Goal: Communication & Community: Answer question/provide support

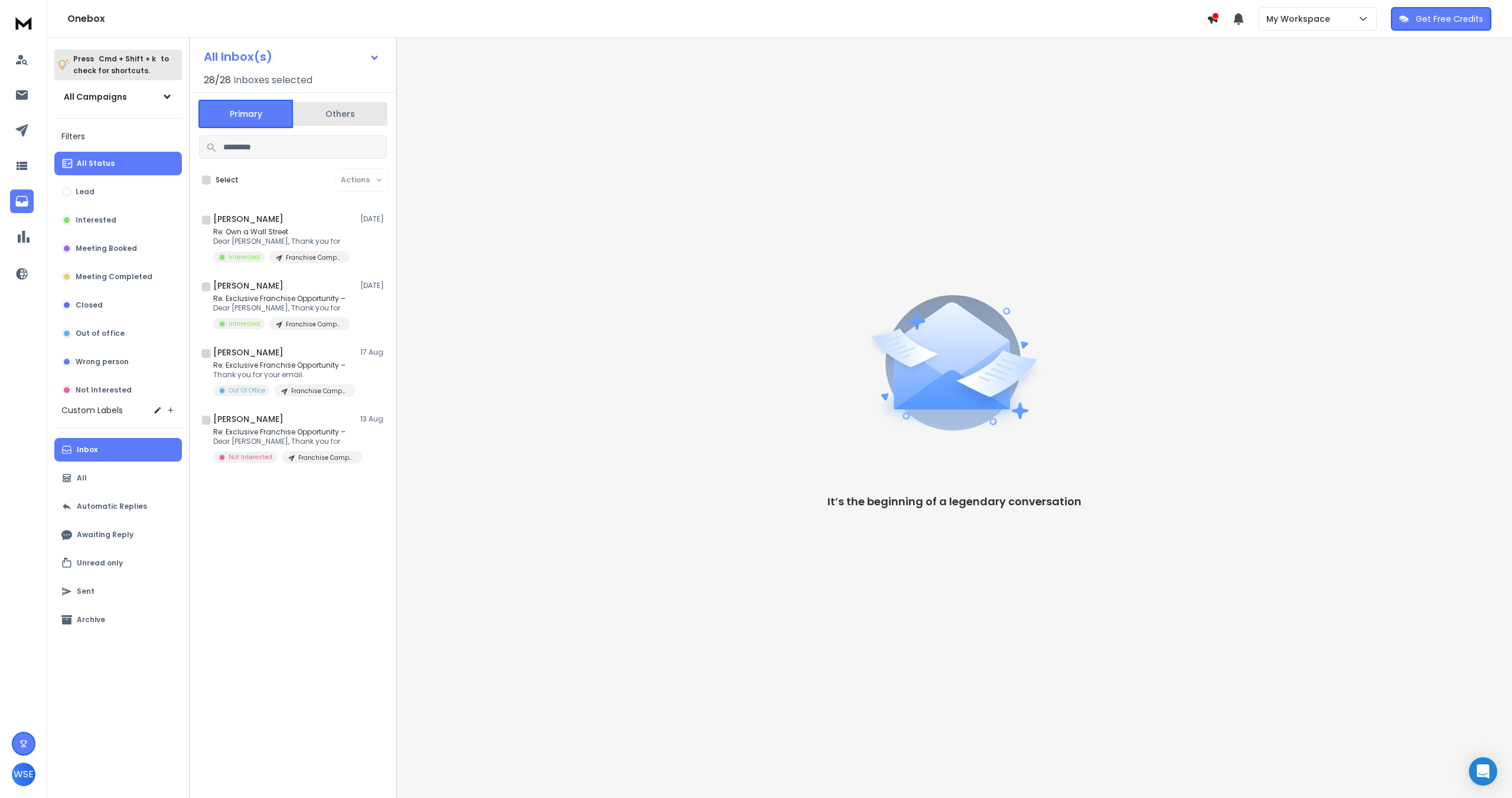
click at [115, 165] on button "All Status" at bounding box center [118, 163] width 128 height 24
click at [87, 193] on p "Lead" at bounding box center [85, 192] width 19 height 10
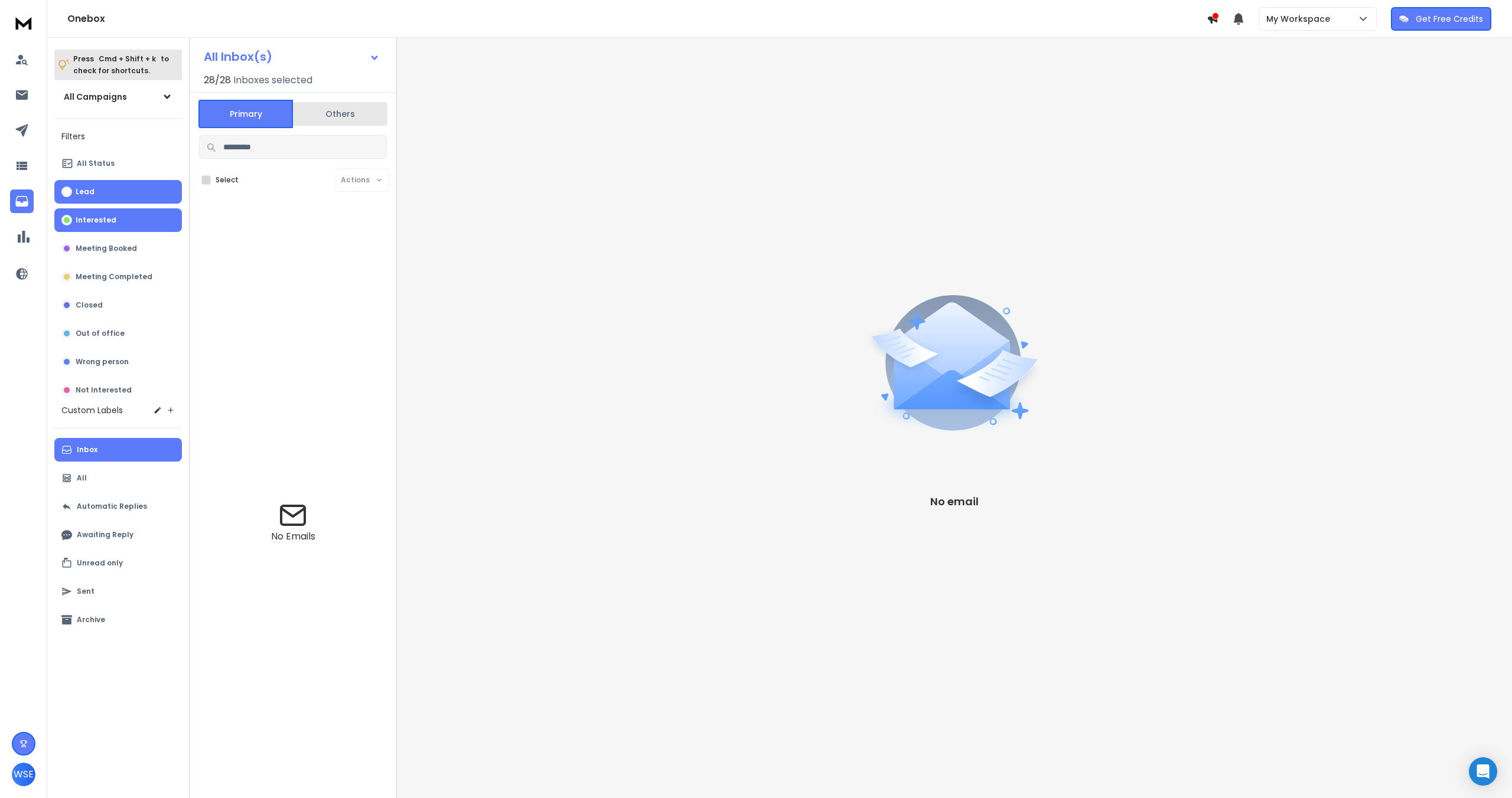
click at [107, 228] on button "Interested" at bounding box center [118, 221] width 128 height 24
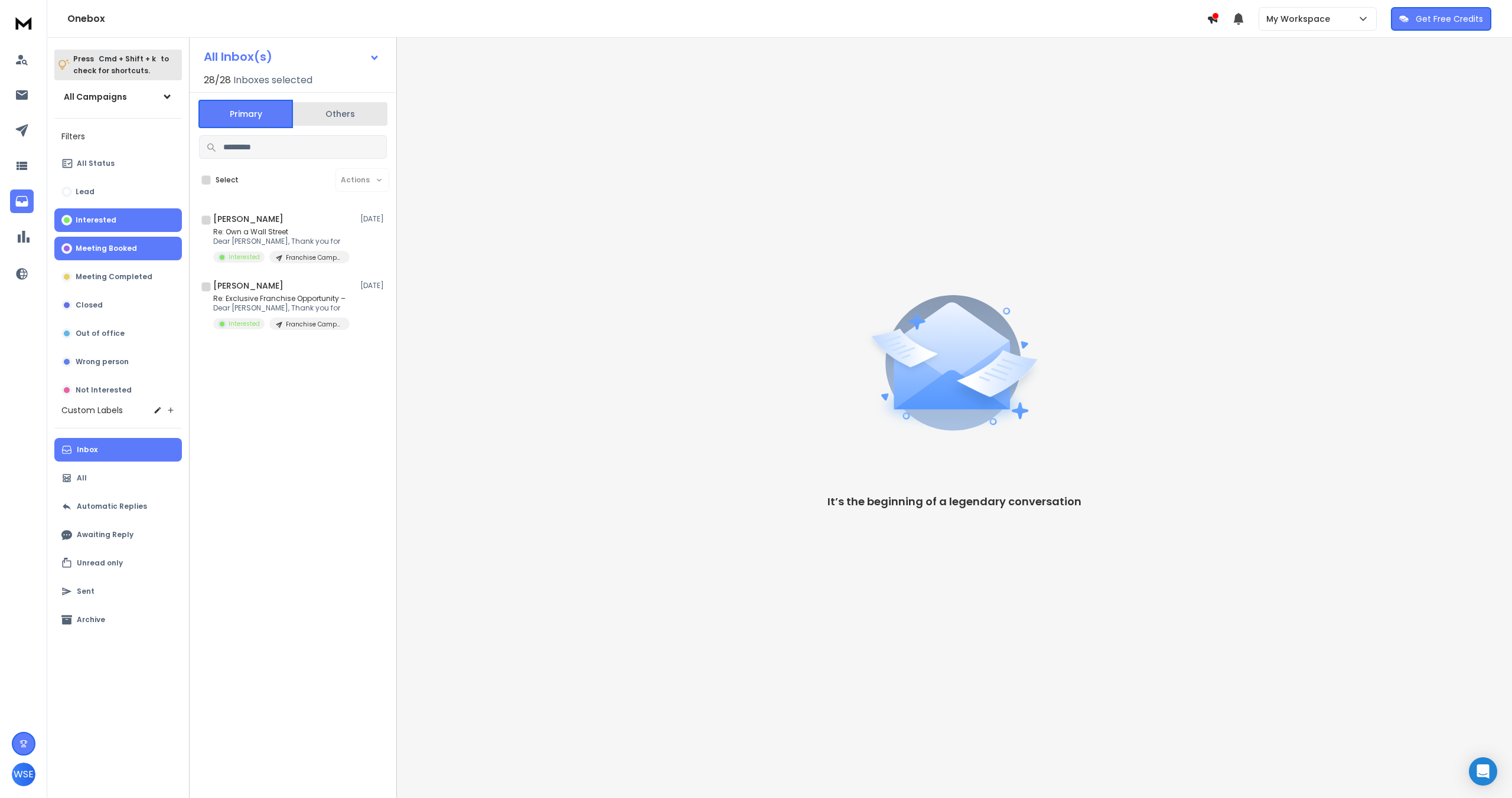
click at [128, 253] on div "Meeting Booked" at bounding box center [99, 248] width 75 height 10
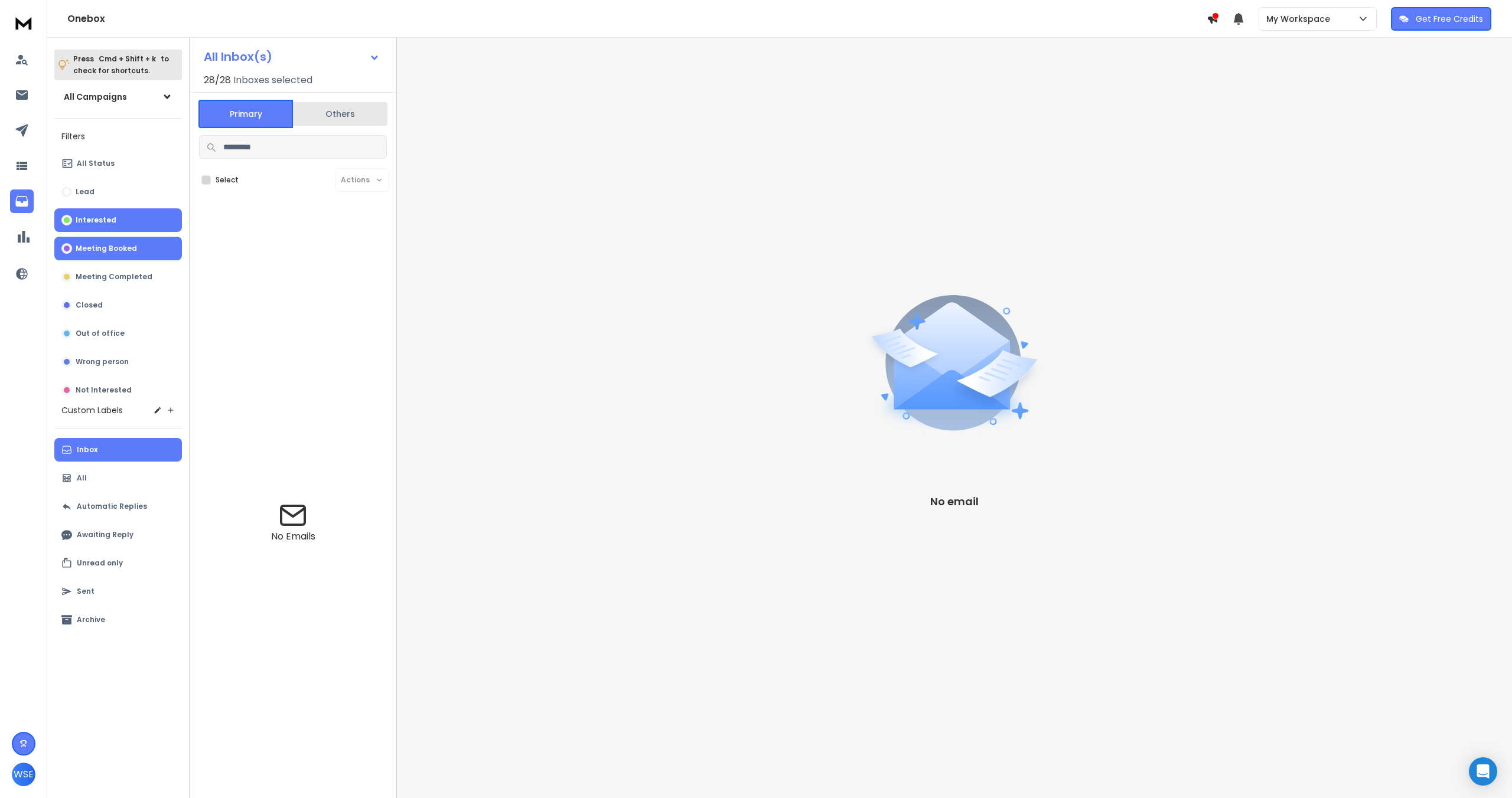
click at [122, 226] on button "Interested" at bounding box center [118, 221] width 128 height 24
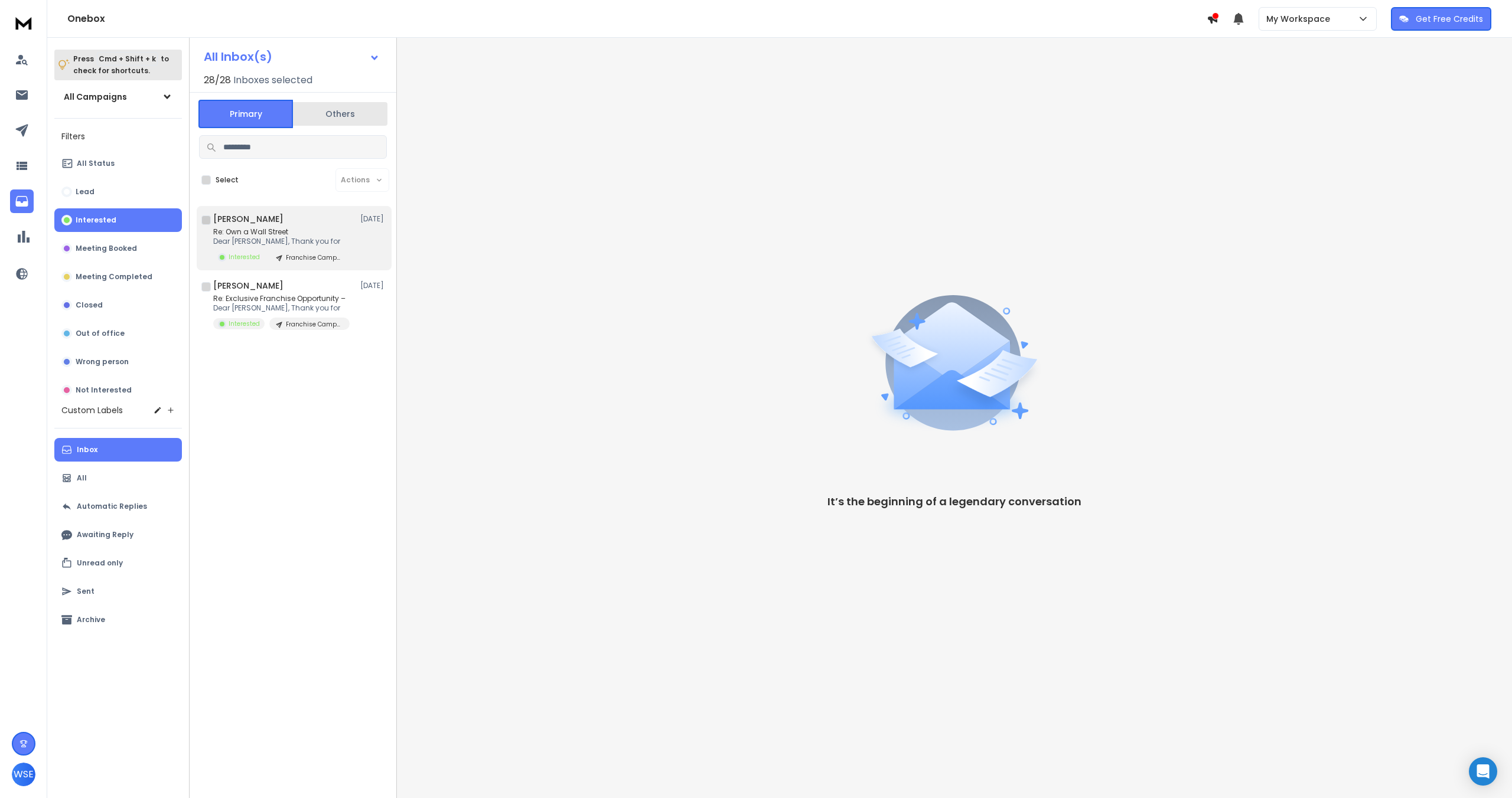
click at [274, 229] on p "Re: Own a Wall Street" at bounding box center [281, 232] width 136 height 10
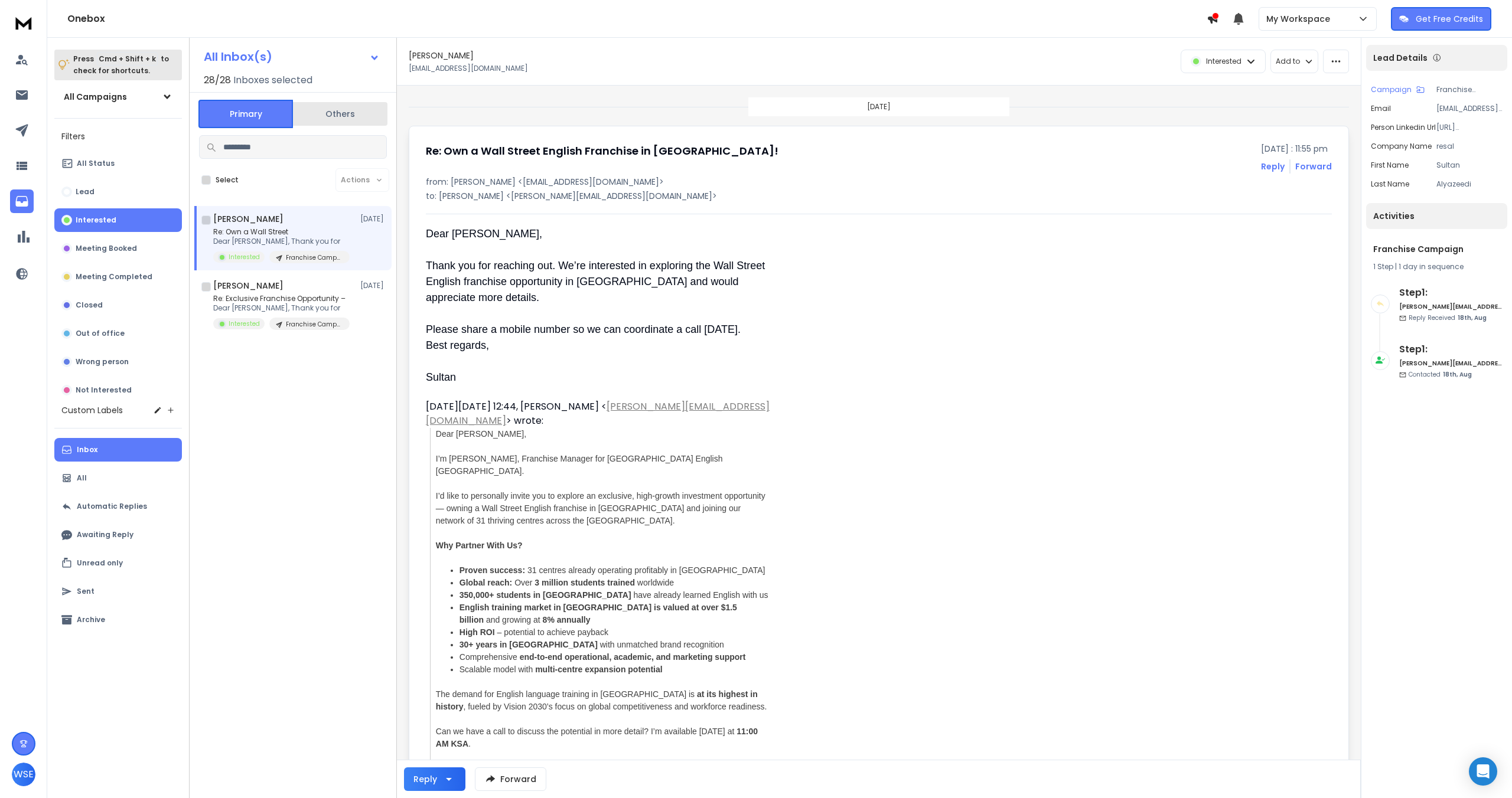
click at [1451, 21] on p "Get Free Credits" at bounding box center [1449, 19] width 67 height 12
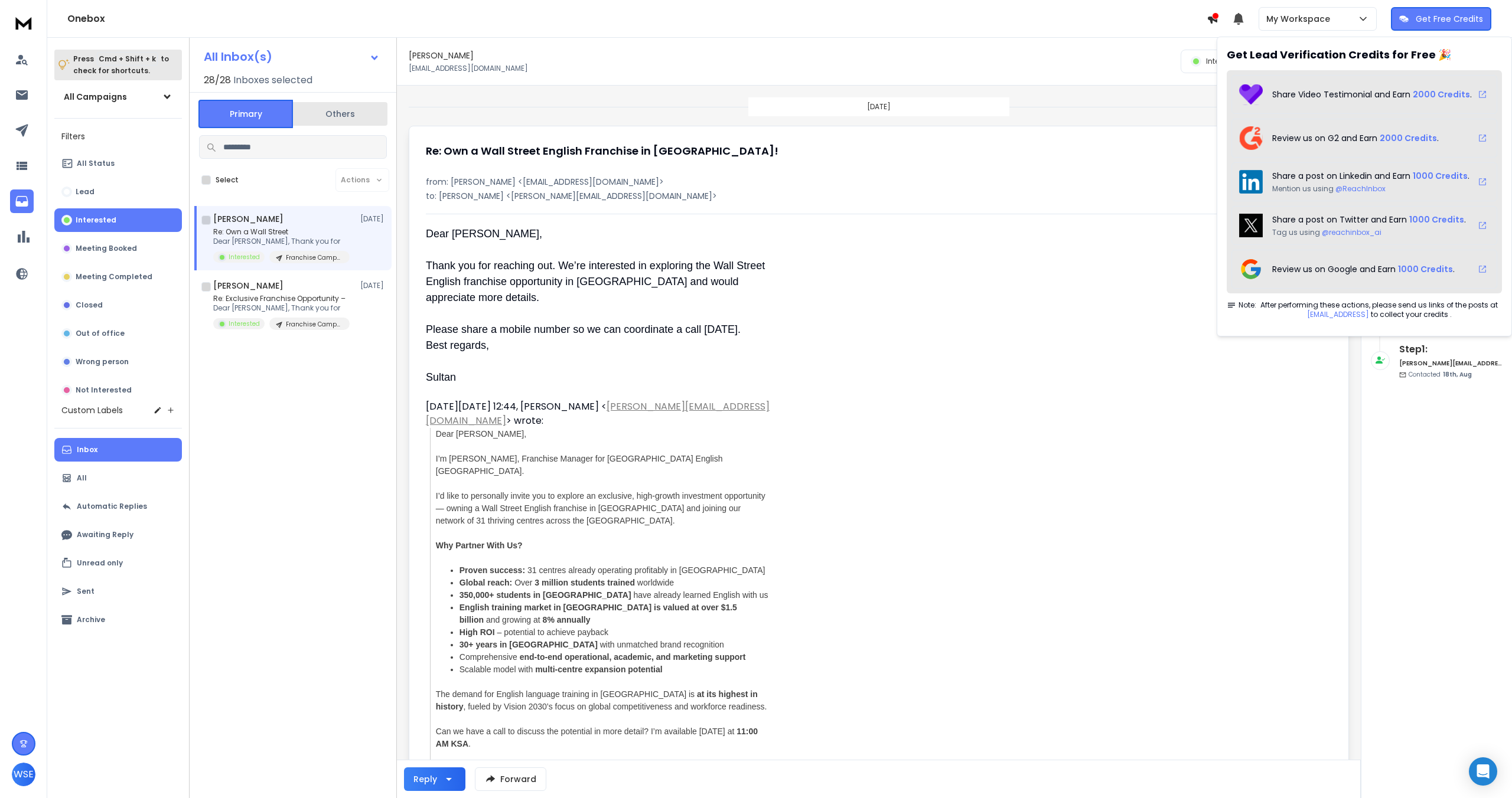
click at [1314, 352] on div "Re: Own a Wall Street English Franchise in Saudi Arabia! 18 August 2025 : 11:55…" at bounding box center [879, 575] width 906 height 864
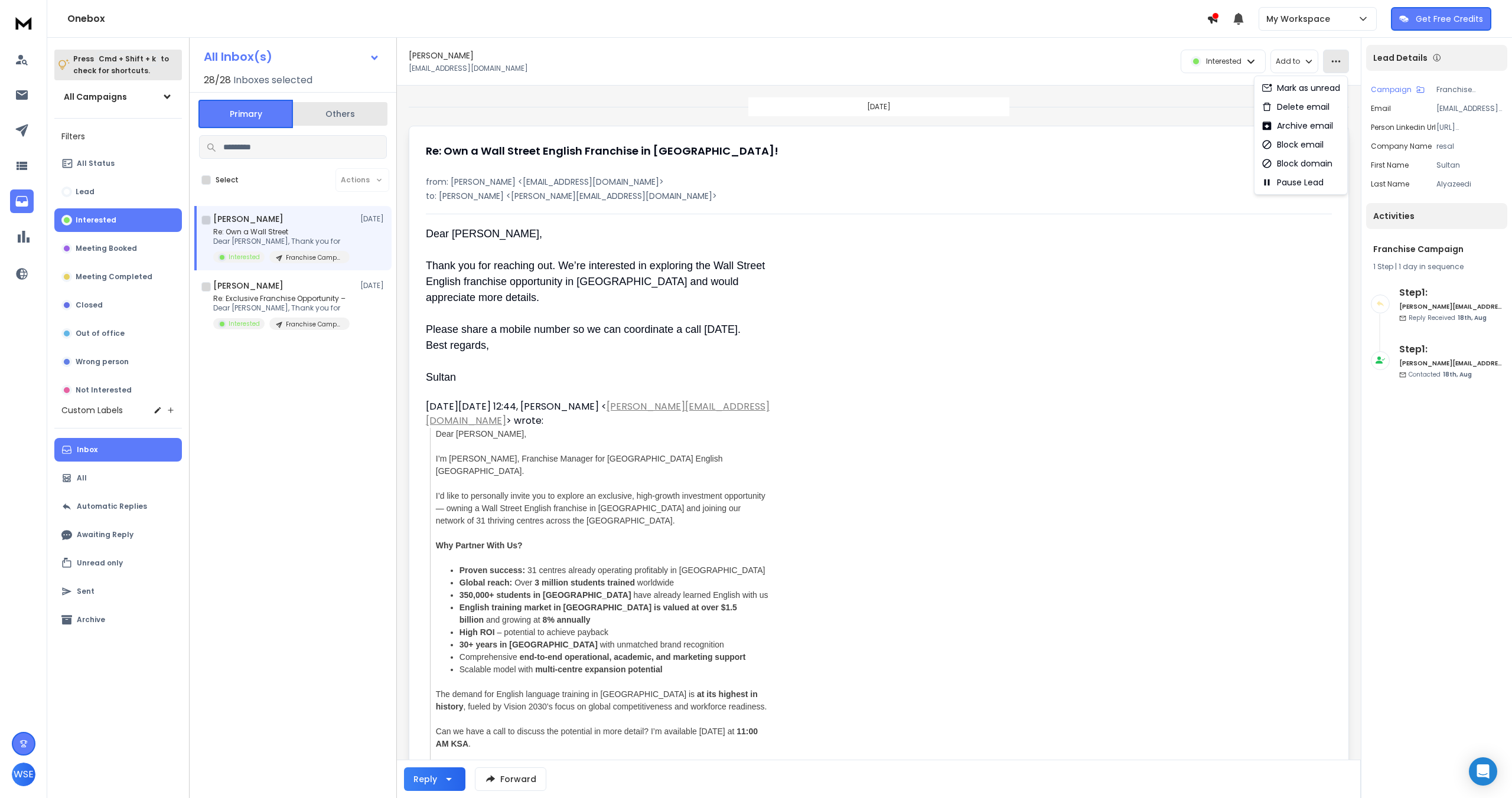
click at [1329, 59] on button "button" at bounding box center [1335, 61] width 26 height 24
click at [1236, 61] on p "Interested" at bounding box center [1224, 61] width 36 height 10
click at [1124, 52] on div "Interested Add to" at bounding box center [1115, 61] width 467 height 24
click at [1347, 68] on button "button" at bounding box center [1335, 61] width 26 height 24
click at [1086, 228] on div "Re: Own a Wall Street English Franchise in Saudi Arabia! 18 August 2025 : 11:55…" at bounding box center [879, 575] width 906 height 864
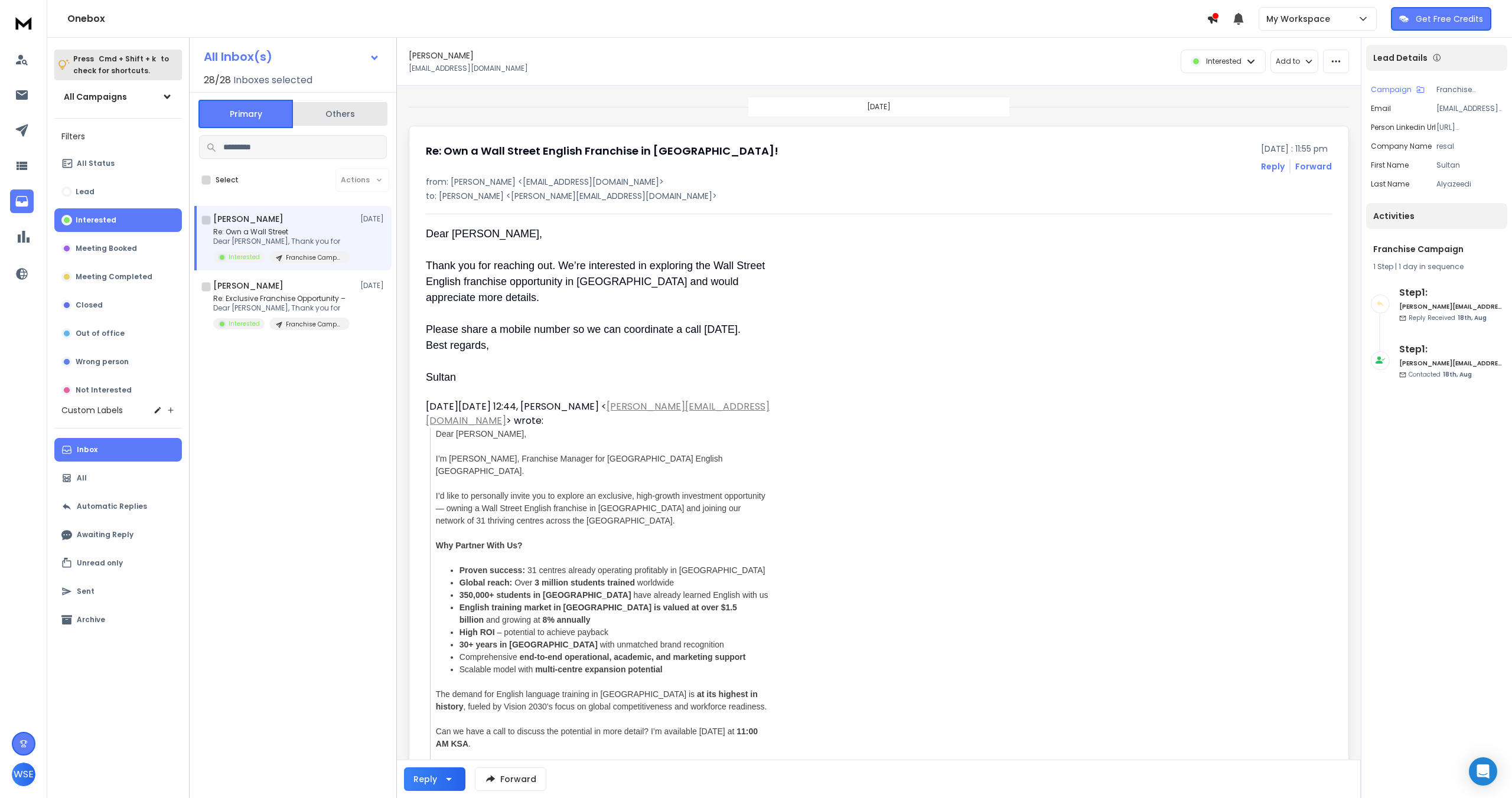
click at [1275, 168] on button "Reply" at bounding box center [1272, 166] width 24 height 12
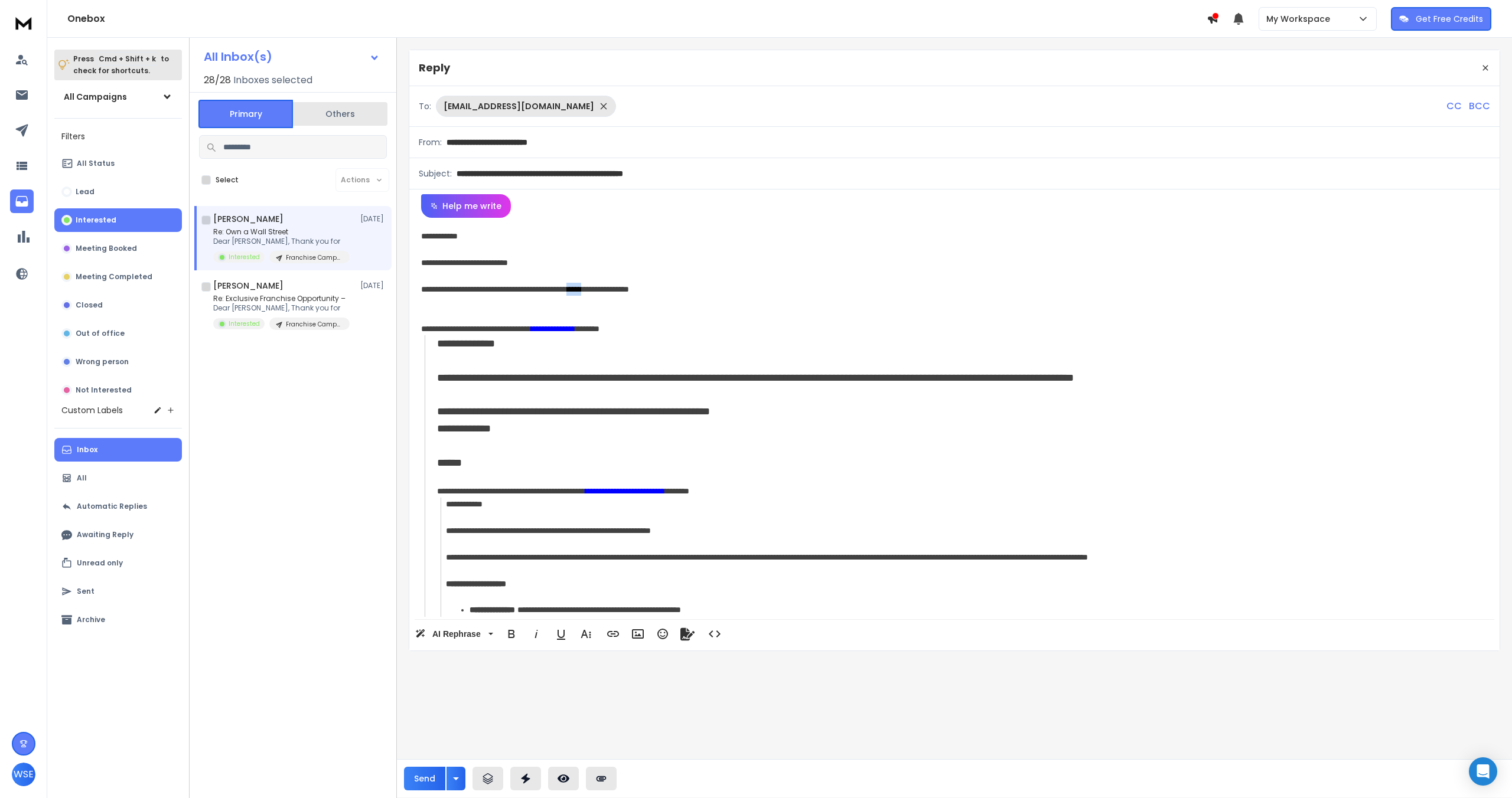
click at [608, 292] on div "**********" at bounding box center [953, 289] width 1063 height 13
click at [549, 289] on div "**********" at bounding box center [953, 289] width 1063 height 13
click at [575, 330] on link "**********" at bounding box center [552, 329] width 44 height 8
click at [680, 287] on div "**********" at bounding box center [953, 289] width 1063 height 13
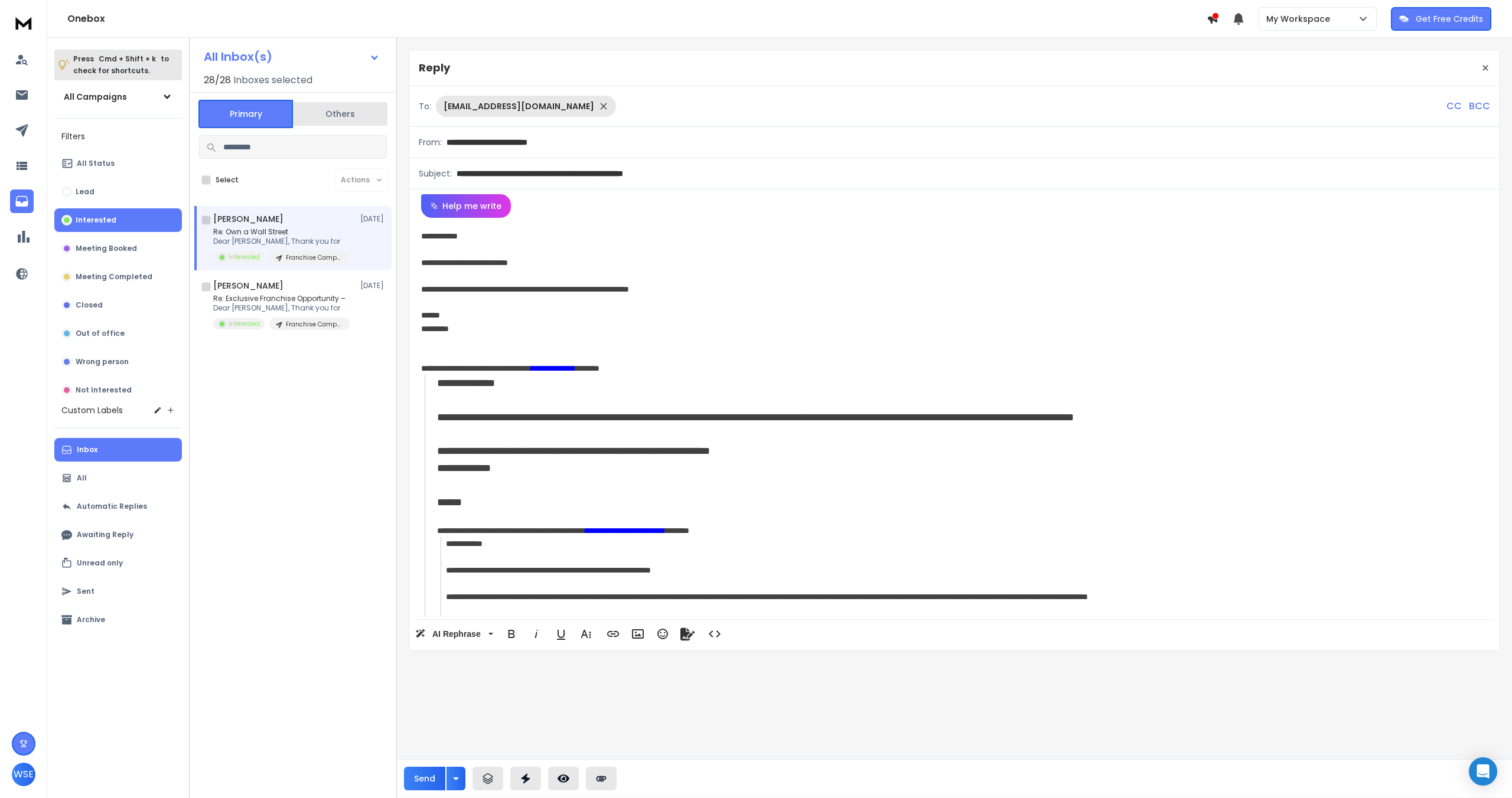
click at [575, 117] on div "To: sultan@resal.me CC BCC" at bounding box center [954, 106] width 1090 height 40
click at [1455, 108] on p "CC" at bounding box center [1454, 106] width 15 height 14
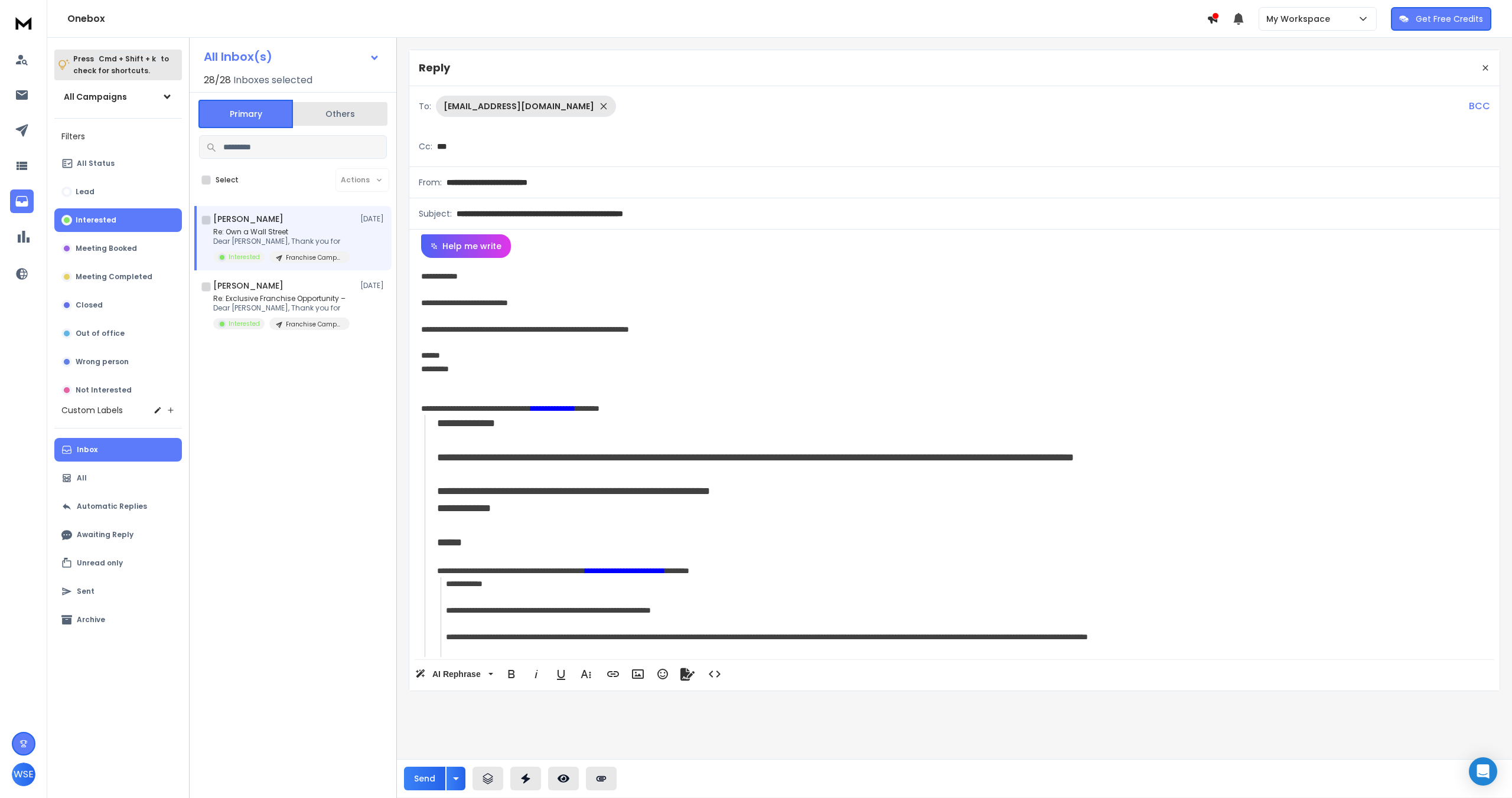
type input "**********"
click at [424, 776] on button "Send" at bounding box center [424, 778] width 41 height 24
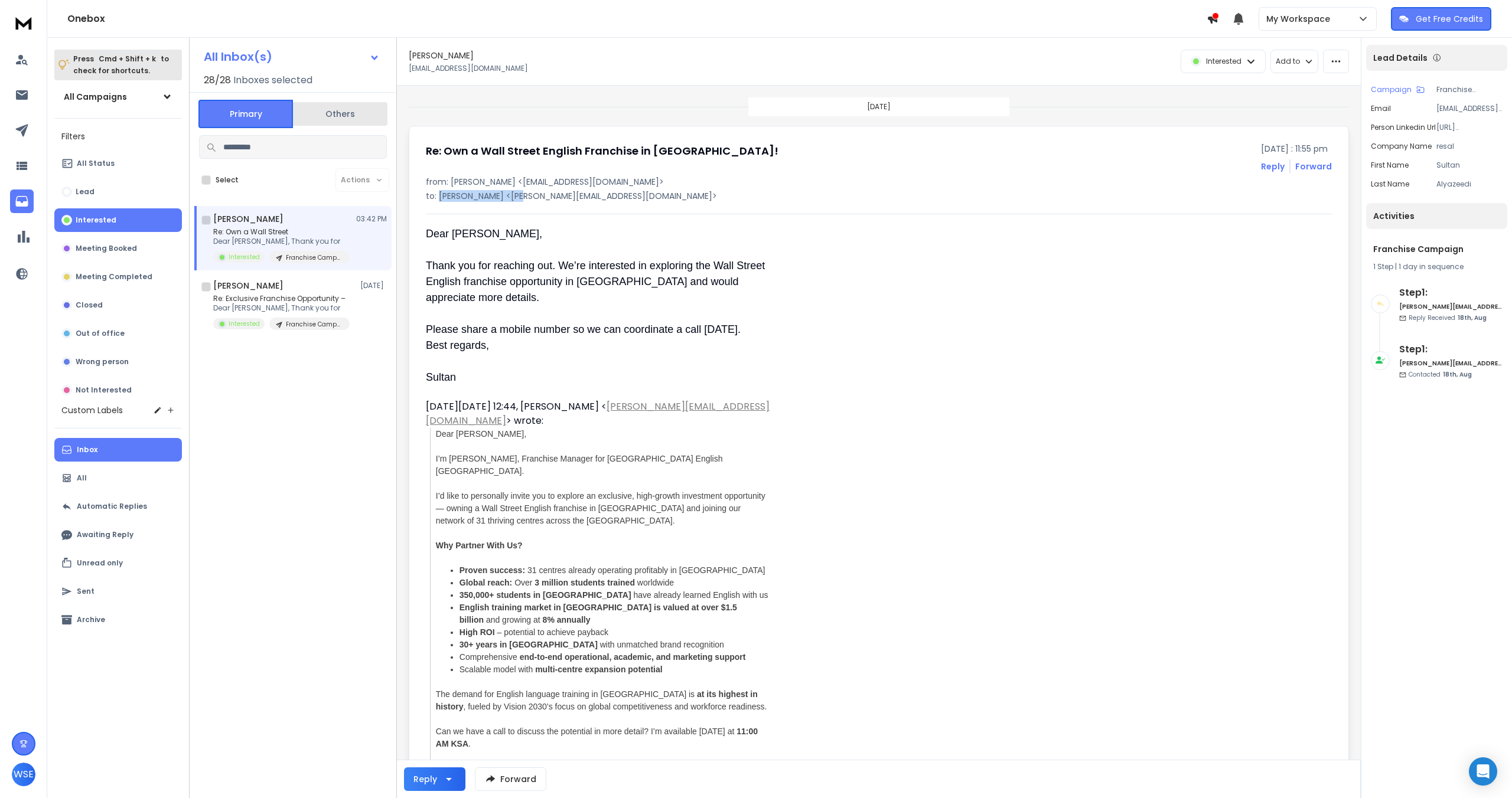
drag, startPoint x: 529, startPoint y: 198, endPoint x: 437, endPoint y: 196, distance: 92.0
click at [437, 196] on p "to: Mohammed Abdulaziz <mohammed@wsesaudiarabia.com>" at bounding box center [879, 195] width 906 height 12
copy p "Mohammed Abdulaziz"
click at [549, 304] on p "Thank you for reaching out. We’re interested in exploring the Wall Street Engli…" at bounding box center [599, 282] width 345 height 47
click at [90, 165] on p "All Status" at bounding box center [96, 163] width 38 height 10
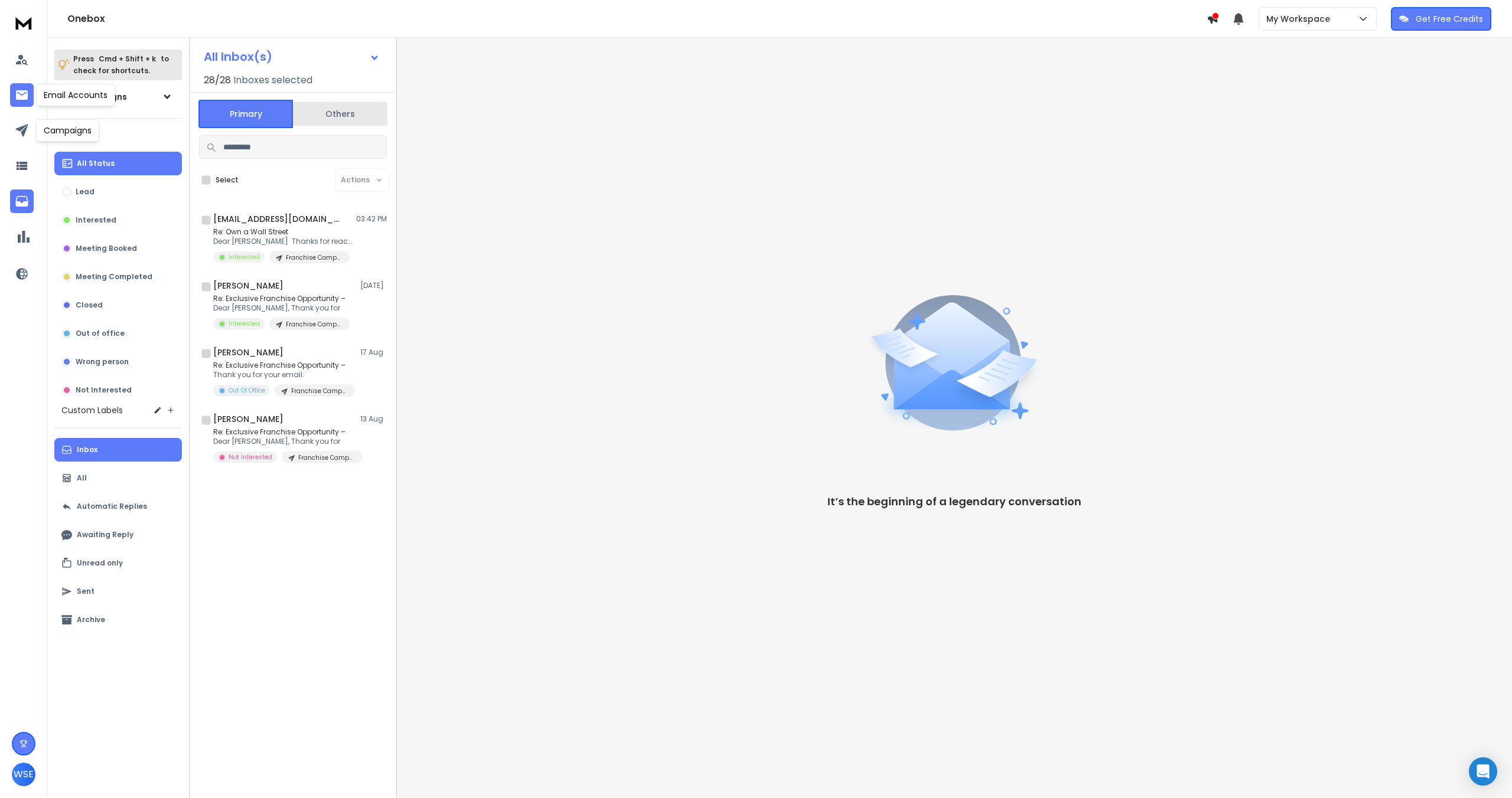
click at [22, 98] on icon at bounding box center [22, 95] width 12 height 10
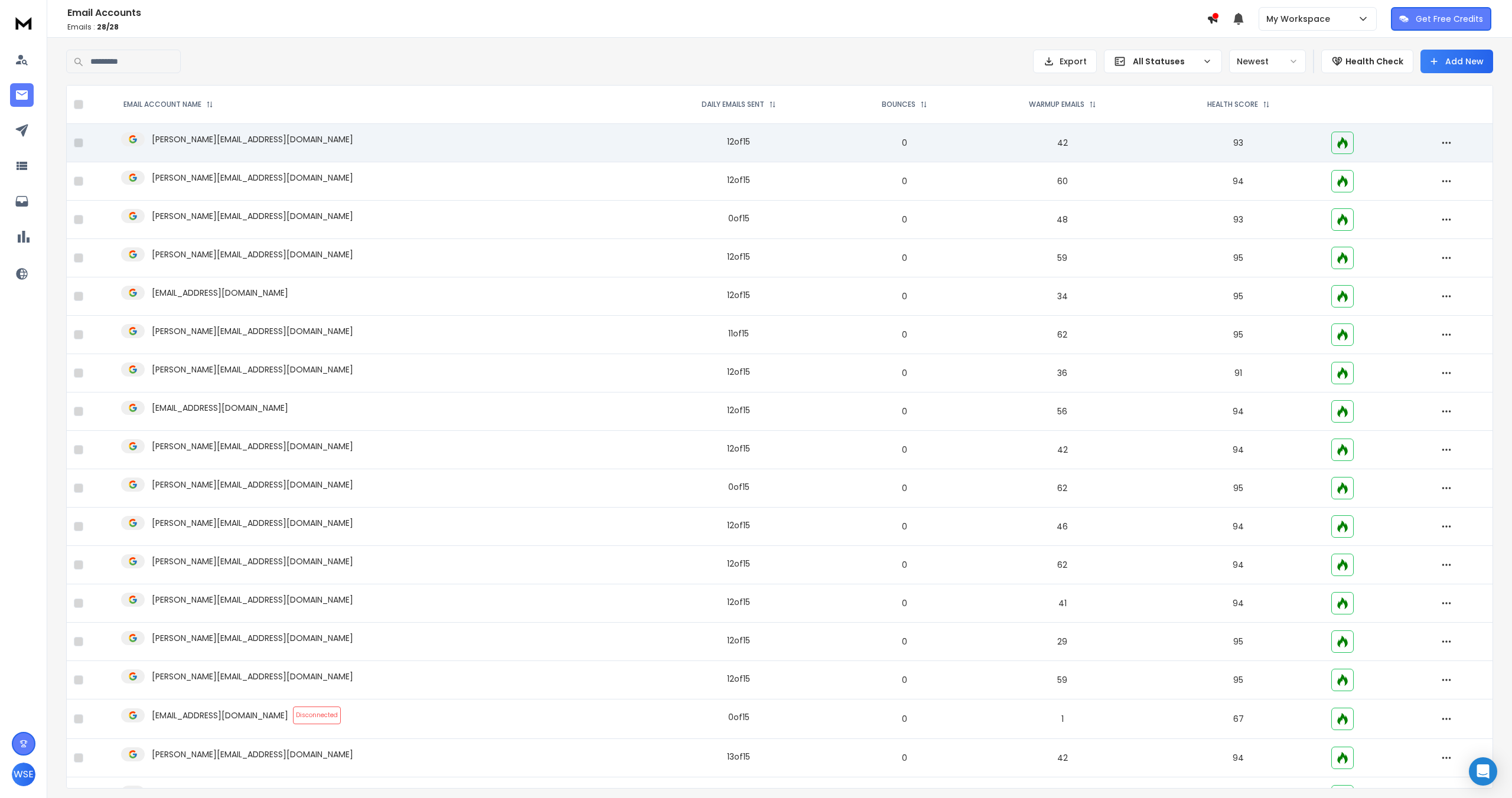
click at [237, 146] on div "mohammed@wallstreetsaudiarabia.com" at bounding box center [237, 139] width 232 height 14
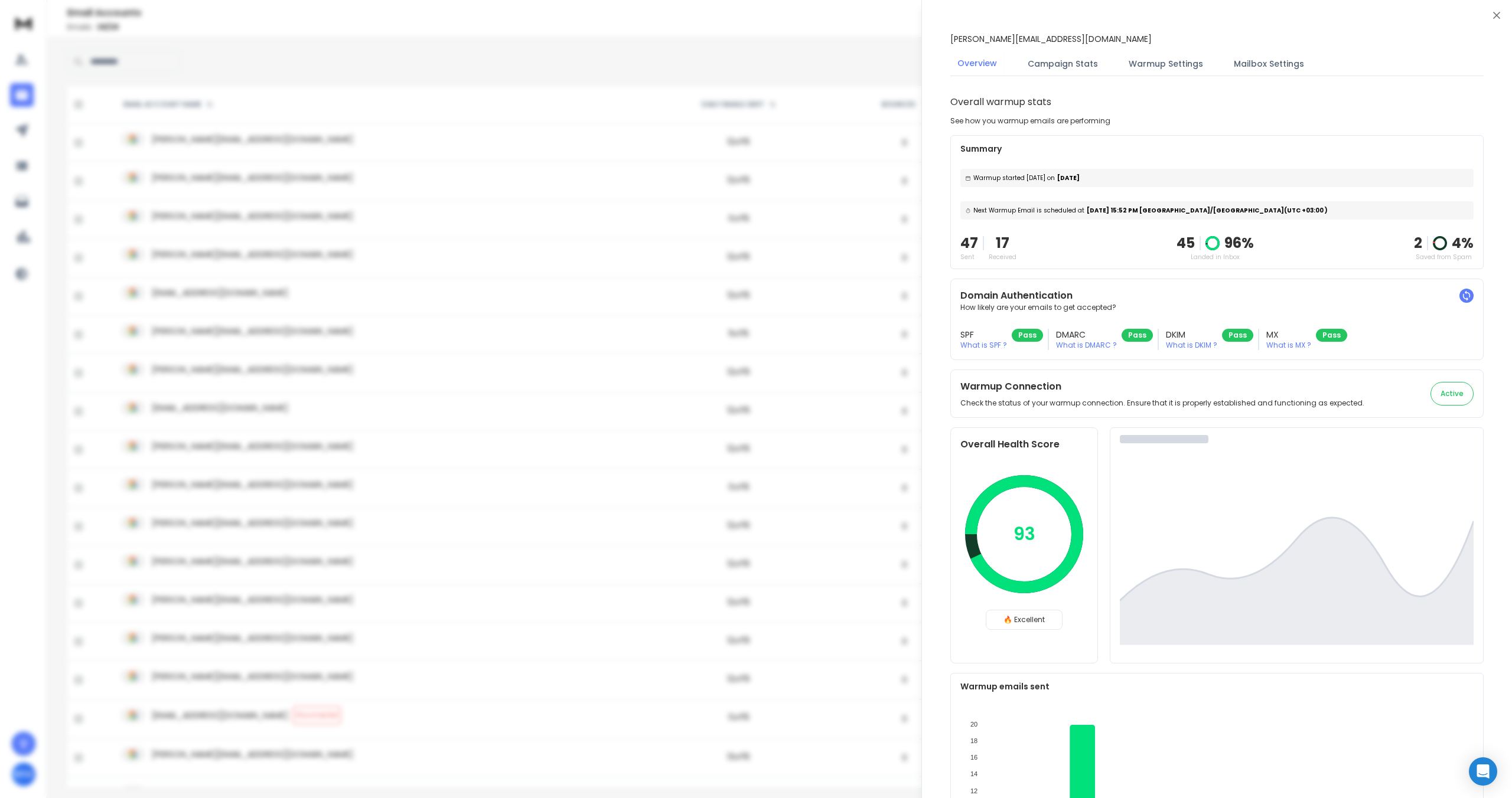
click at [1059, 64] on button "Campaign Stats" at bounding box center [1062, 64] width 85 height 26
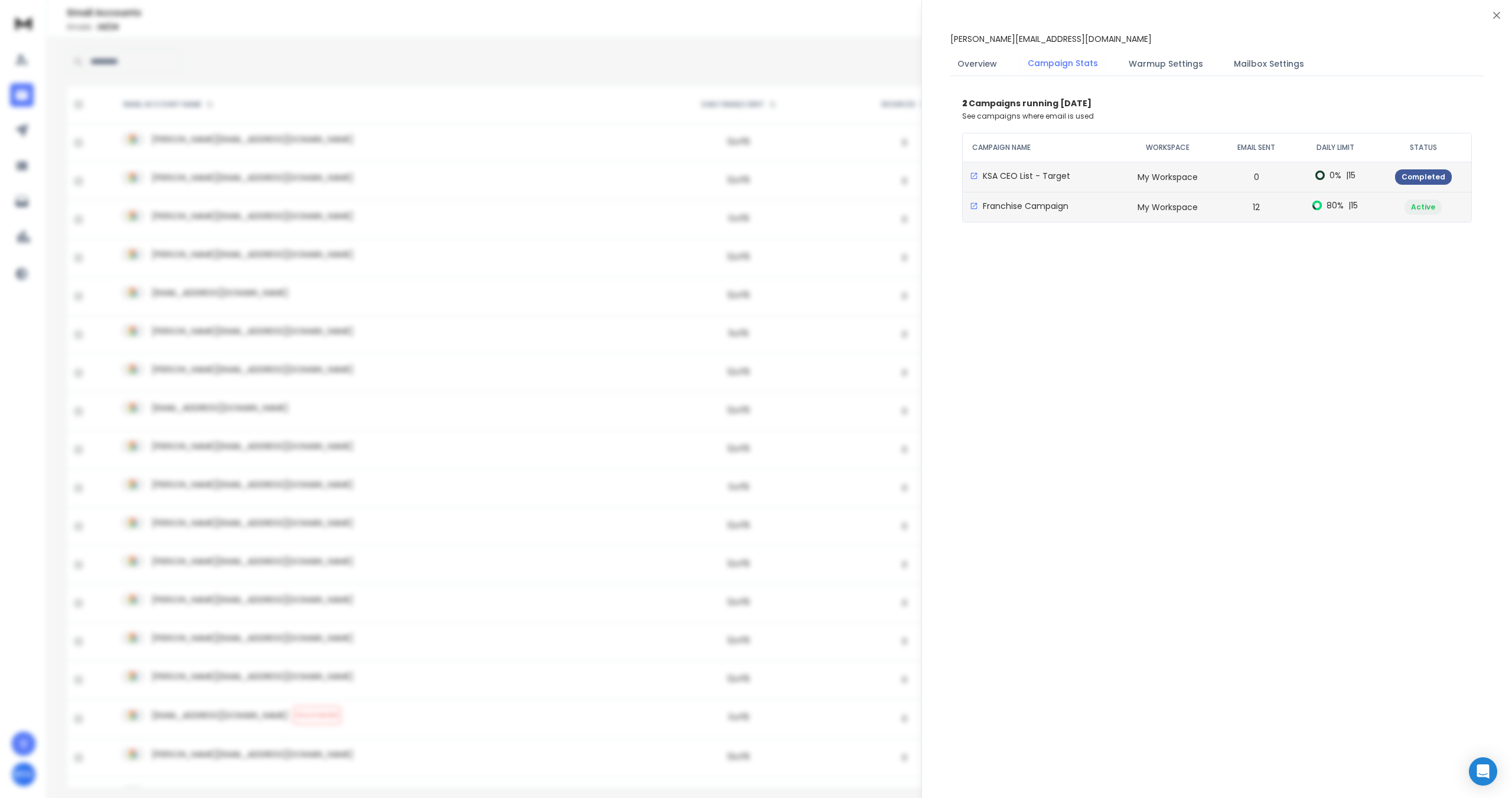
click at [1153, 62] on button "Warmup Settings" at bounding box center [1166, 64] width 89 height 26
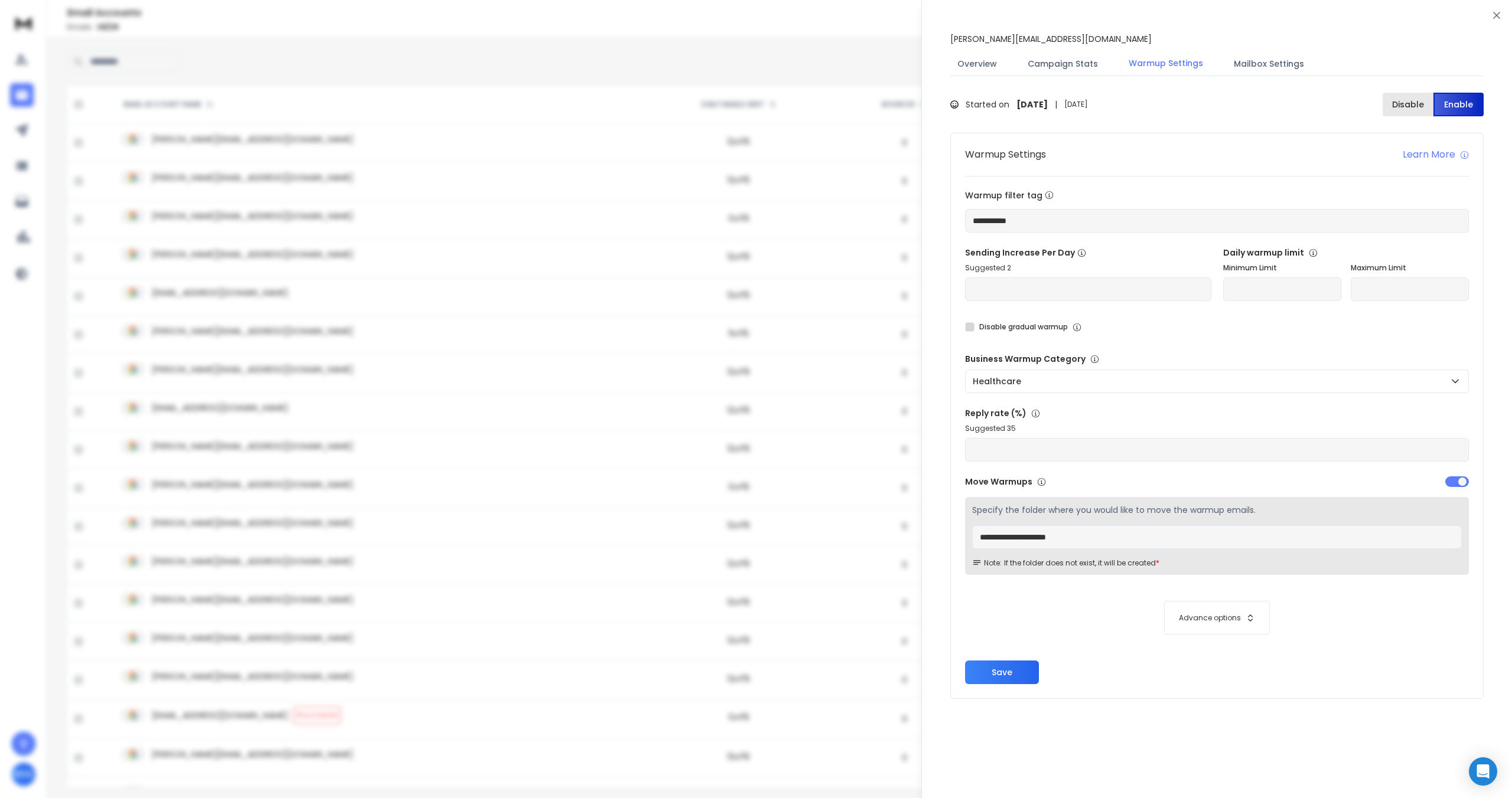
click at [1243, 64] on button "Mailbox Settings" at bounding box center [1268, 64] width 85 height 26
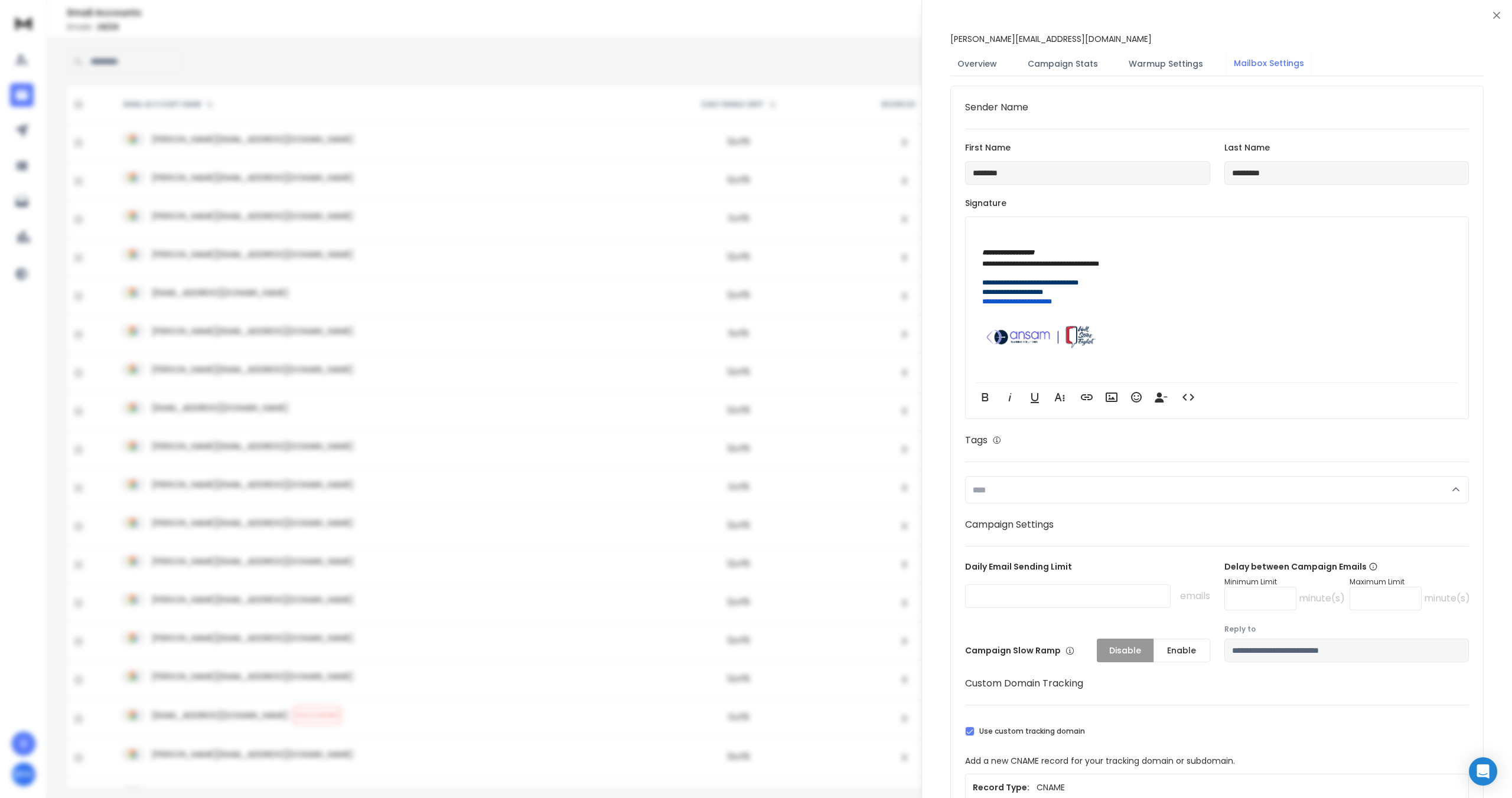
click at [1041, 184] on input "********" at bounding box center [1087, 173] width 245 height 24
click at [1497, 13] on icon "button" at bounding box center [1496, 15] width 12 height 12
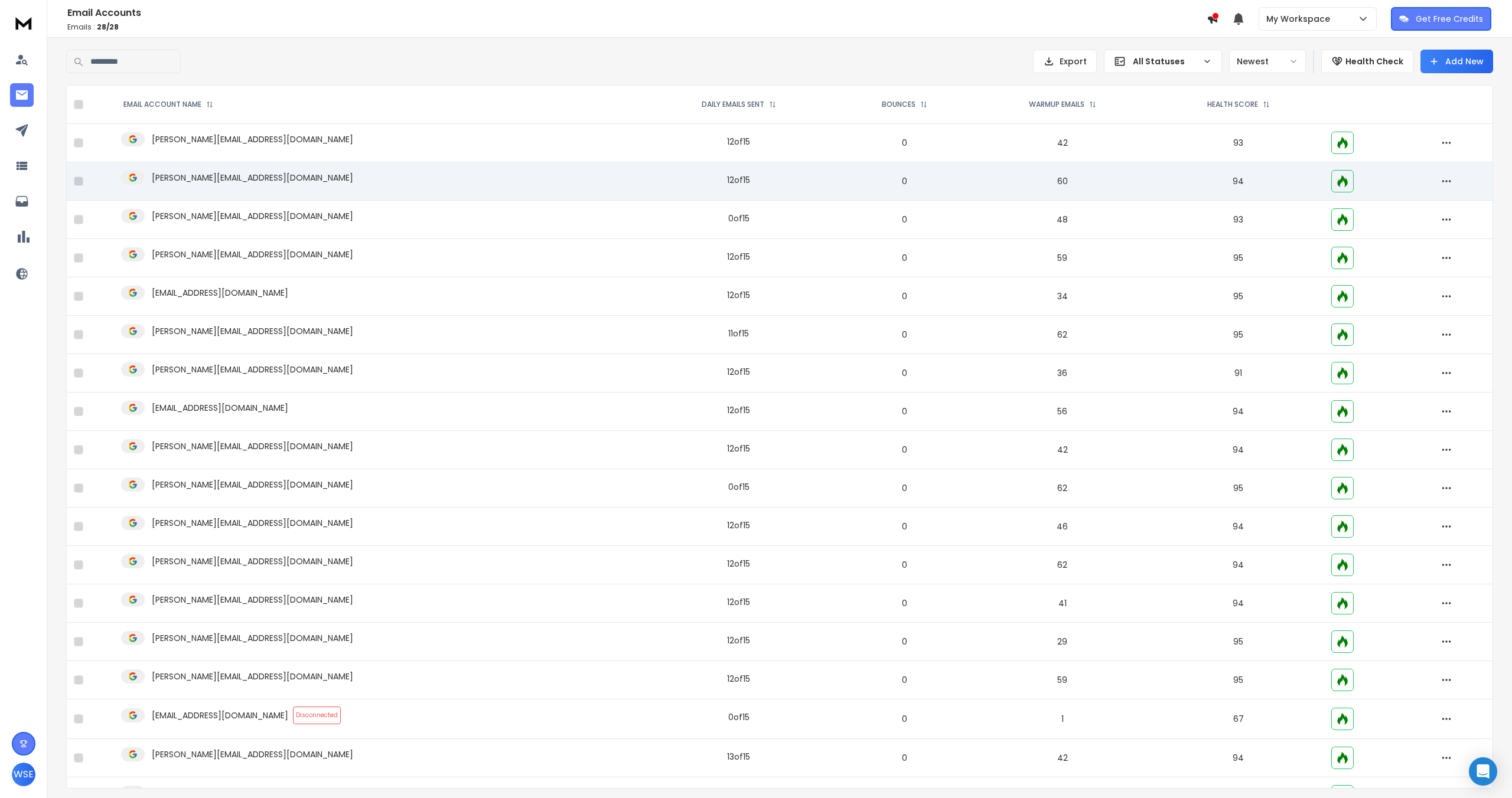
click at [227, 179] on p "[PERSON_NAME][EMAIL_ADDRESS][DOMAIN_NAME]" at bounding box center [252, 177] width 201 height 12
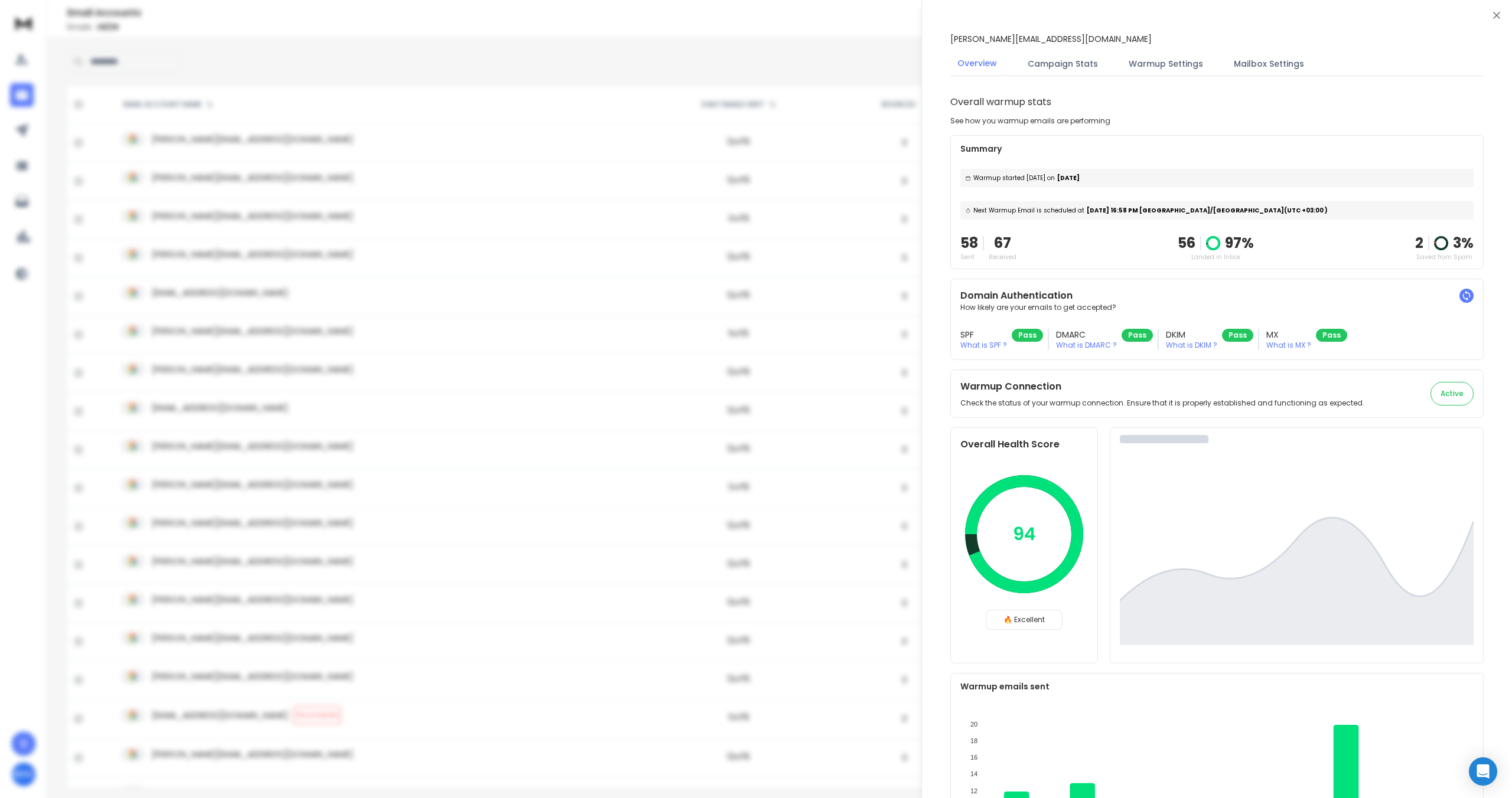
click at [1291, 68] on button "Mailbox Settings" at bounding box center [1268, 64] width 85 height 26
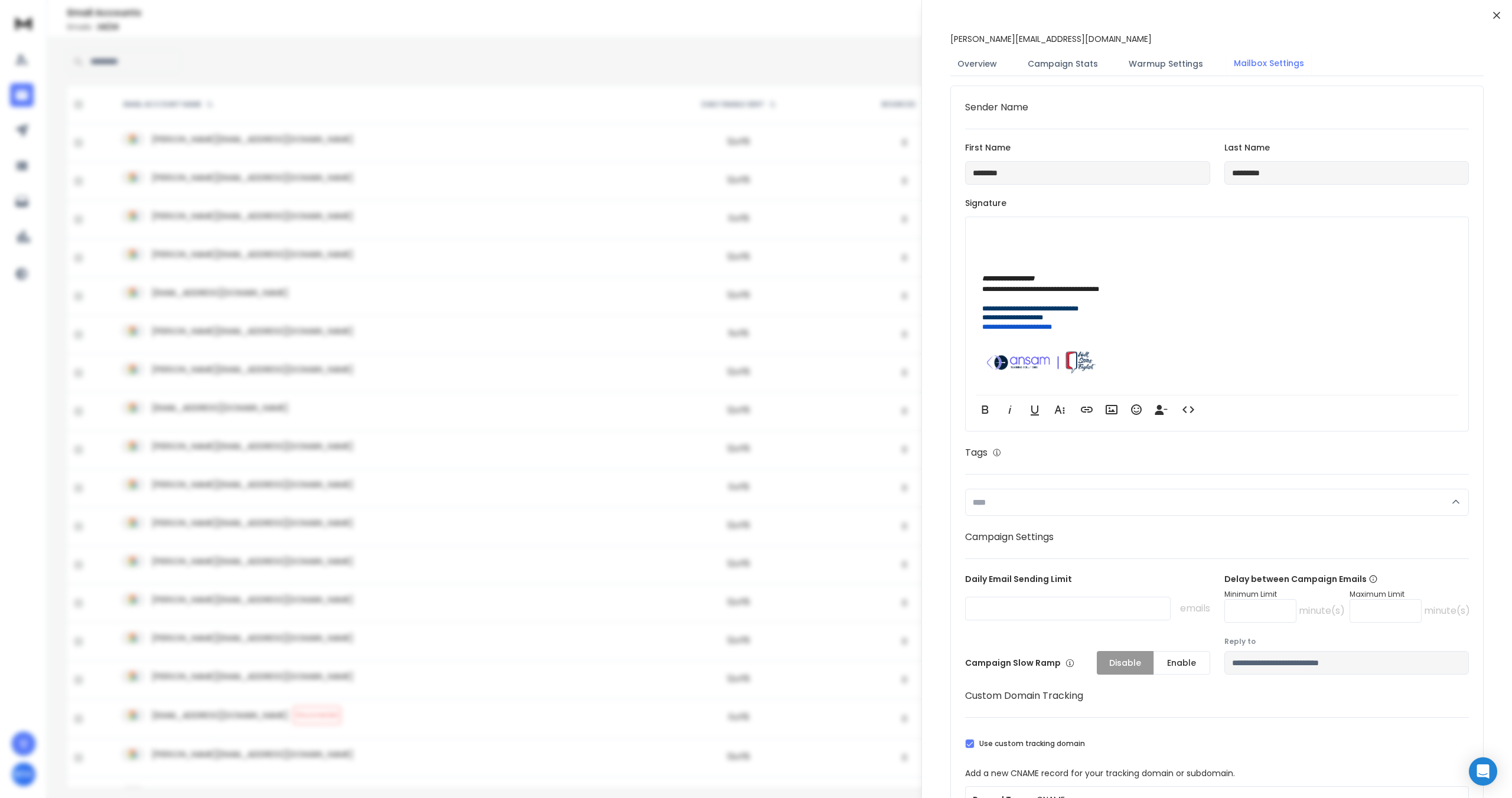
click at [1494, 17] on icon "button" at bounding box center [1497, 15] width 6 height 6
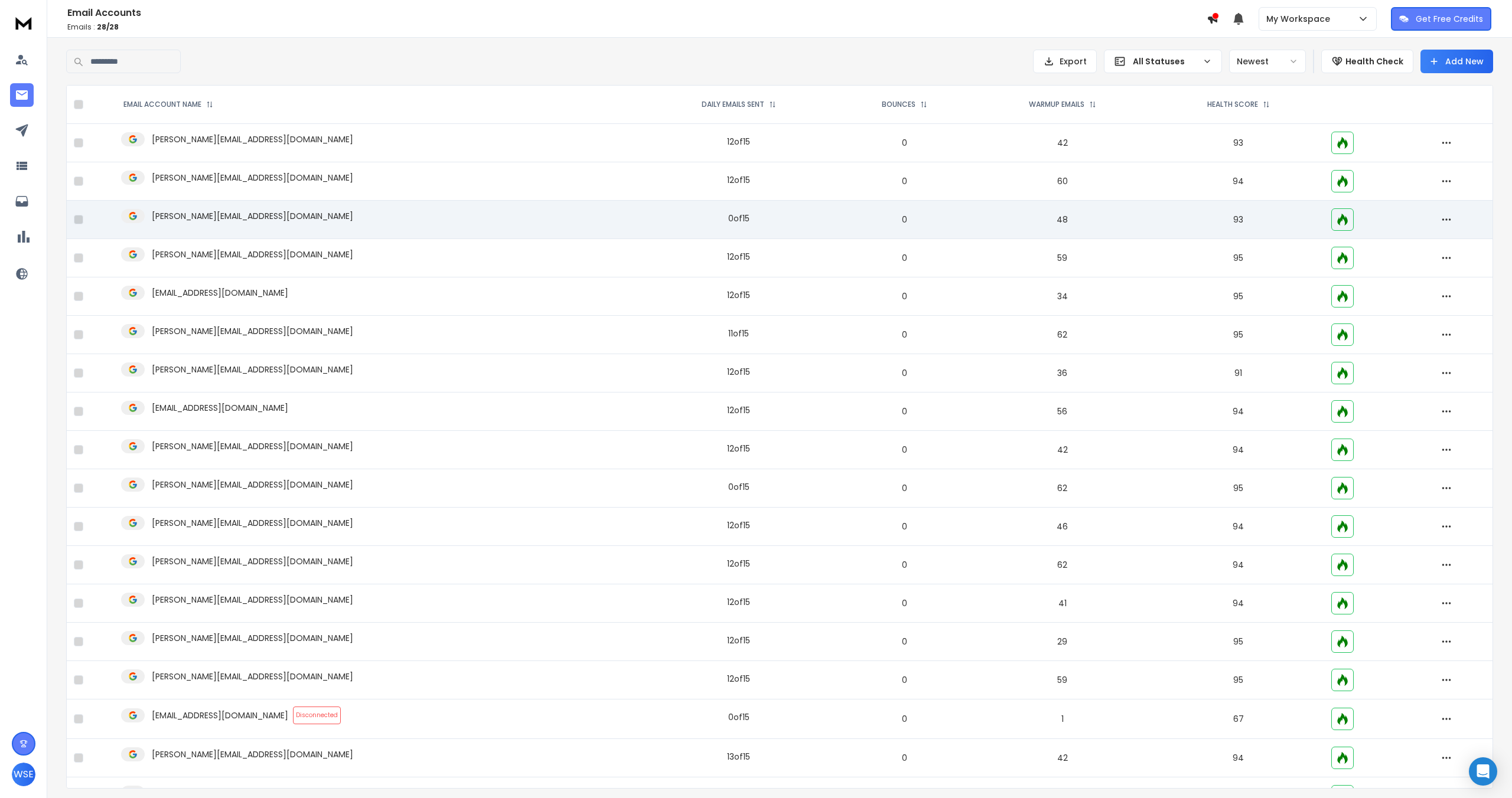
click at [329, 212] on p "mohammed@wallstreetenglishsaudiarabia.org" at bounding box center [252, 216] width 201 height 12
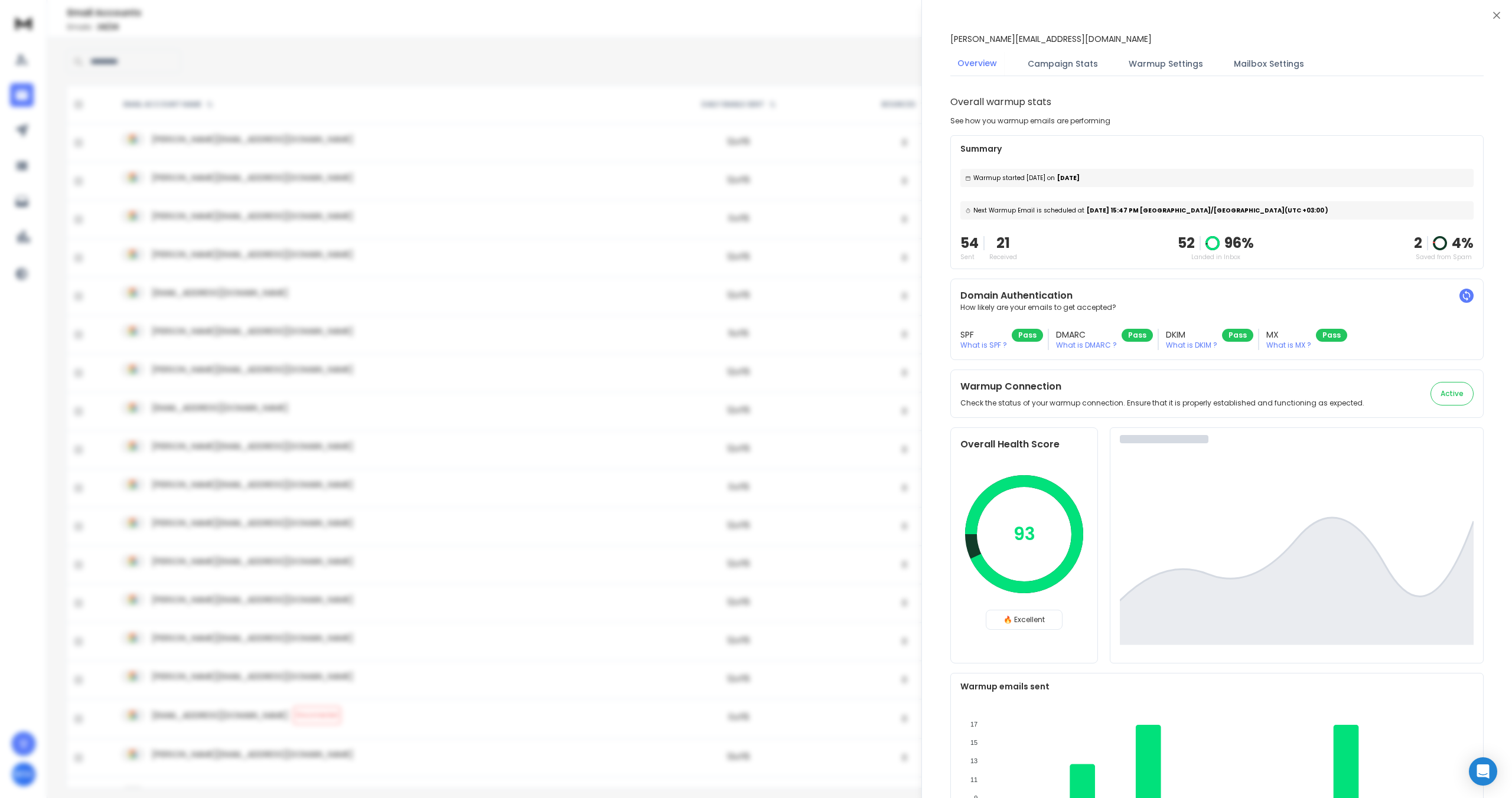
click at [1096, 65] on button "Campaign Stats" at bounding box center [1062, 64] width 85 height 26
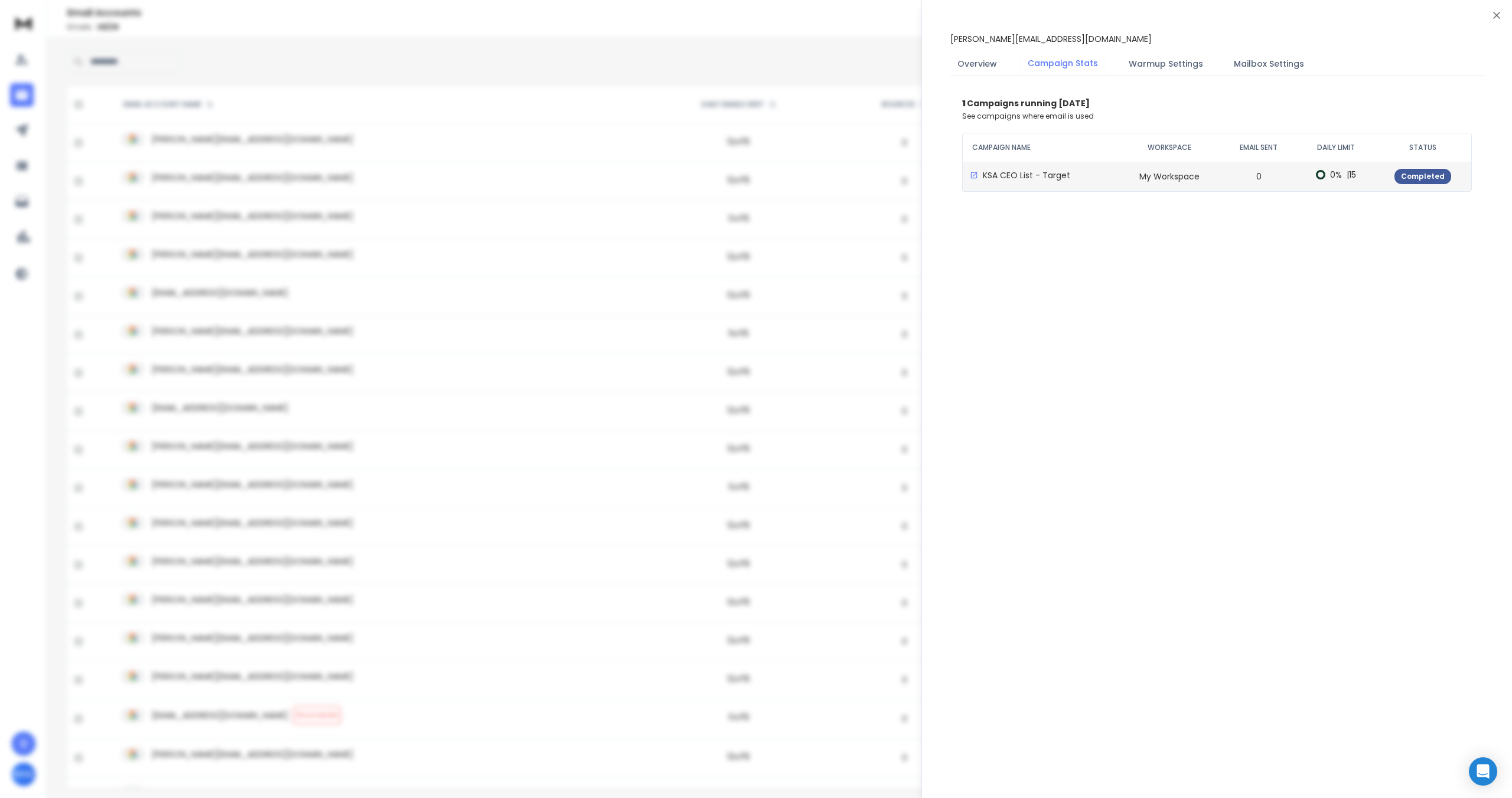
click at [1169, 66] on button "Warmup Settings" at bounding box center [1166, 64] width 89 height 26
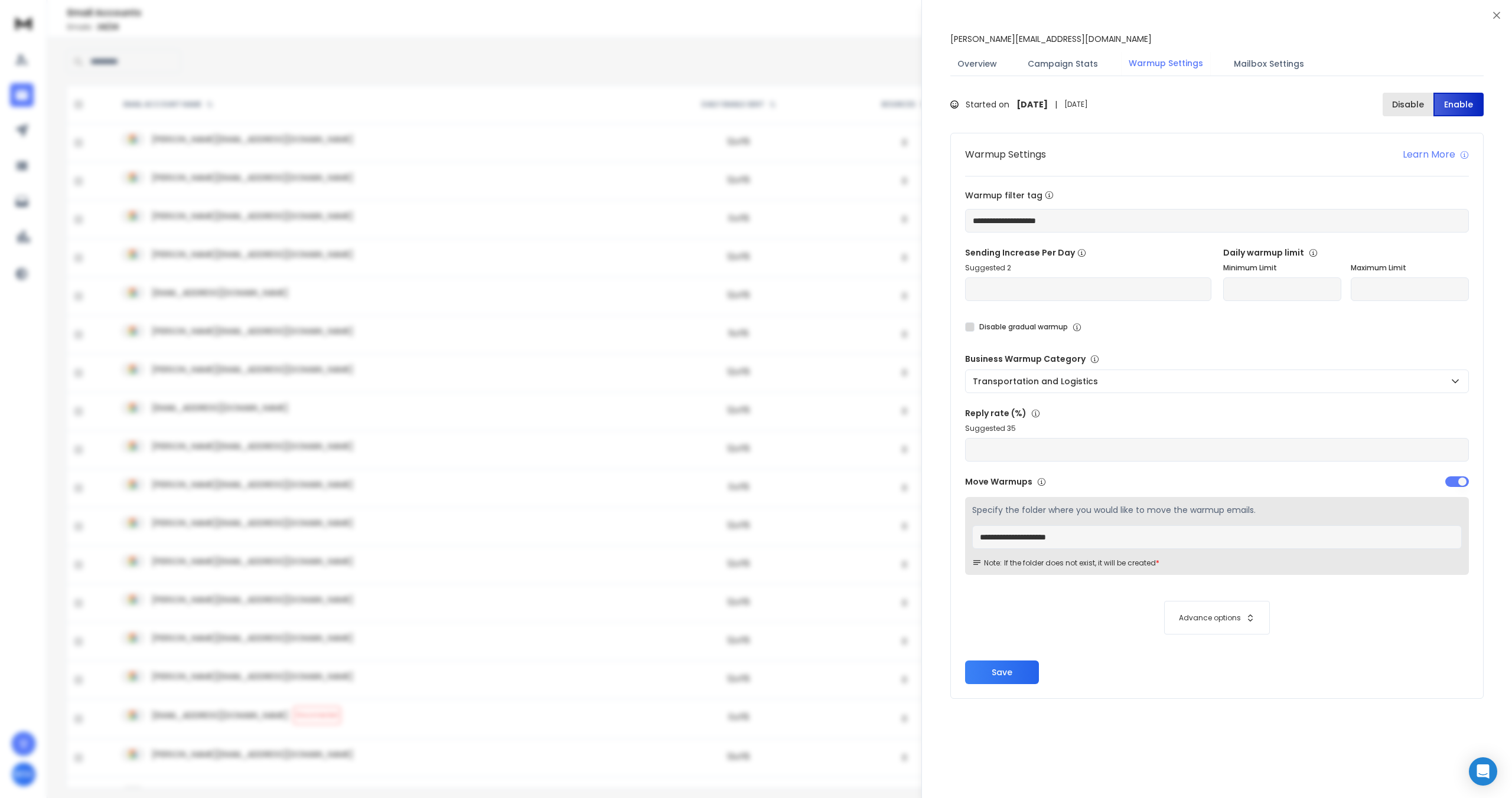
click at [1276, 62] on button "Mailbox Settings" at bounding box center [1268, 64] width 85 height 26
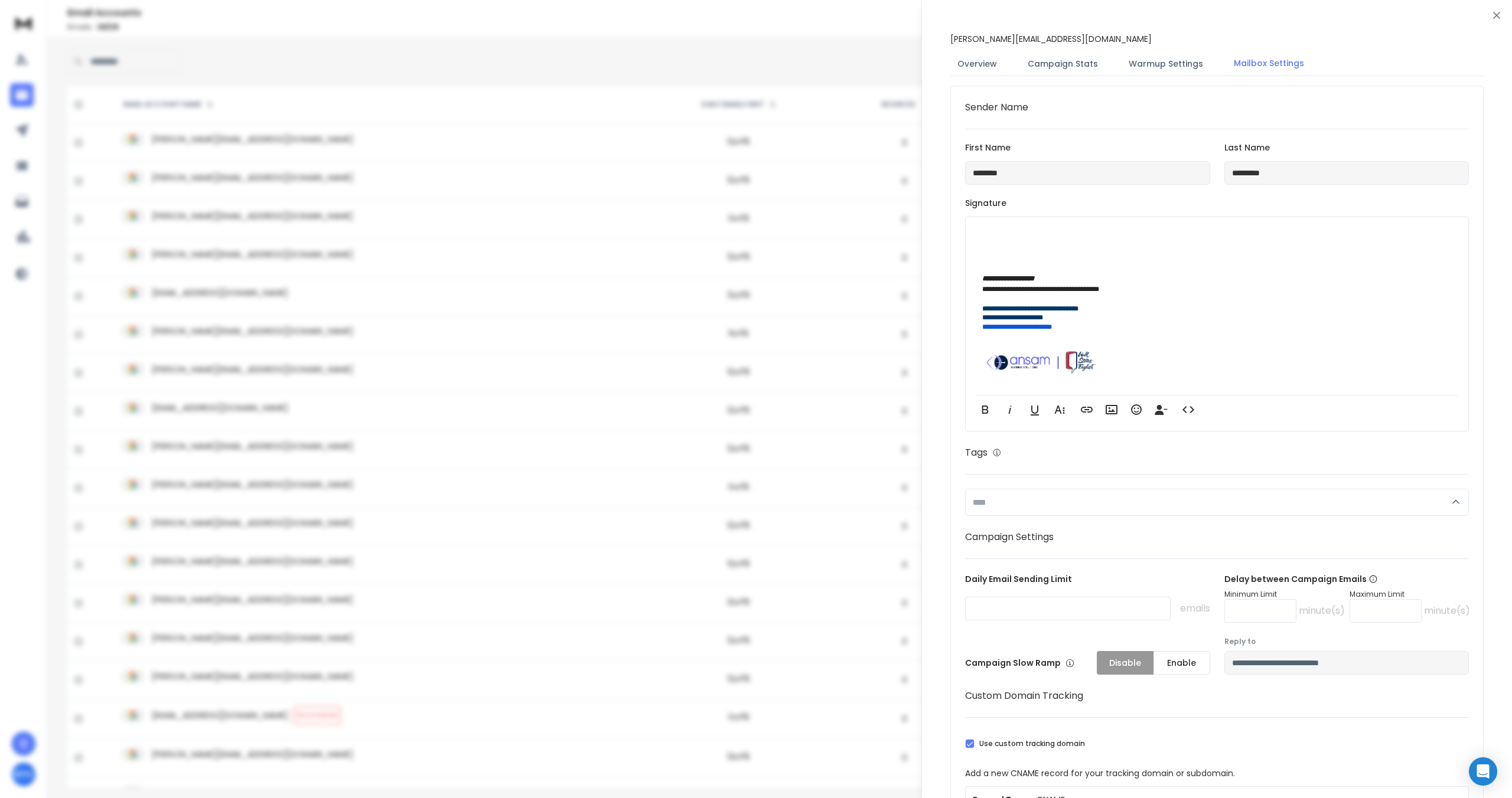
click at [1156, 56] on button "Warmup Settings" at bounding box center [1166, 64] width 89 height 26
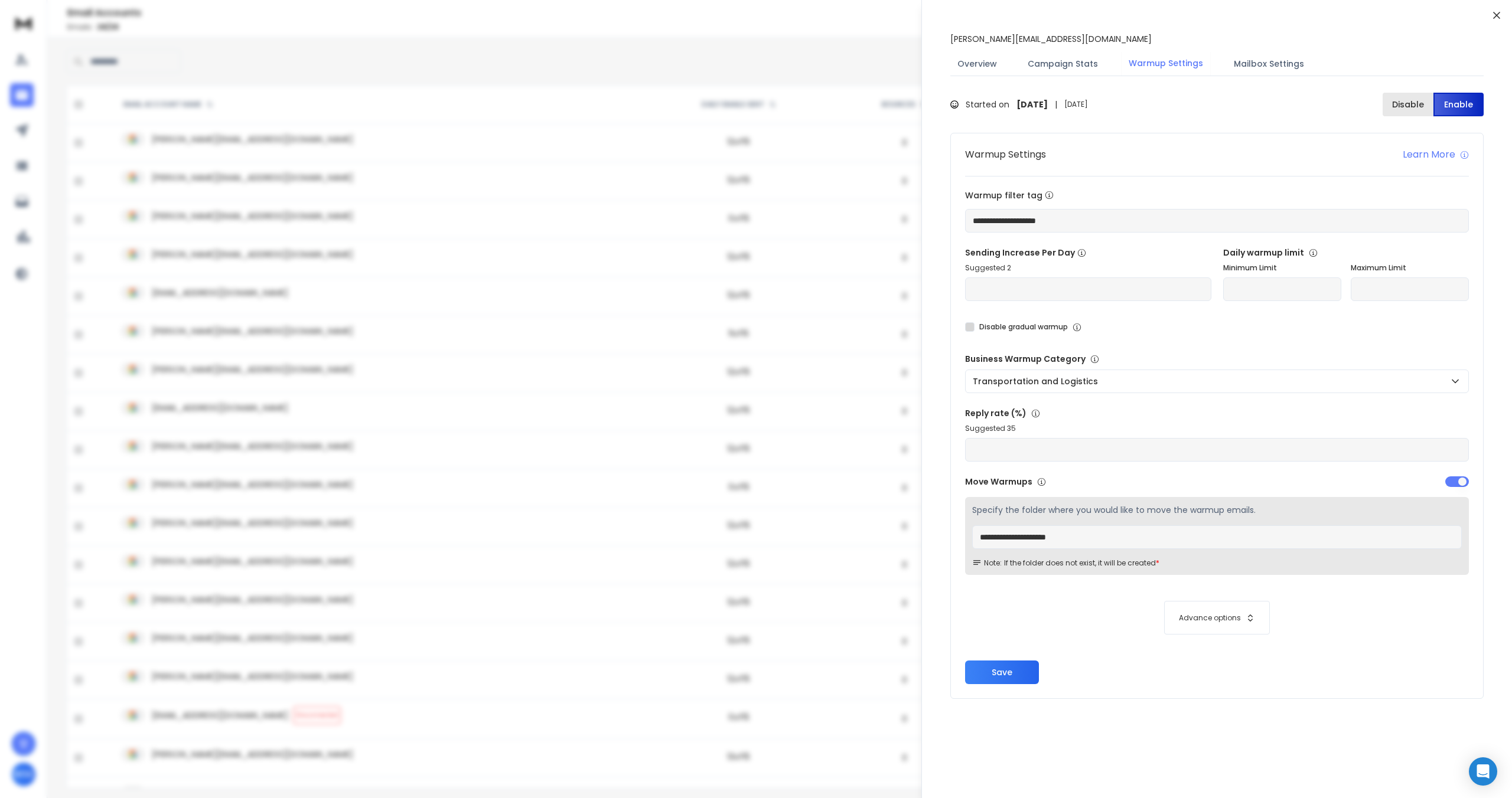
click at [1497, 12] on icon "button" at bounding box center [1496, 15] width 12 height 12
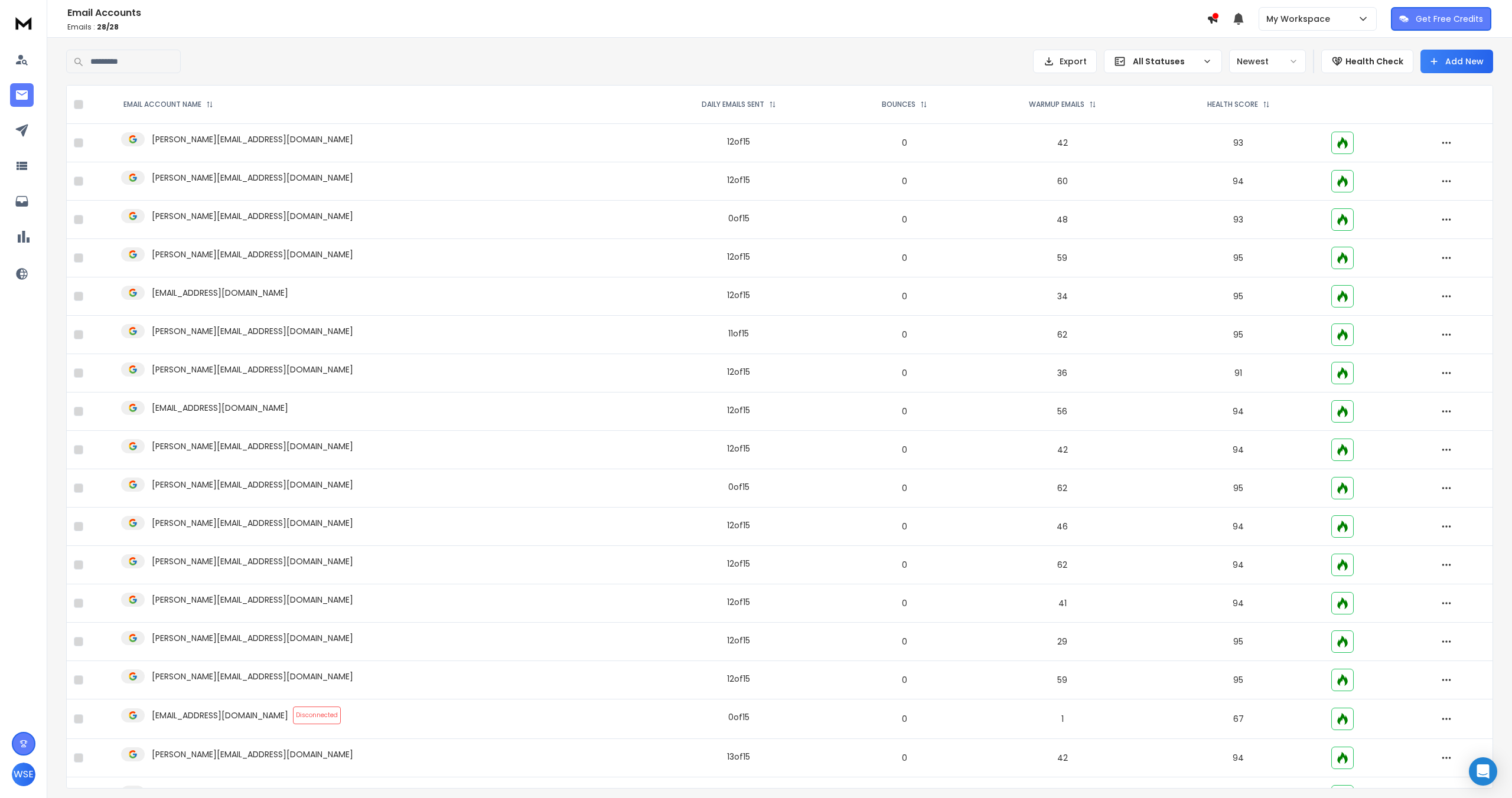
click at [1247, 106] on p "HEALTH SCORE" at bounding box center [1232, 105] width 51 height 10
click at [1265, 113] on th "HEALTH SCORE" at bounding box center [1238, 105] width 171 height 38
click at [1258, 107] on p "HEALTH SCORE" at bounding box center [1232, 105] width 51 height 10
click at [15, 131] on icon at bounding box center [22, 131] width 14 height 14
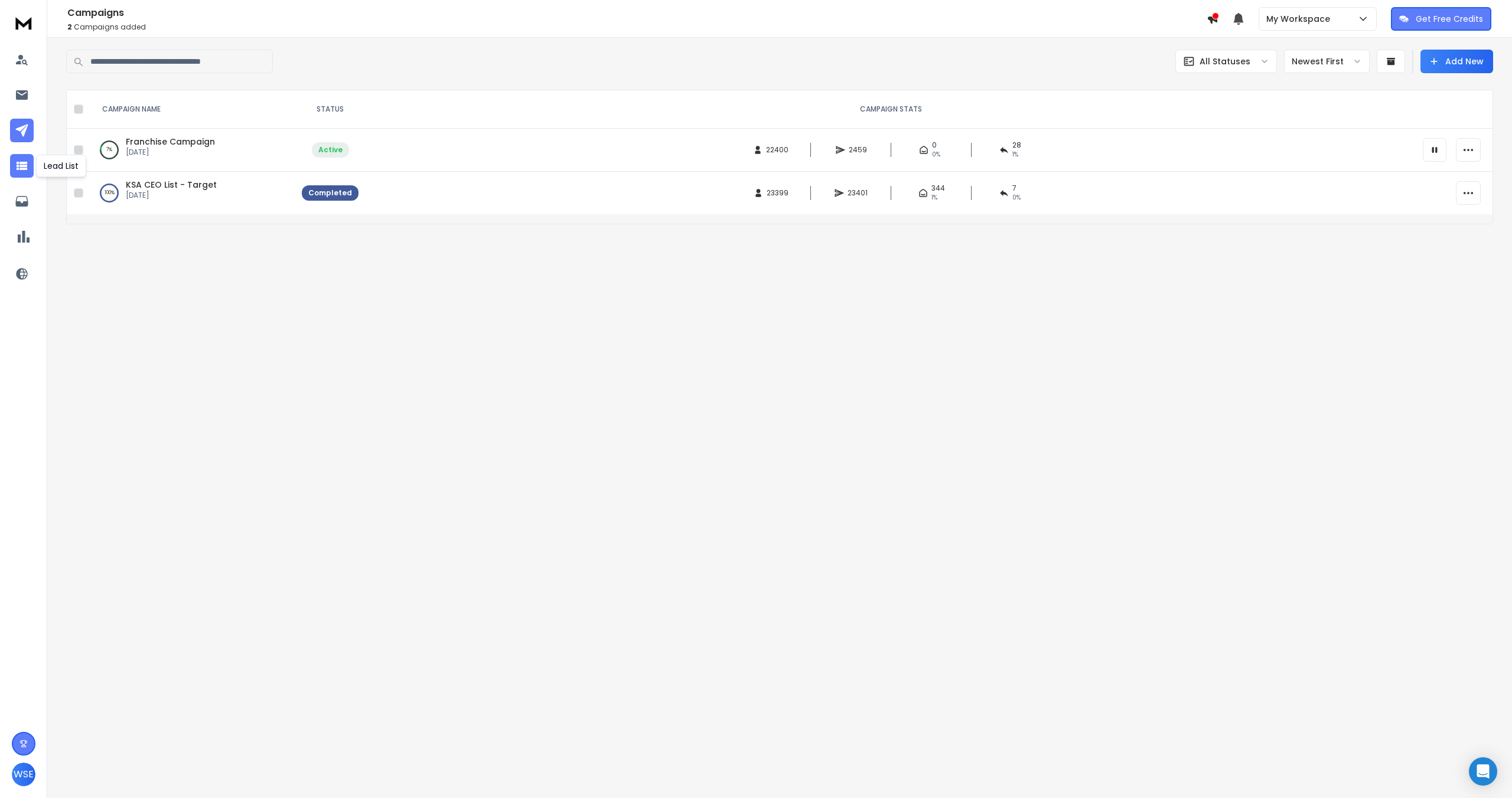
click at [27, 174] on link at bounding box center [22, 166] width 24 height 24
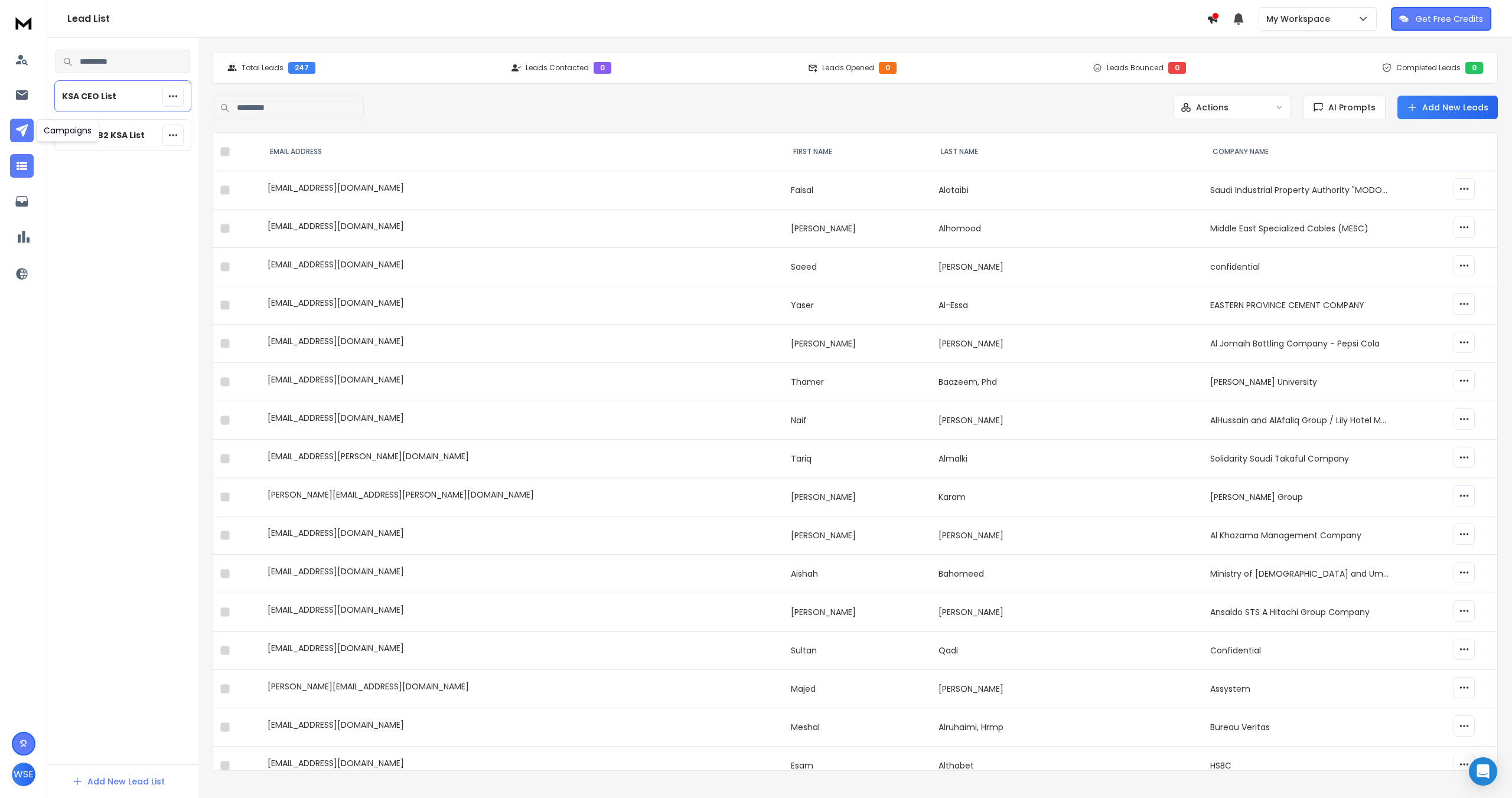
click at [20, 124] on icon at bounding box center [22, 131] width 14 height 14
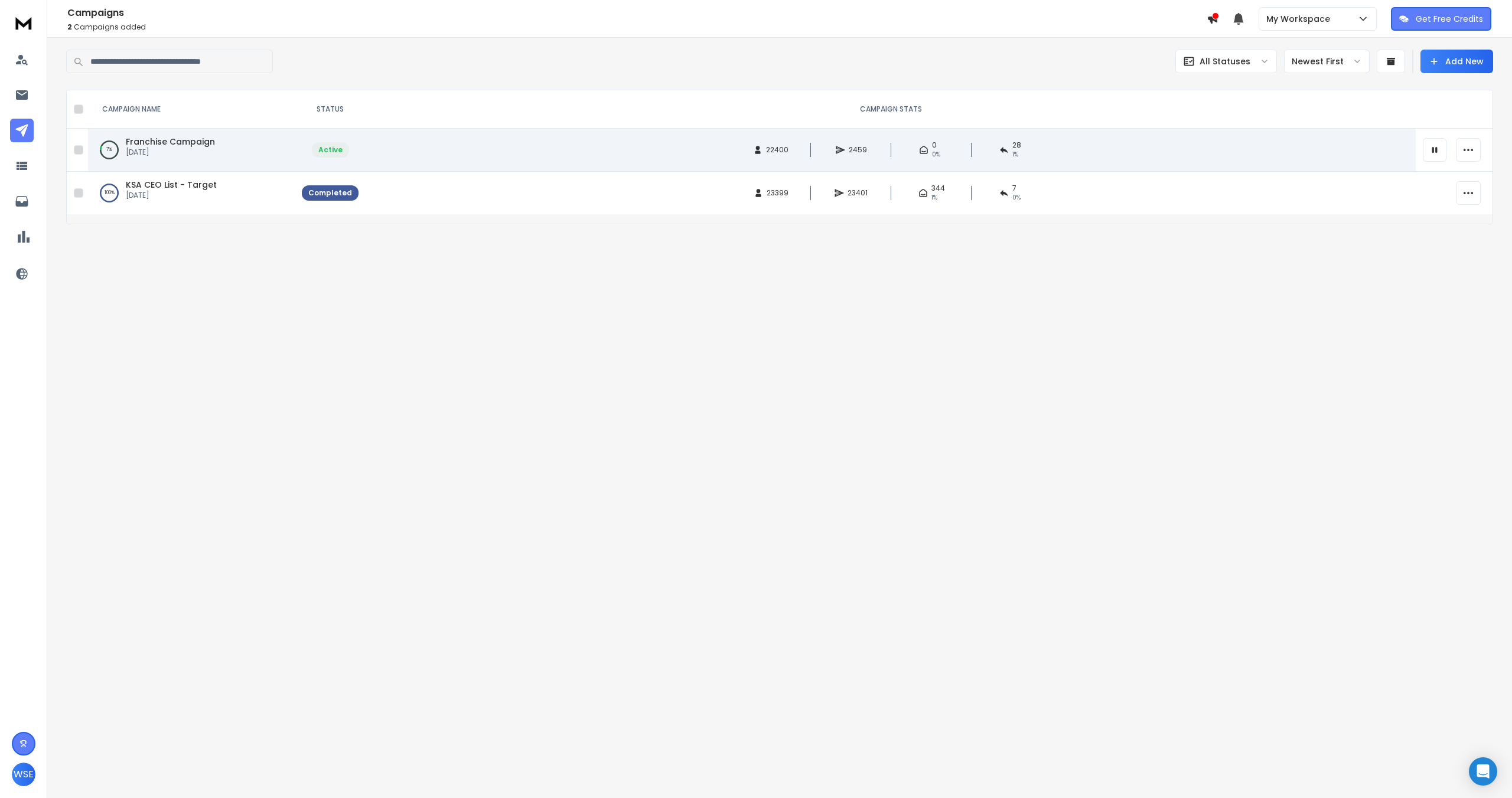
click at [1469, 149] on icon "button" at bounding box center [1468, 149] width 12 height 12
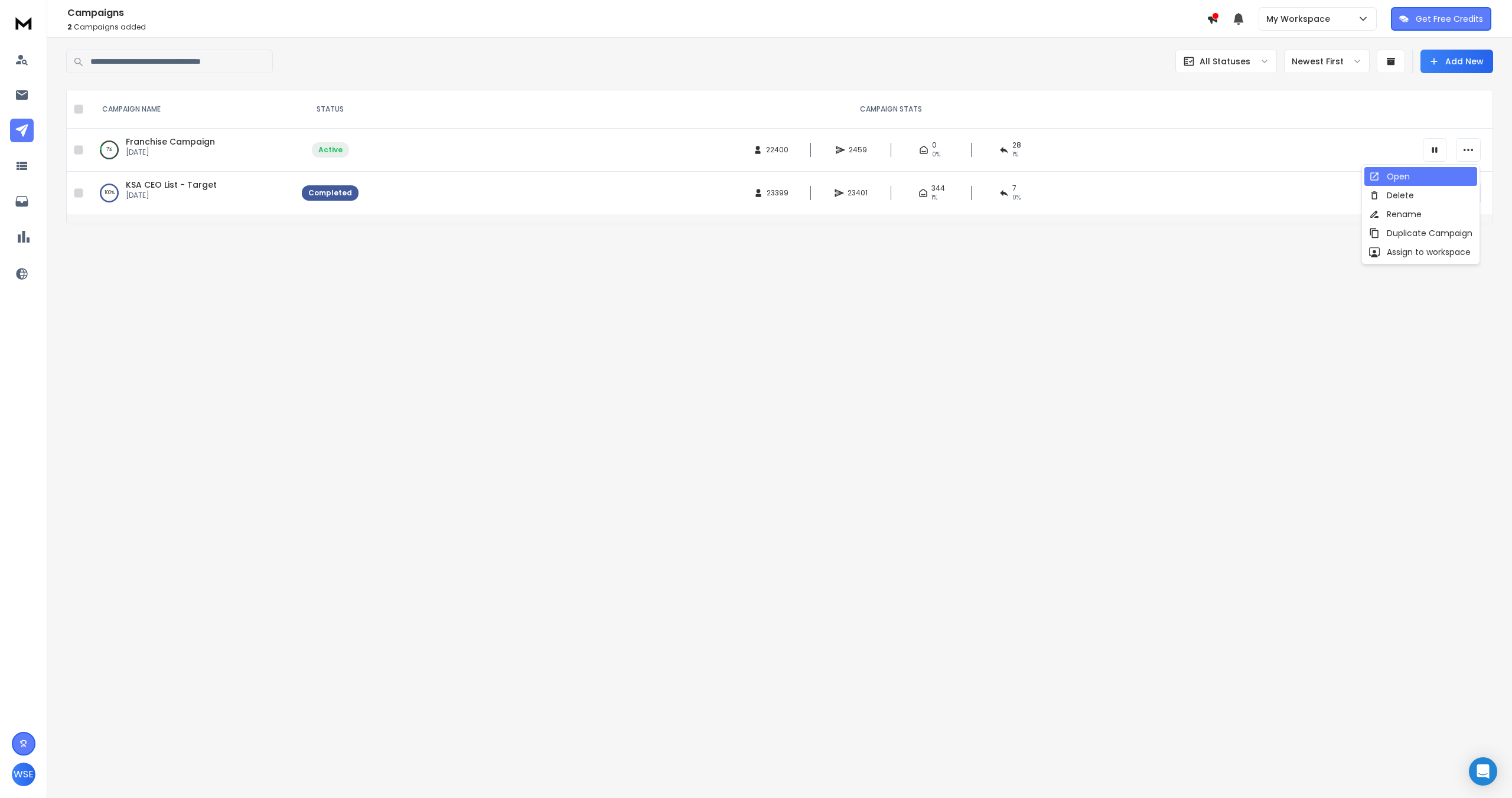
click at [1448, 170] on div "Open" at bounding box center [1421, 176] width 113 height 19
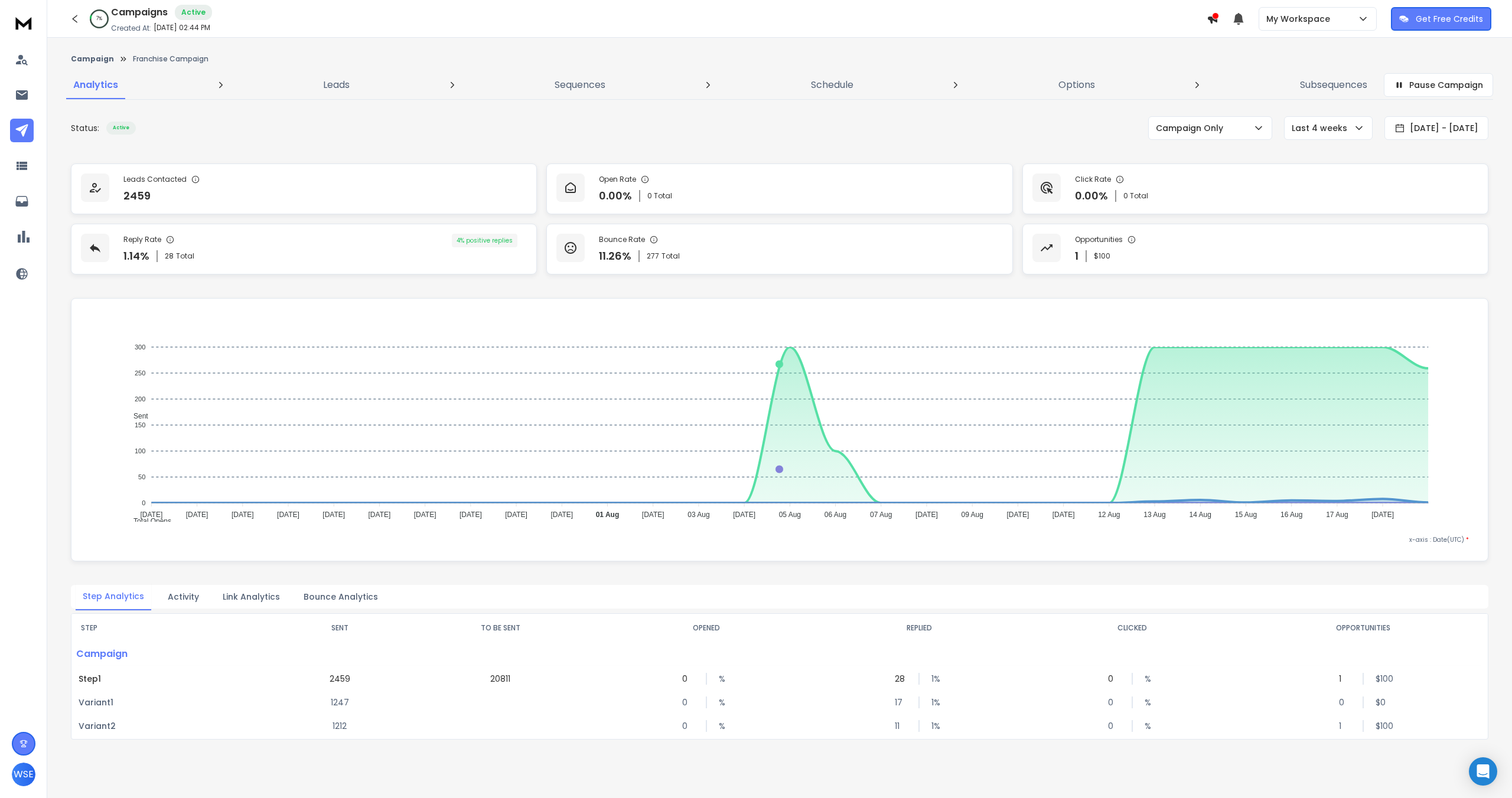
click at [1096, 235] on p "Opportunities" at bounding box center [1099, 240] width 47 height 10
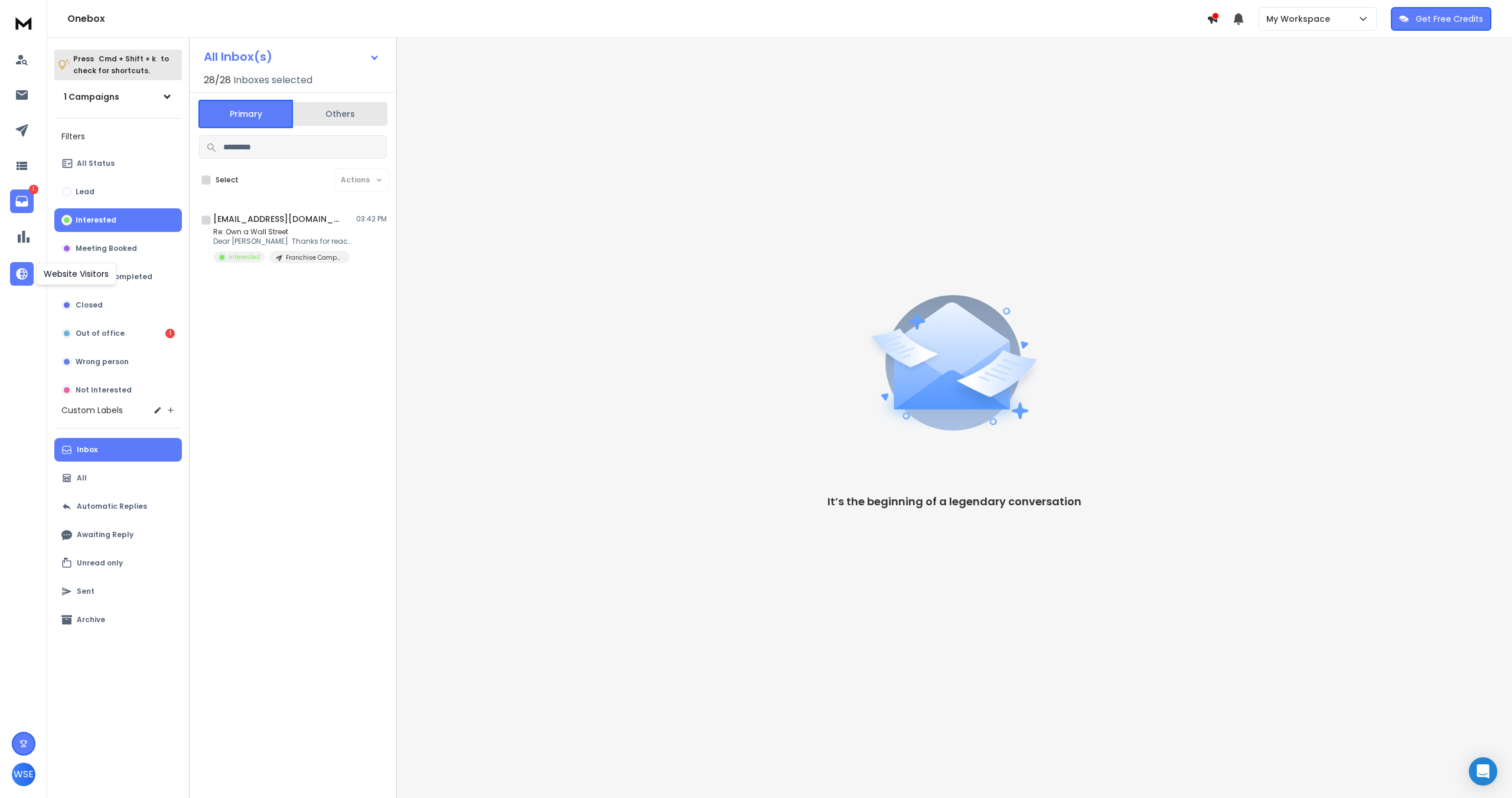
click at [22, 269] on icon at bounding box center [22, 274] width 12 height 12
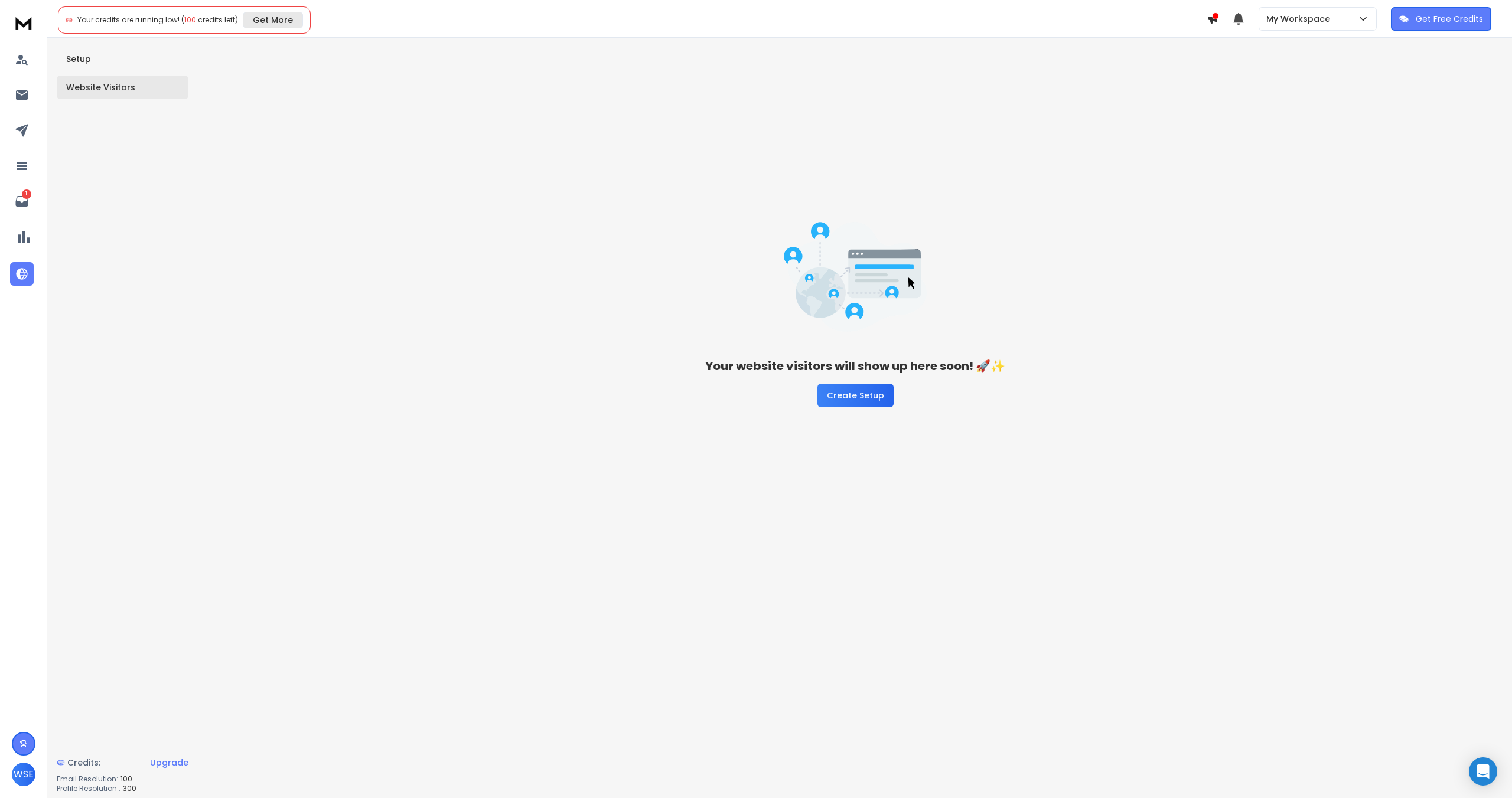
click at [281, 23] on button "Get More" at bounding box center [273, 20] width 60 height 17
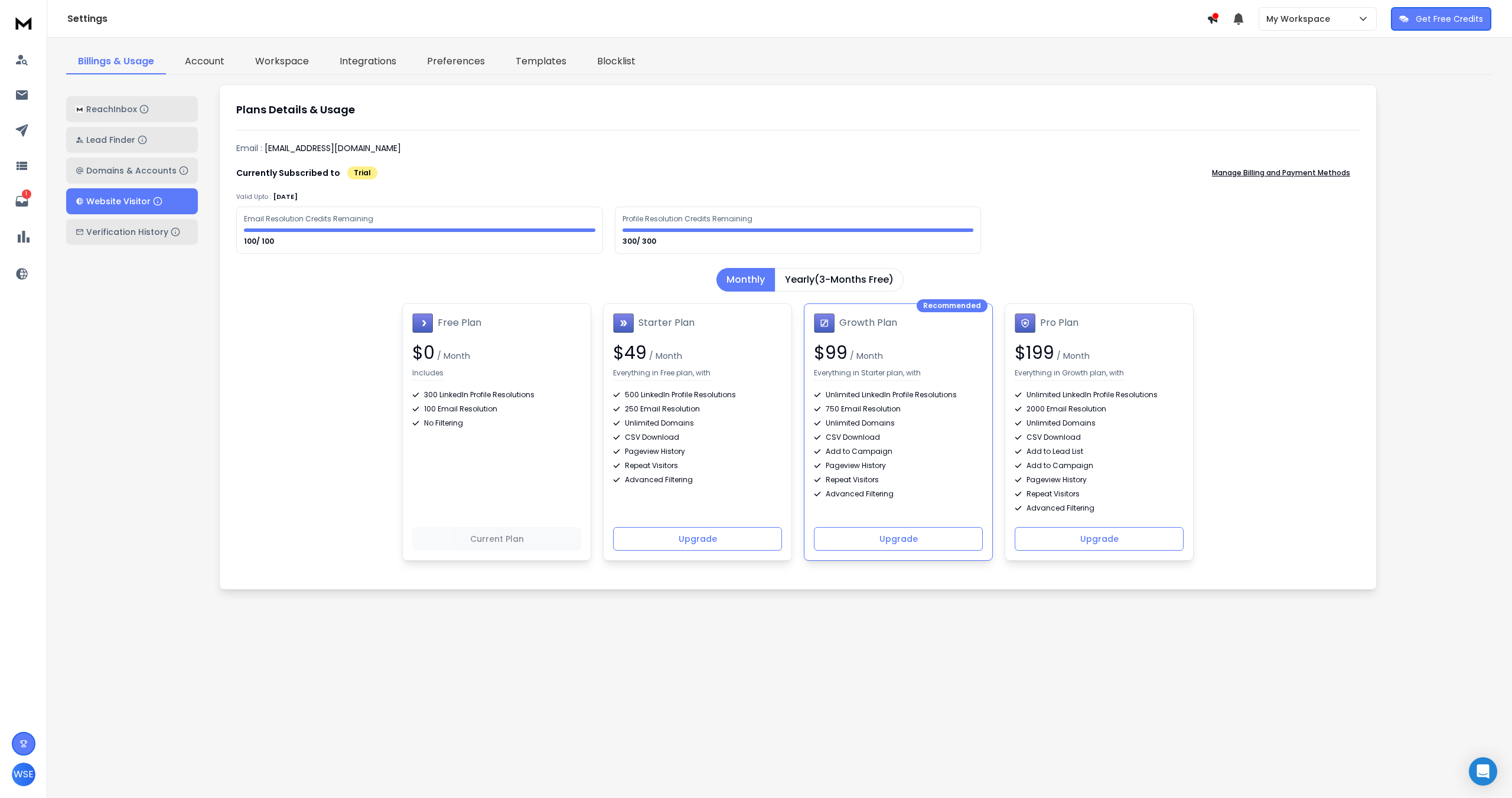
click at [115, 175] on button "Domains & Accounts" at bounding box center [132, 170] width 132 height 26
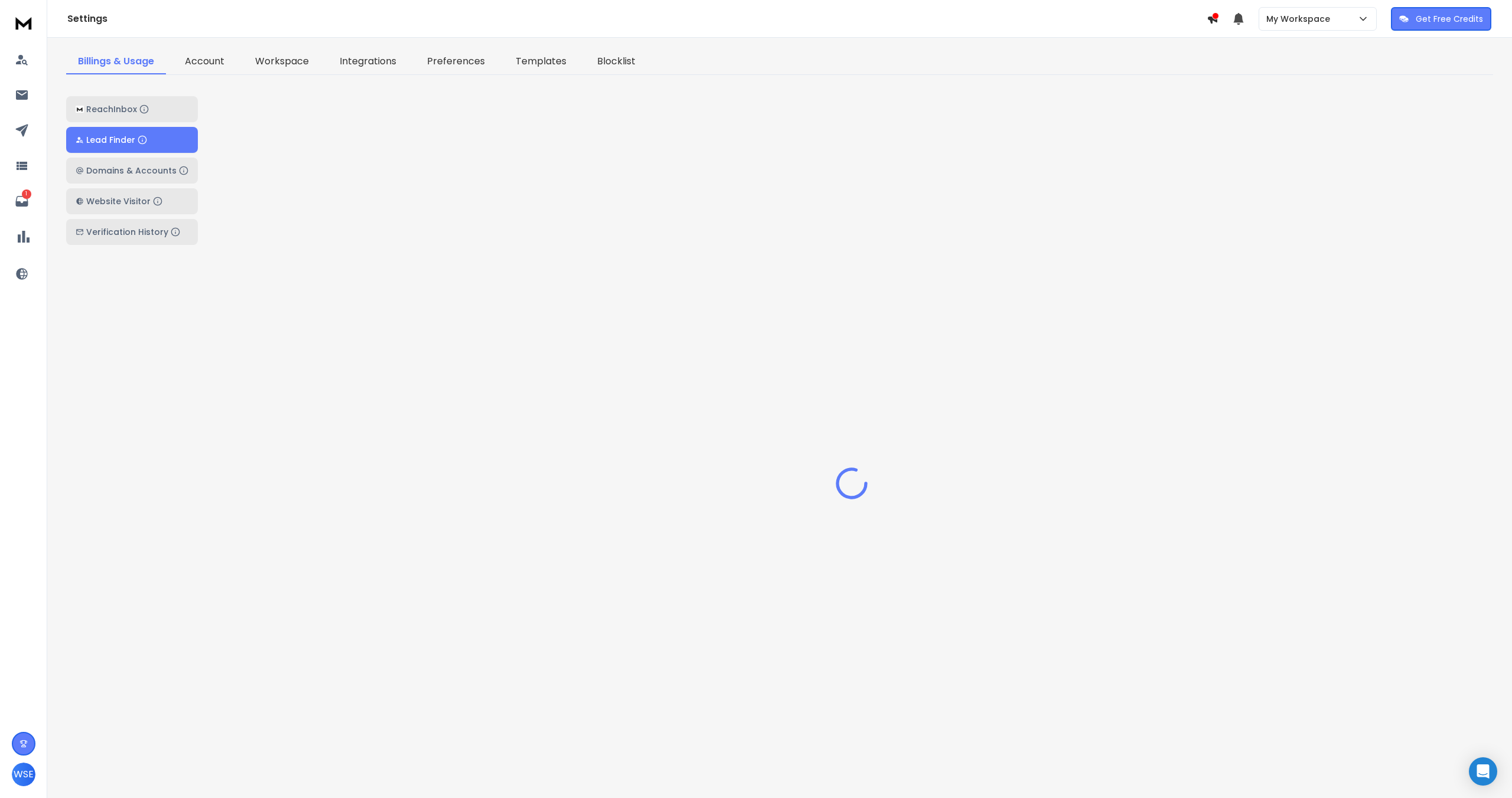
click at [117, 139] on button "Lead Finder" at bounding box center [132, 140] width 132 height 26
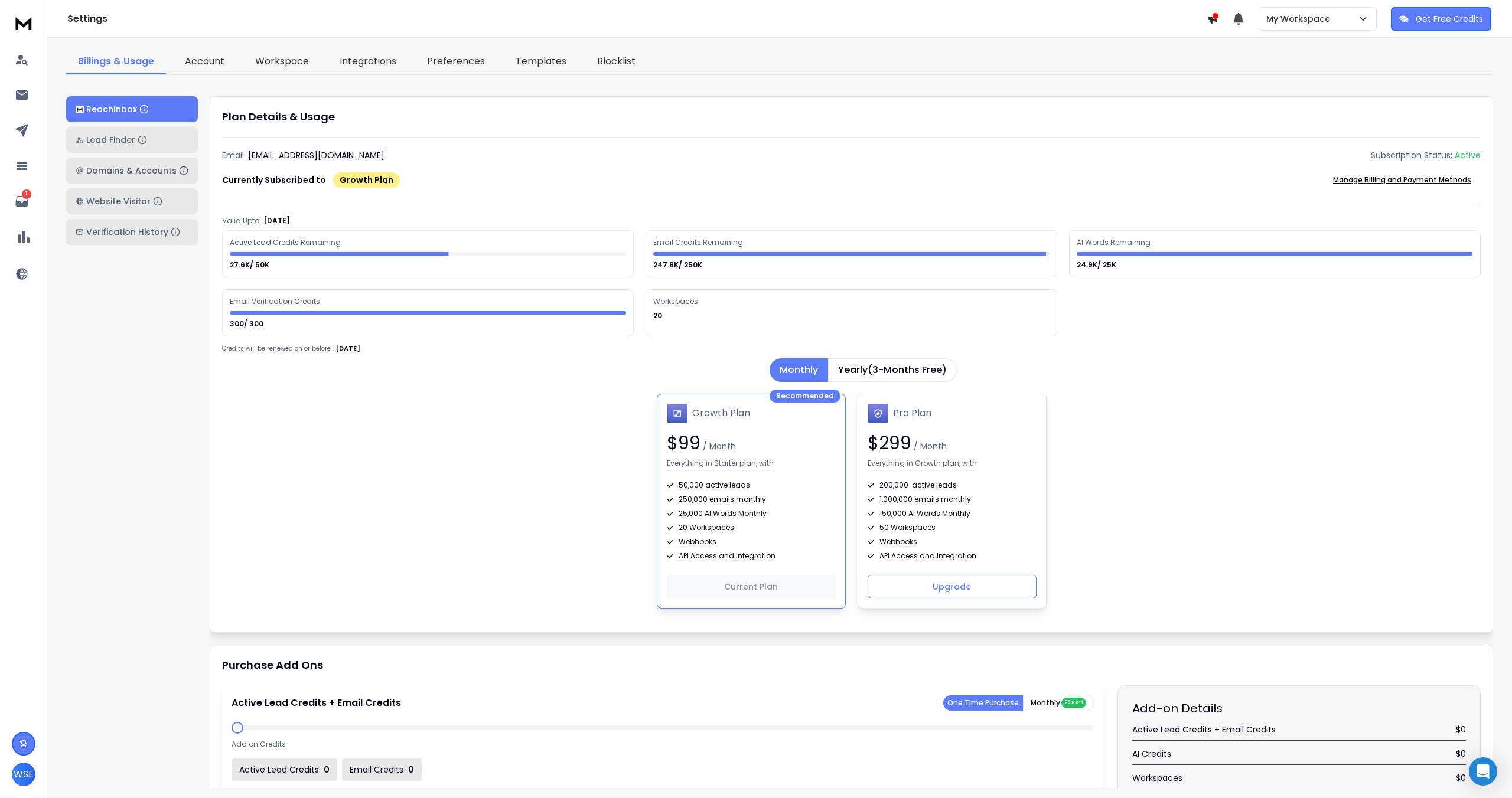
click at [143, 117] on button "ReachInbox" at bounding box center [132, 109] width 132 height 26
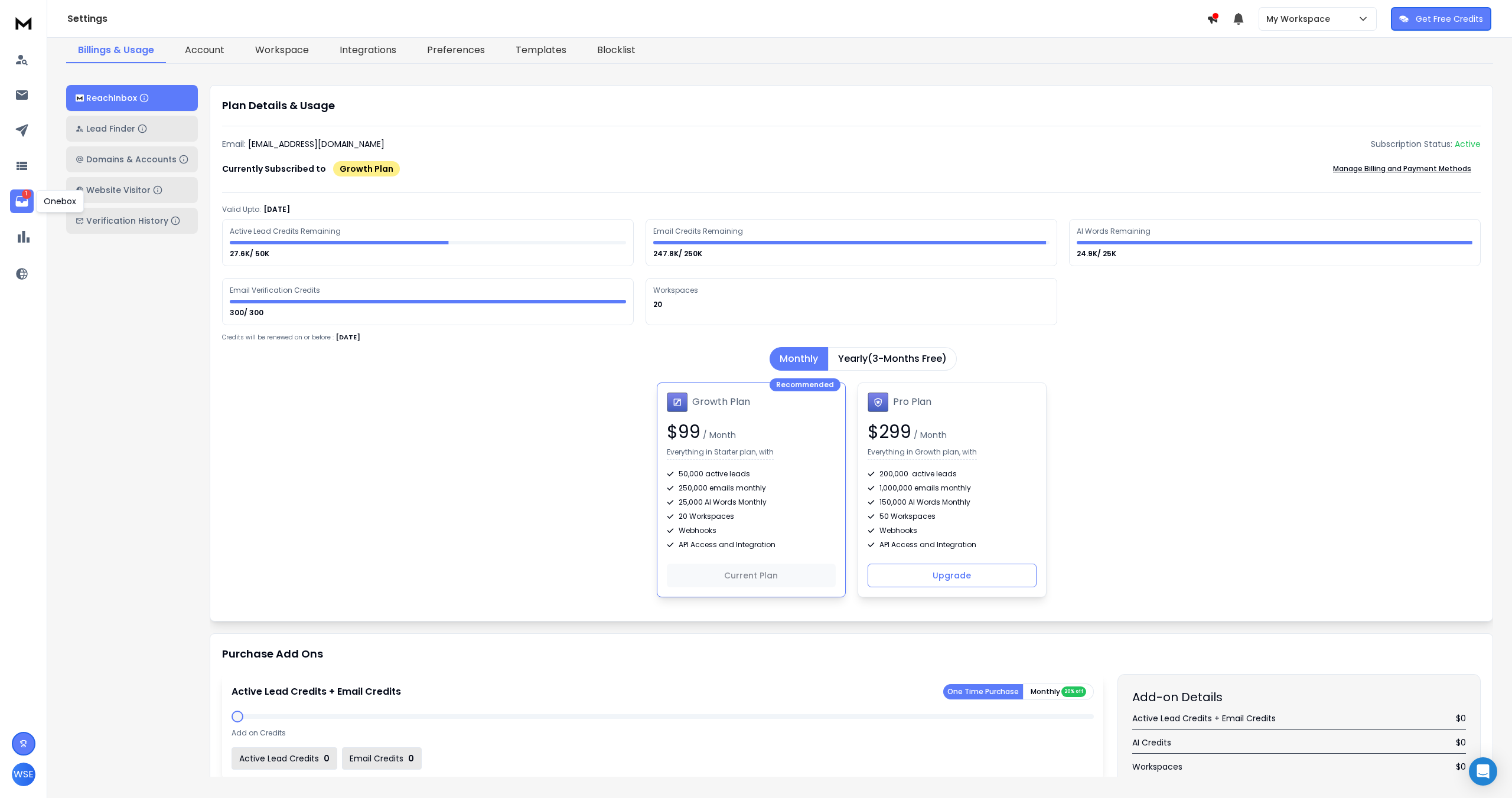
click at [19, 201] on icon at bounding box center [22, 201] width 13 height 10
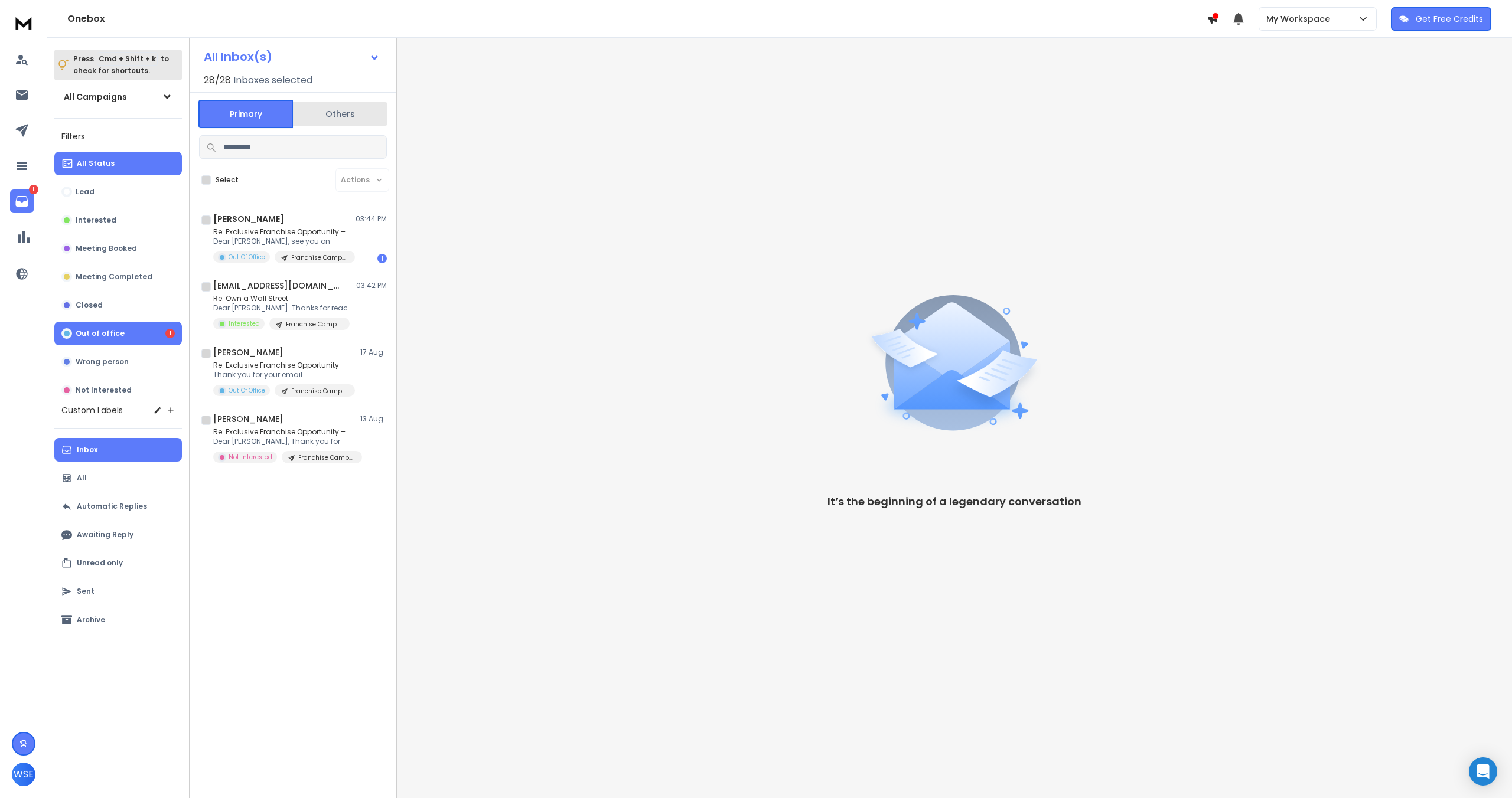
click at [135, 337] on button "Out of office 1" at bounding box center [118, 334] width 128 height 24
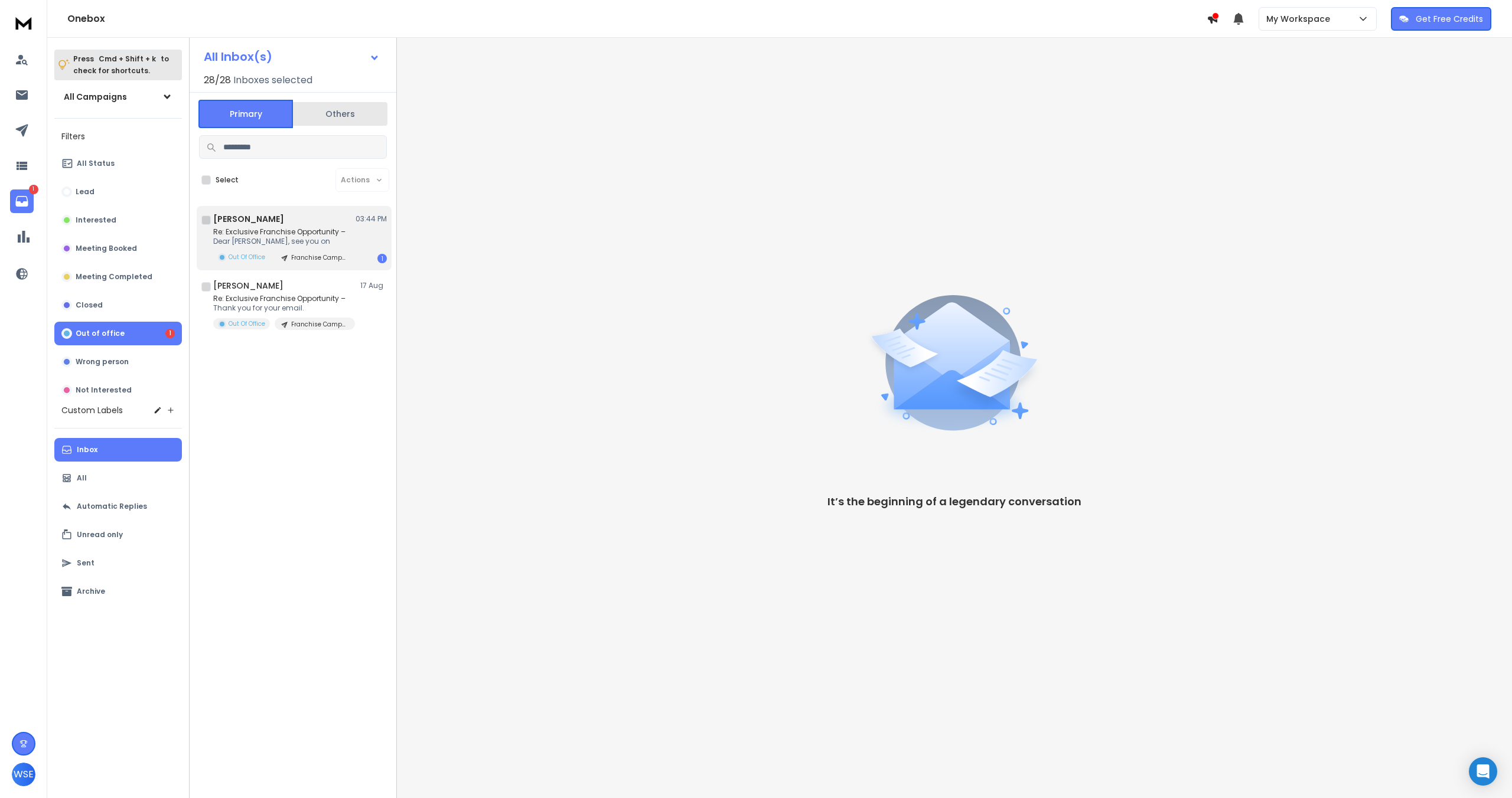
click at [279, 220] on h1 "Abubakr Akhtar" at bounding box center [248, 219] width 71 height 12
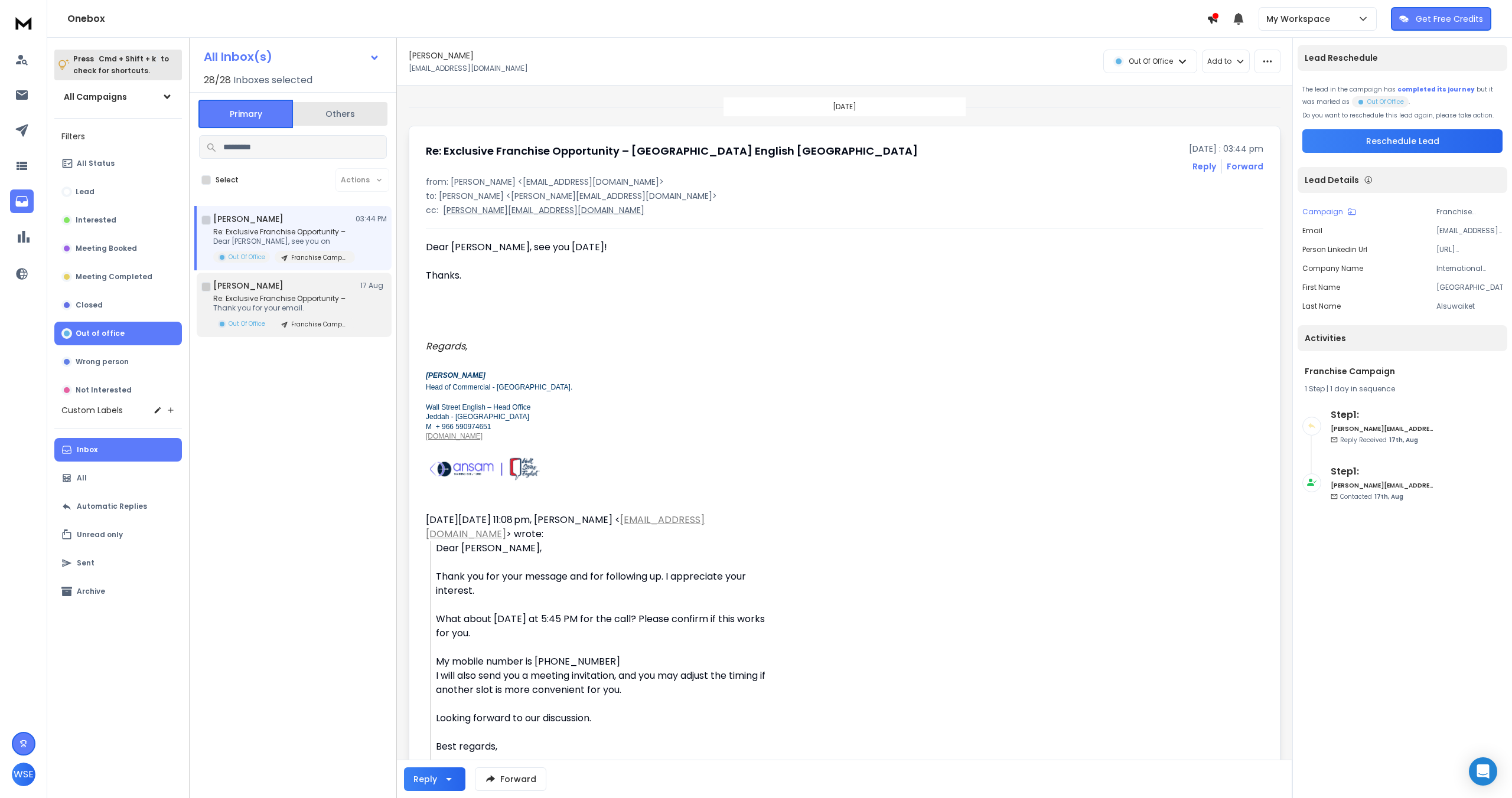
click at [260, 304] on p "Thank you for your email." at bounding box center [284, 309] width 142 height 10
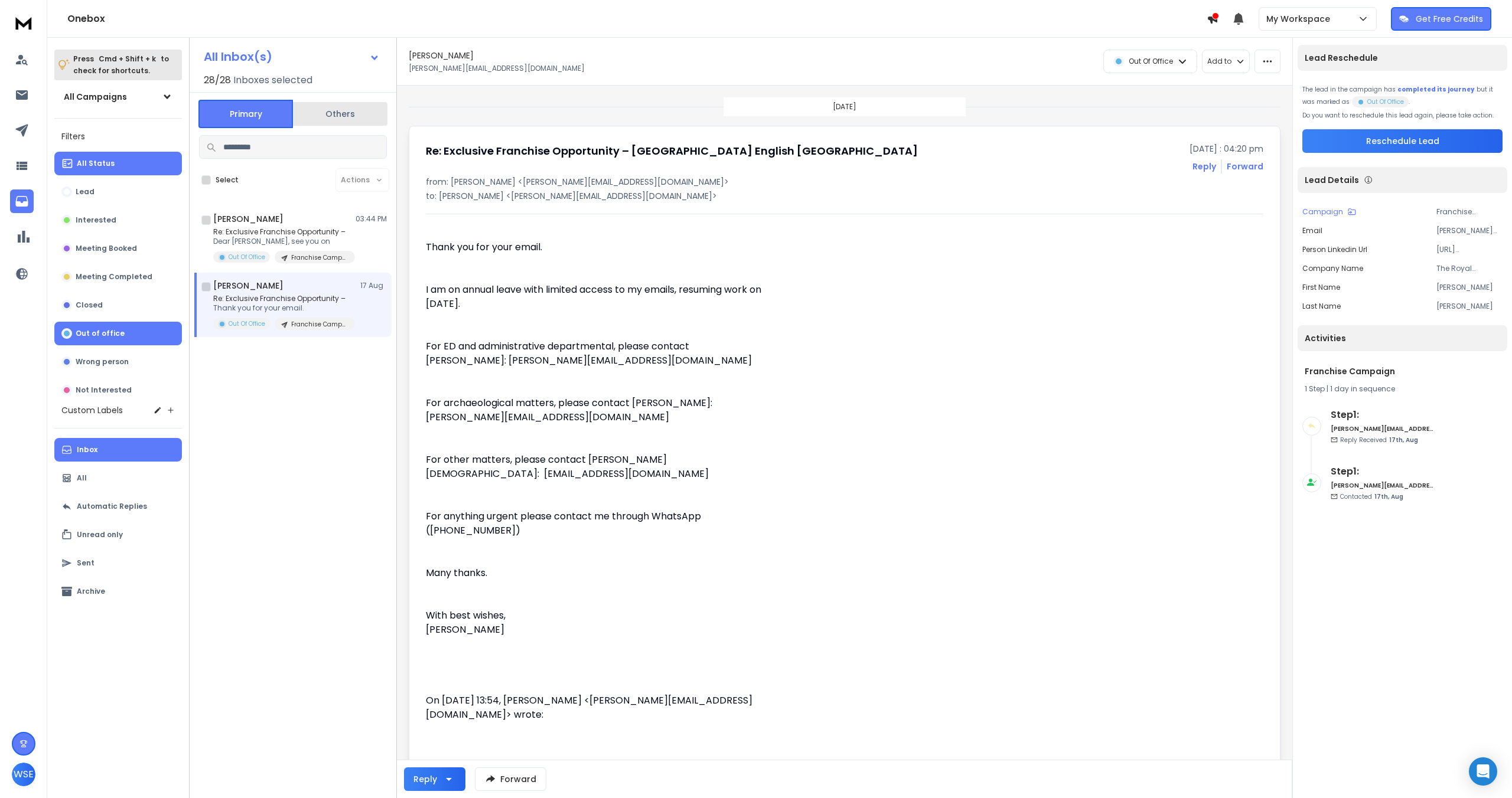
click at [89, 161] on p "All Status" at bounding box center [96, 163] width 38 height 10
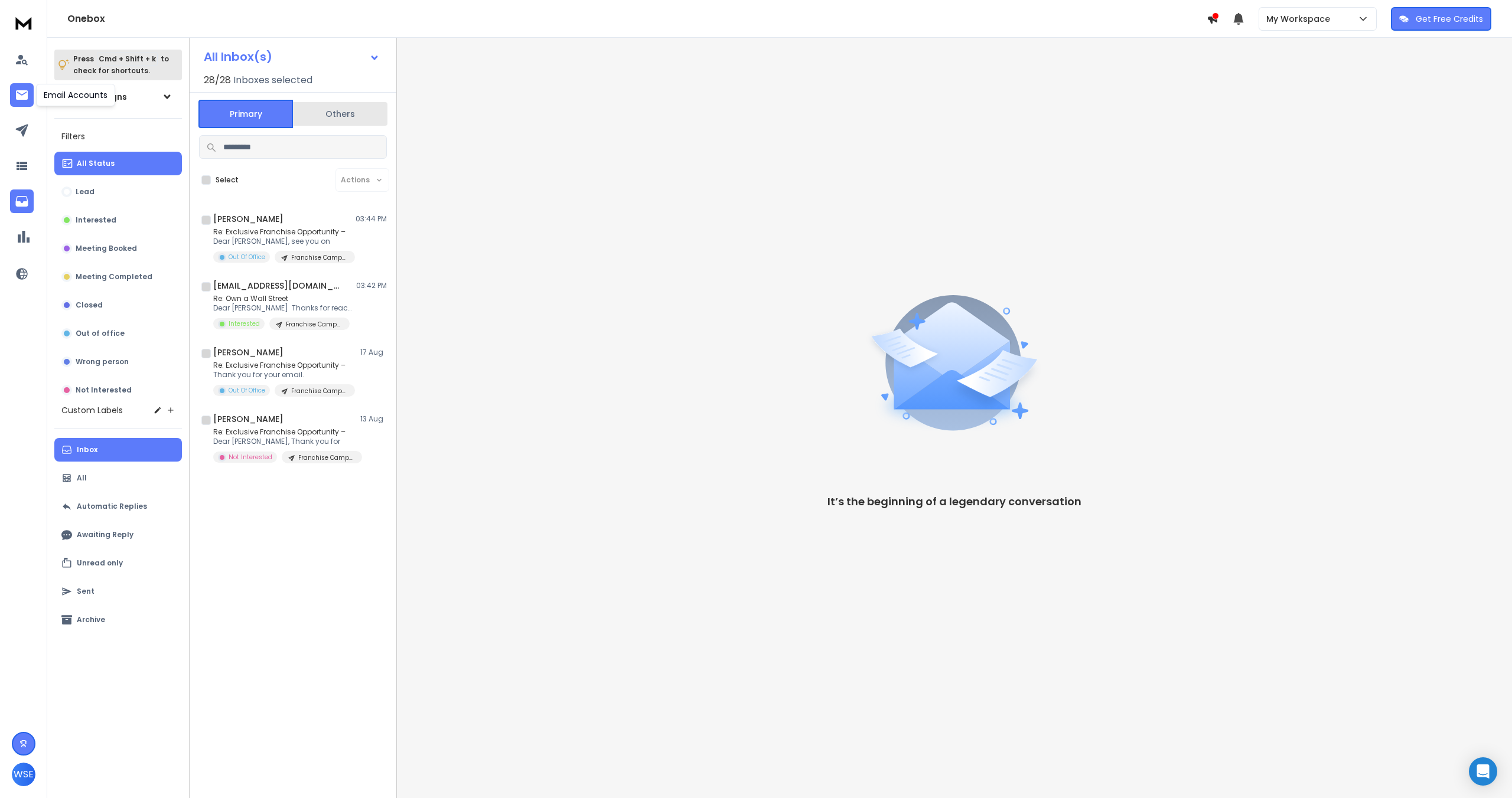
click at [25, 98] on icon at bounding box center [22, 95] width 12 height 10
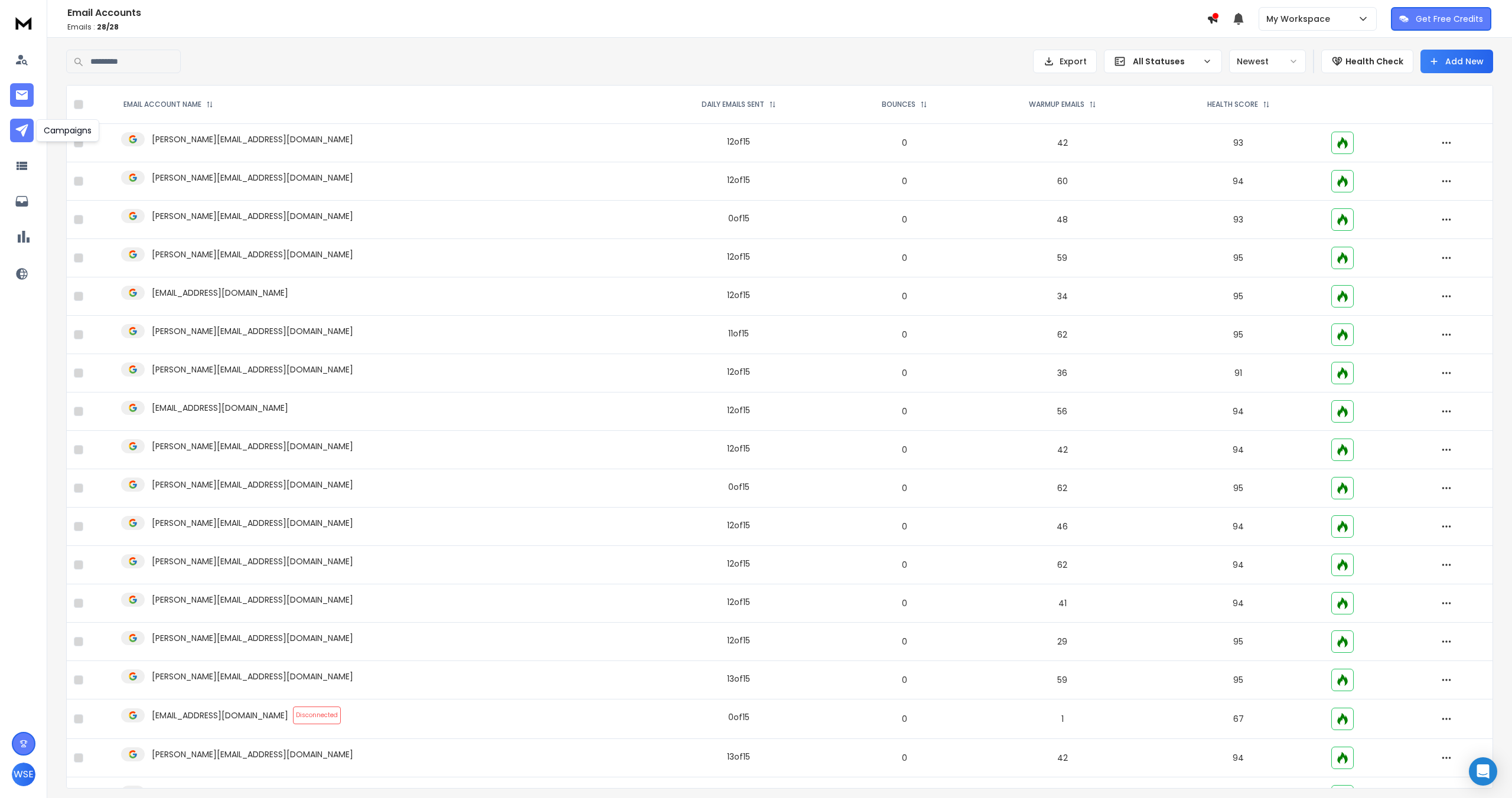
click at [23, 128] on icon at bounding box center [22, 131] width 13 height 13
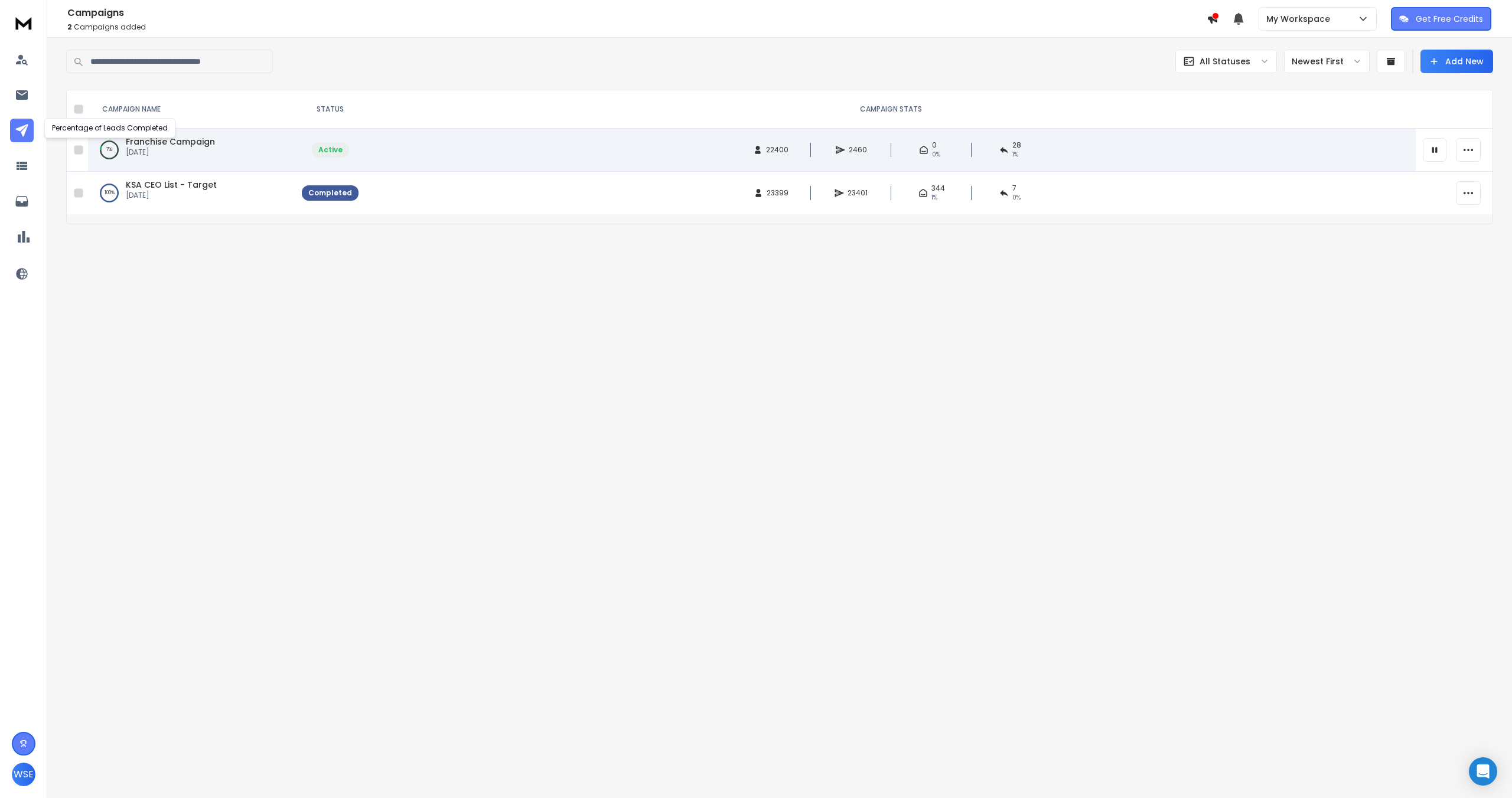
click at [179, 146] on span "Franchise Campaign" at bounding box center [170, 141] width 89 height 12
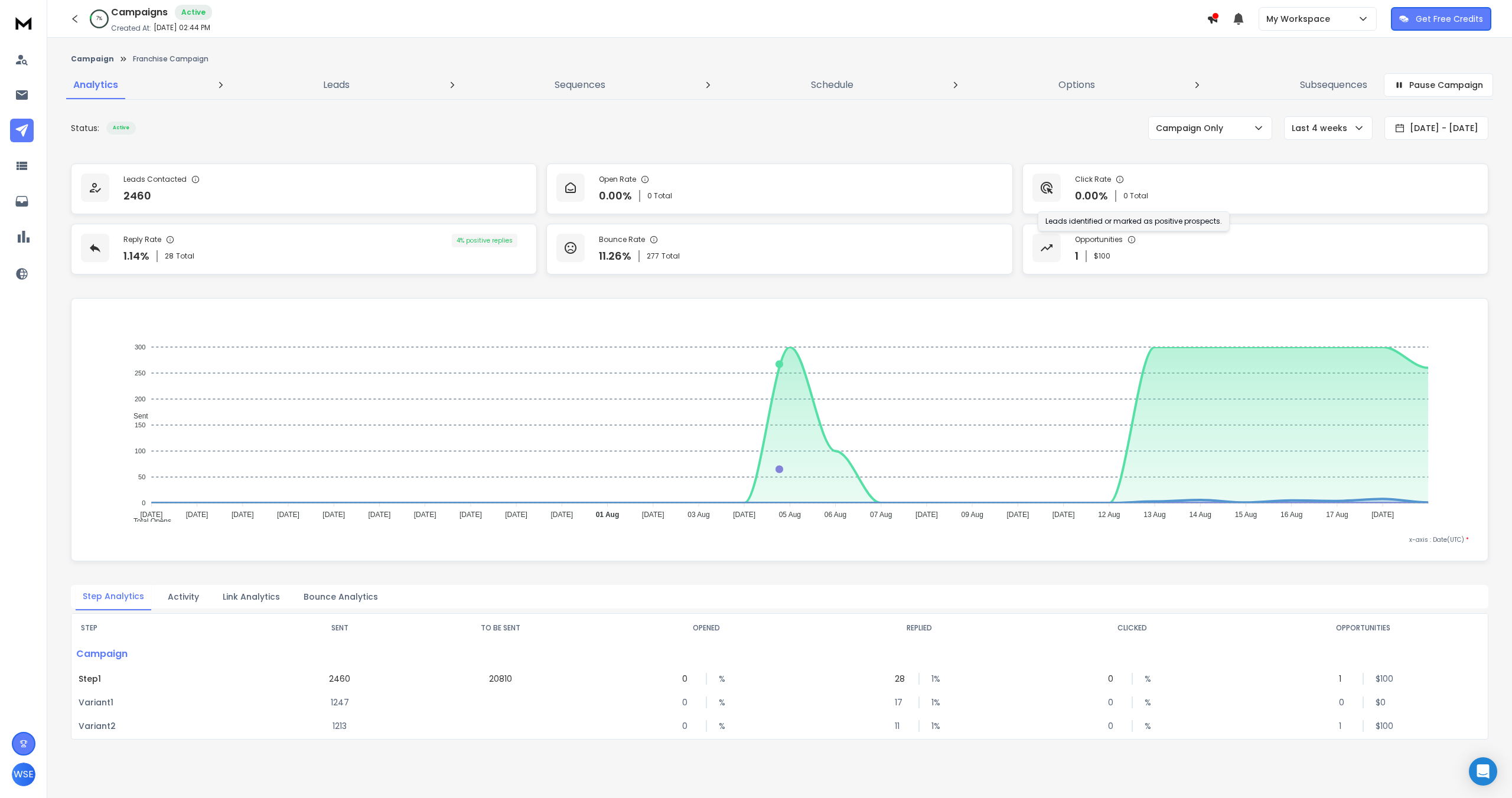
click at [1131, 239] on icon at bounding box center [1131, 239] width 8 height 8
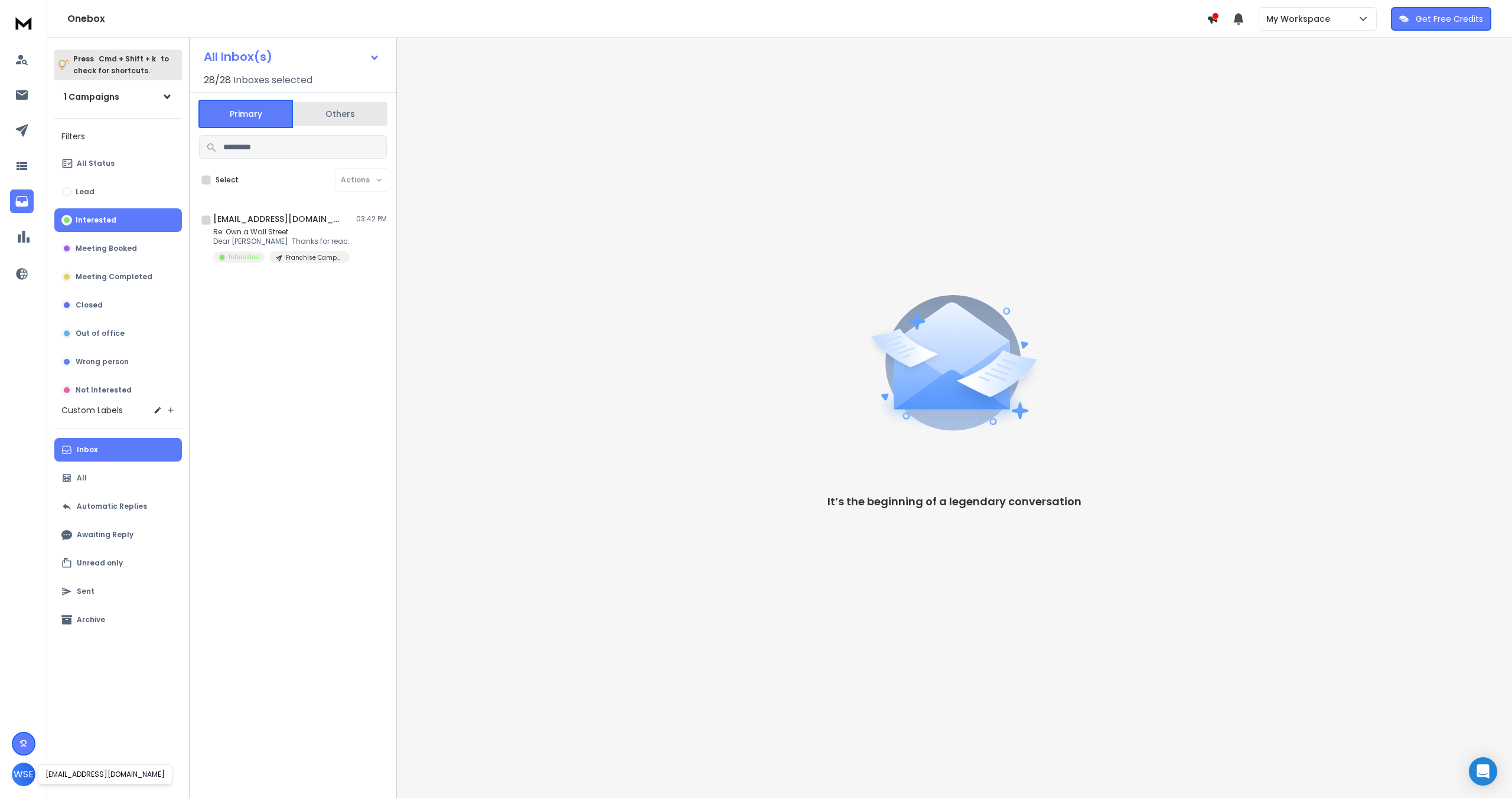
click at [22, 781] on span "WSE" at bounding box center [24, 775] width 24 height 24
click at [24, 238] on icon at bounding box center [23, 237] width 12 height 12
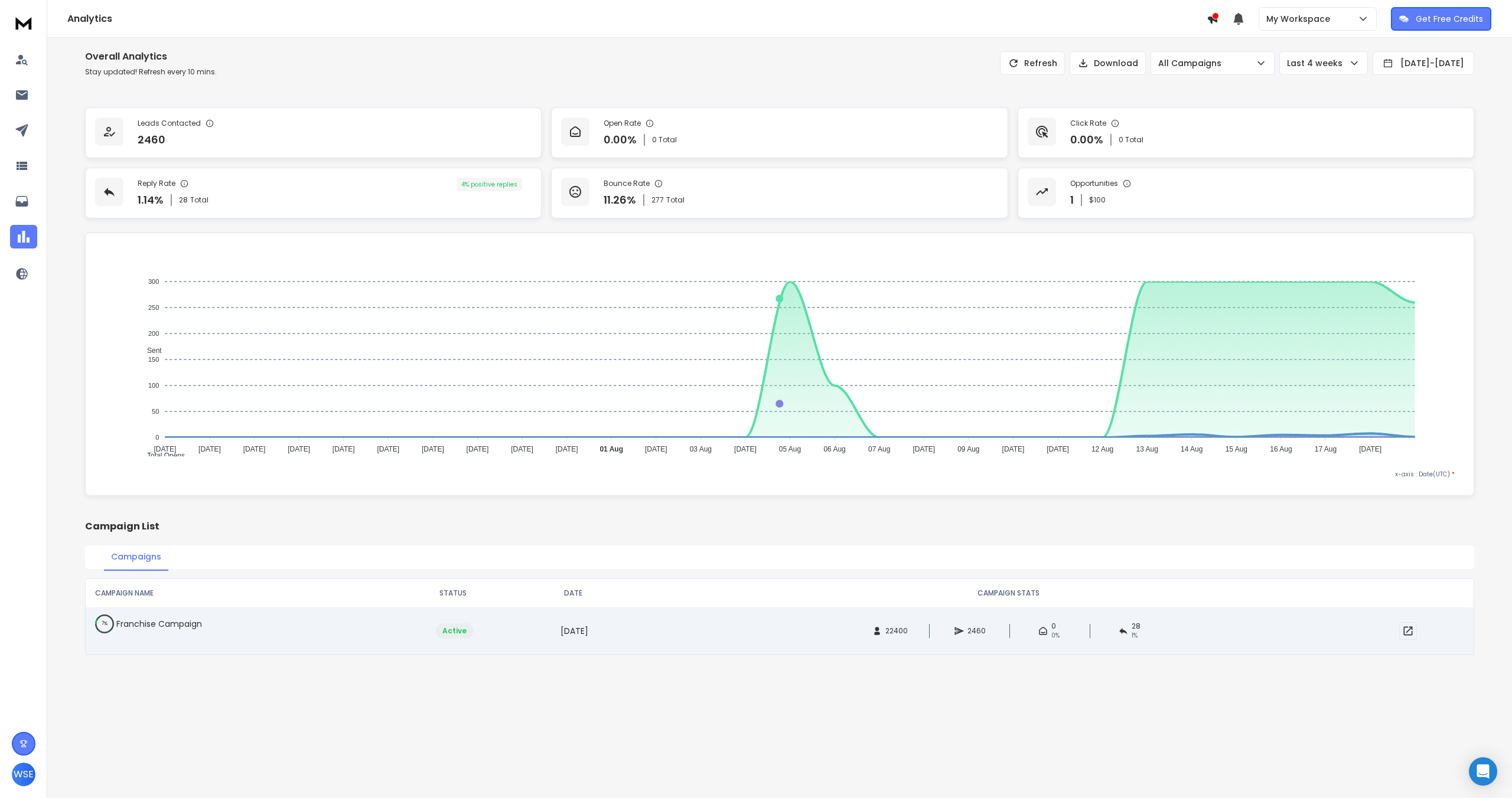
click at [1414, 630] on icon at bounding box center [1408, 631] width 12 height 12
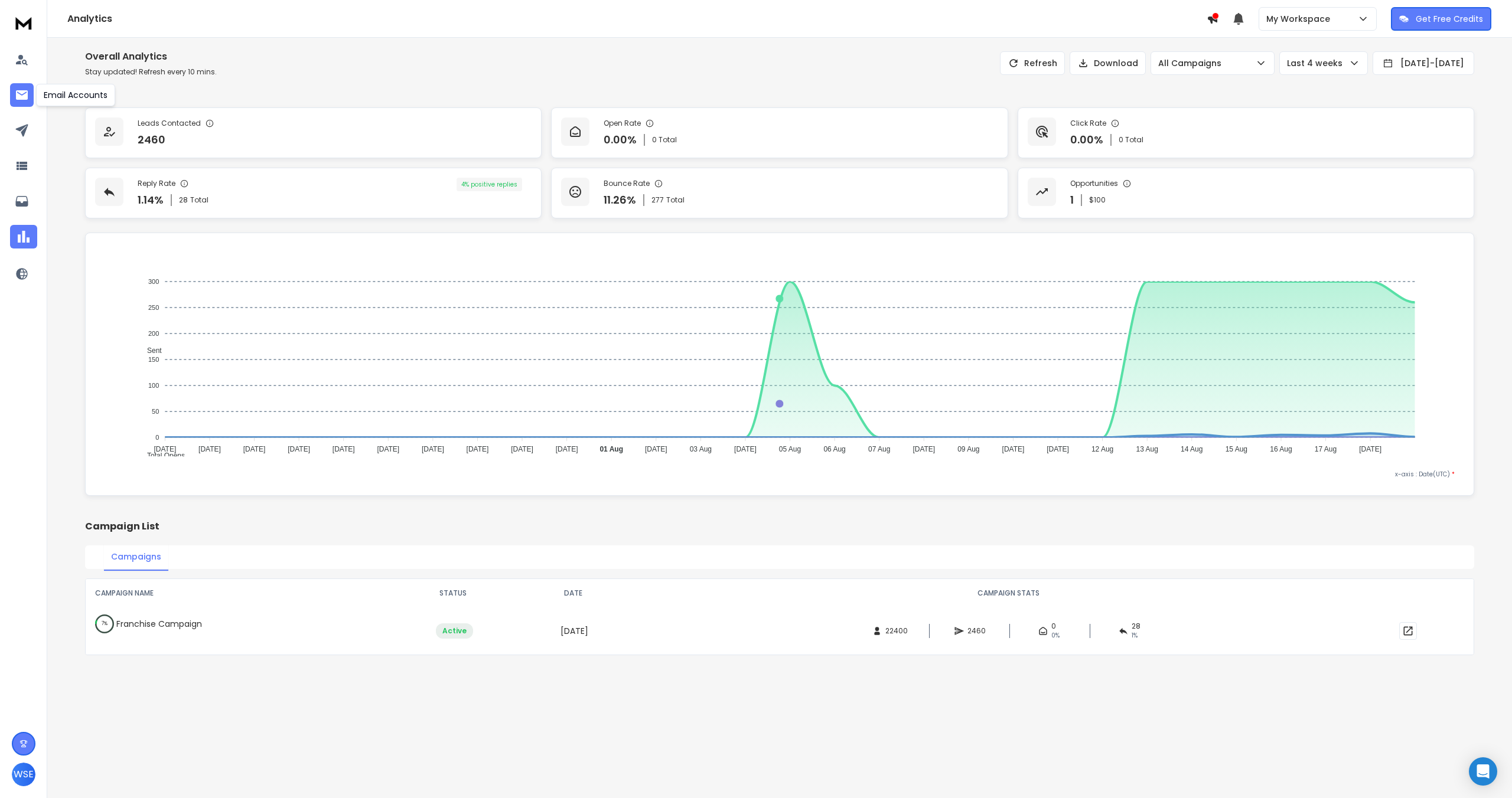
click at [21, 101] on icon at bounding box center [22, 95] width 14 height 14
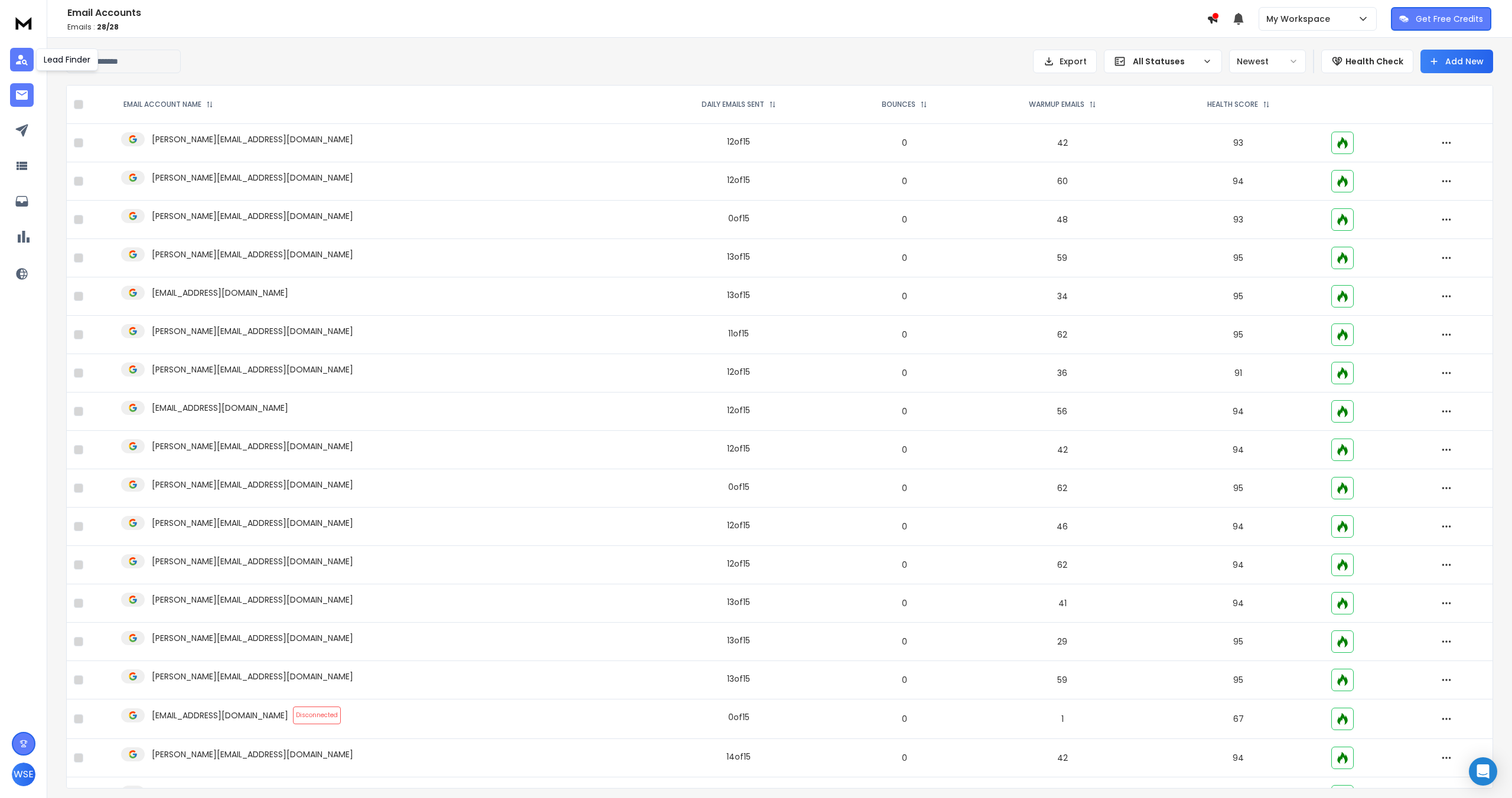
click at [18, 66] on icon at bounding box center [22, 59] width 14 height 14
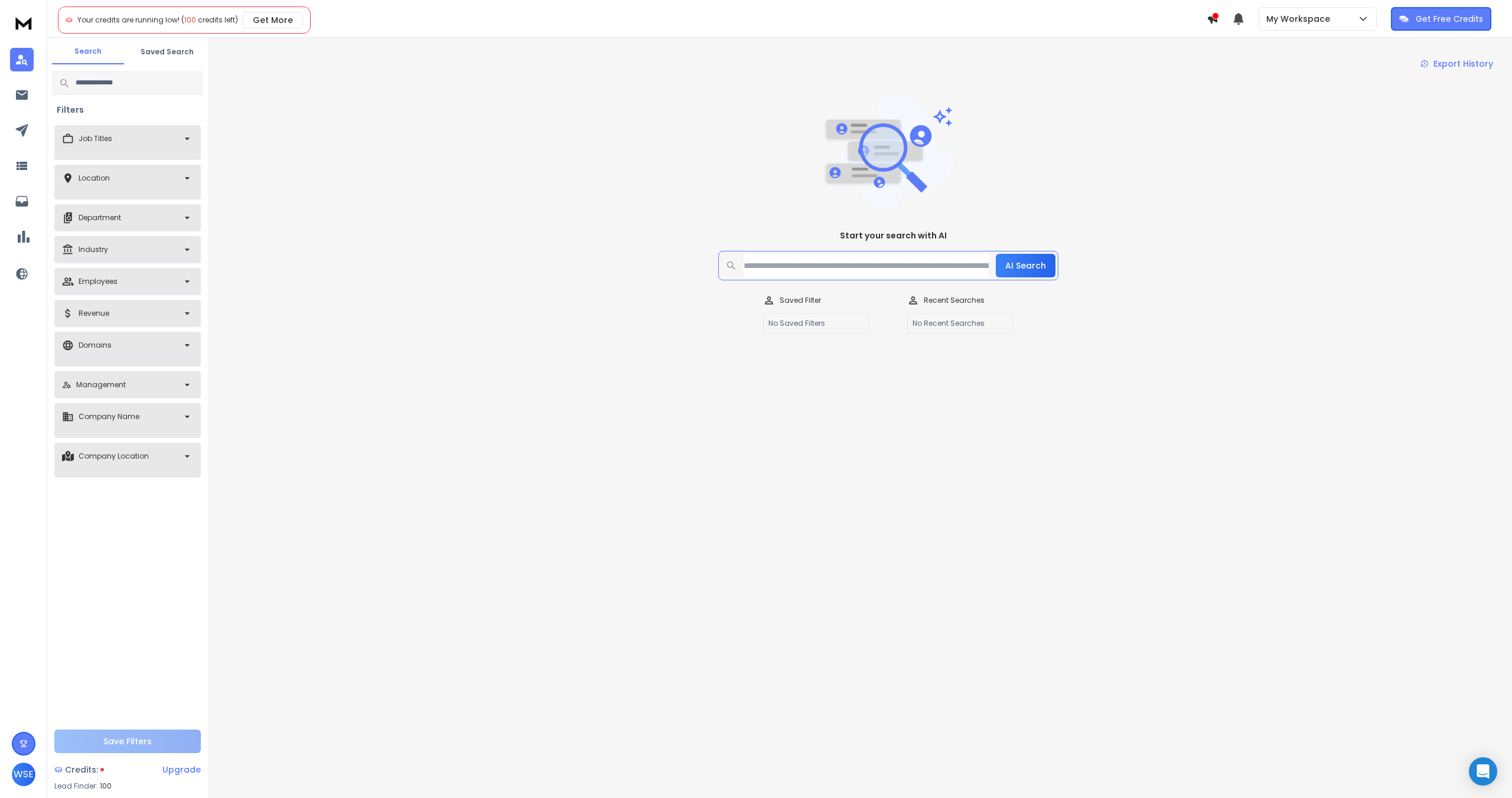
click at [117, 144] on div "Job Titles" at bounding box center [128, 138] width 131 height 12
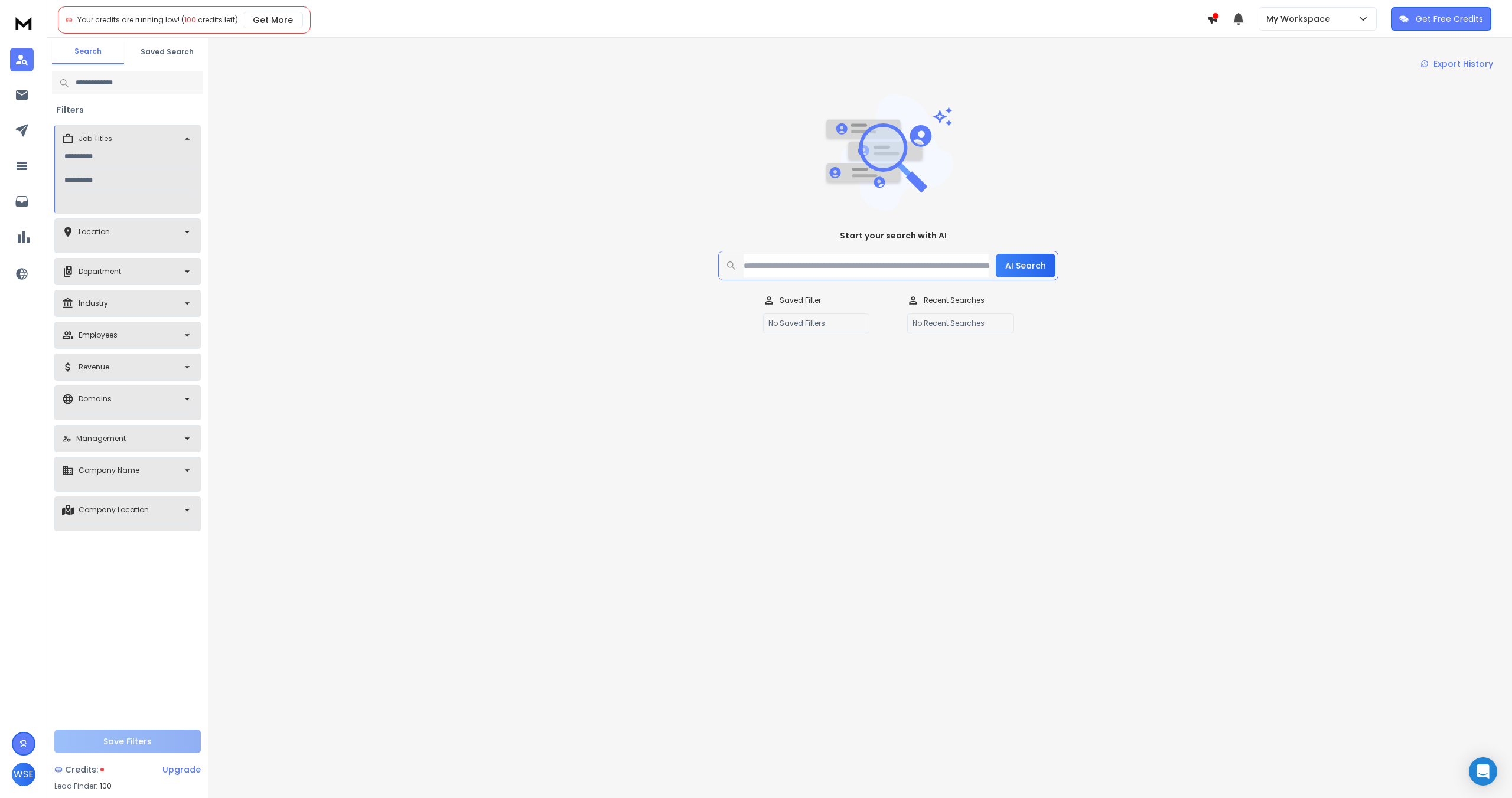
click at [116, 239] on div "Location" at bounding box center [128, 236] width 147 height 35
click at [170, 235] on div "Location" at bounding box center [128, 232] width 131 height 12
click at [169, 237] on div "Location" at bounding box center [128, 232] width 131 height 12
click at [122, 243] on div "Location" at bounding box center [128, 236] width 147 height 35
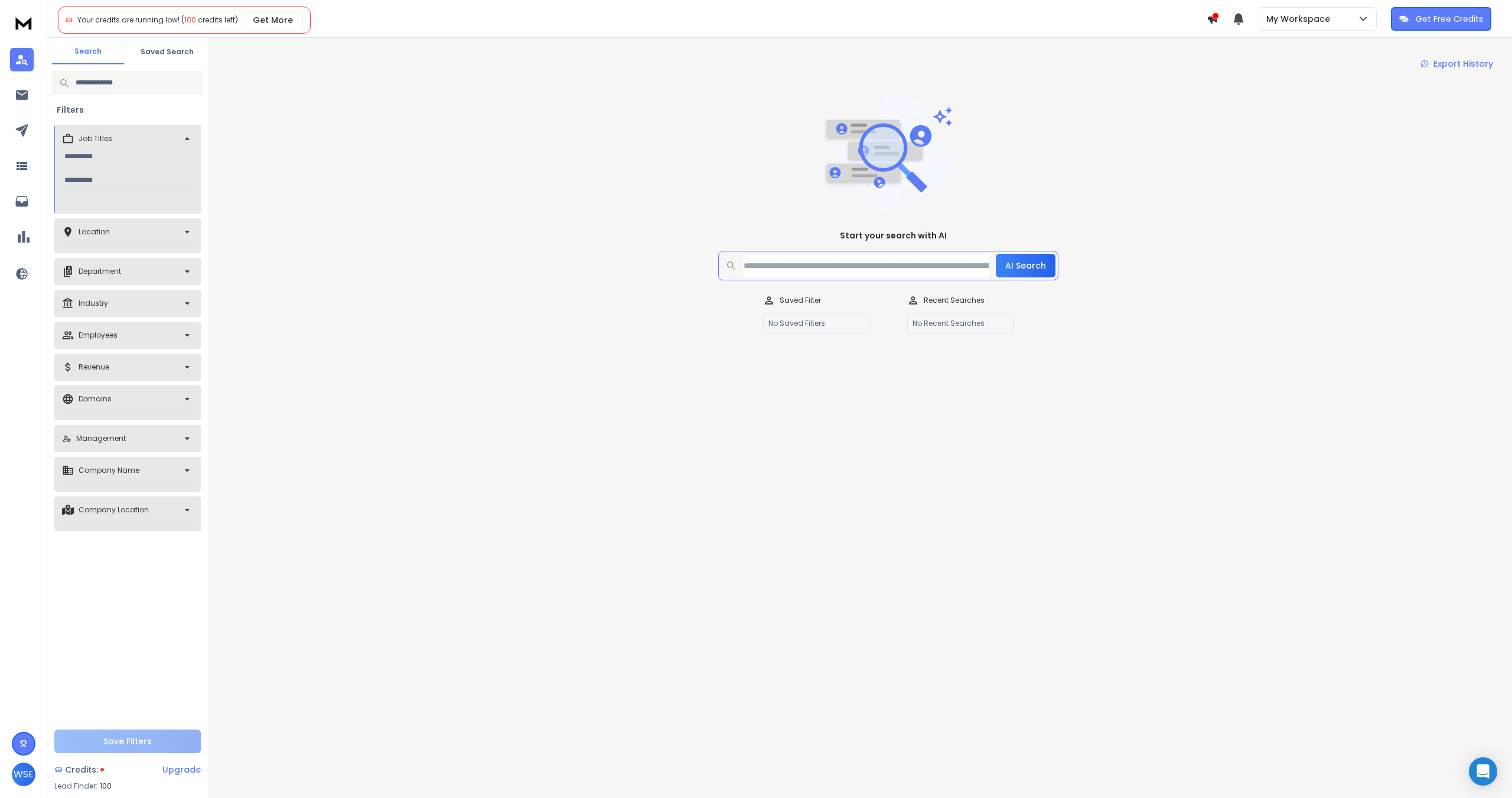
click at [189, 232] on icon at bounding box center [187, 232] width 12 height 12
click at [63, 295] on button "Country" at bounding box center [67, 293] width 10 height 10
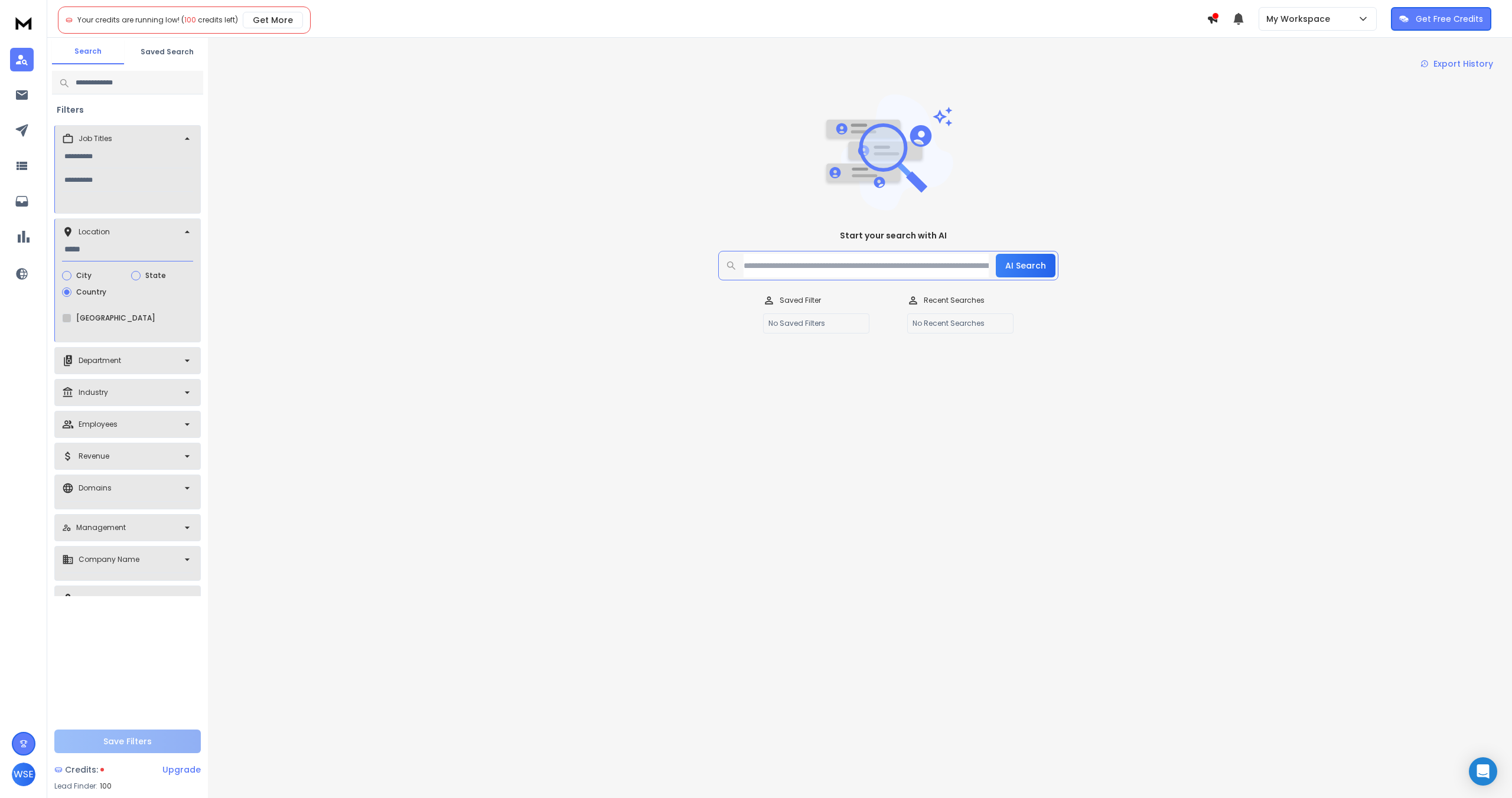
click at [115, 250] on input "*****" at bounding box center [128, 250] width 131 height 24
type input "**********"
click at [83, 320] on label "Saudi Arabia" at bounding box center [115, 318] width 79 height 10
click at [71, 320] on Arabia "Saudi Arabia" at bounding box center [67, 318] width 10 height 10
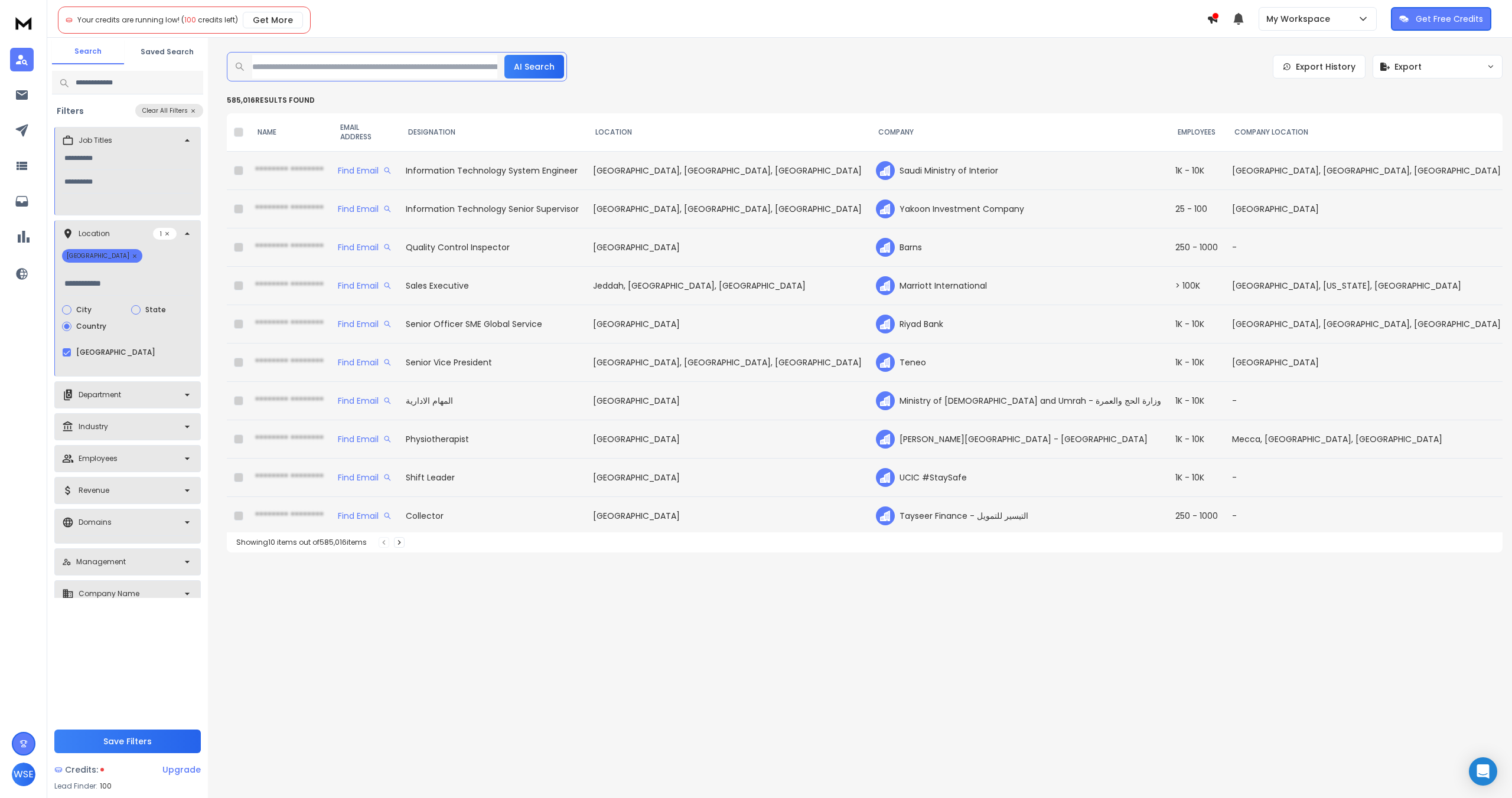
click at [404, 546] on icon at bounding box center [399, 542] width 10 height 10
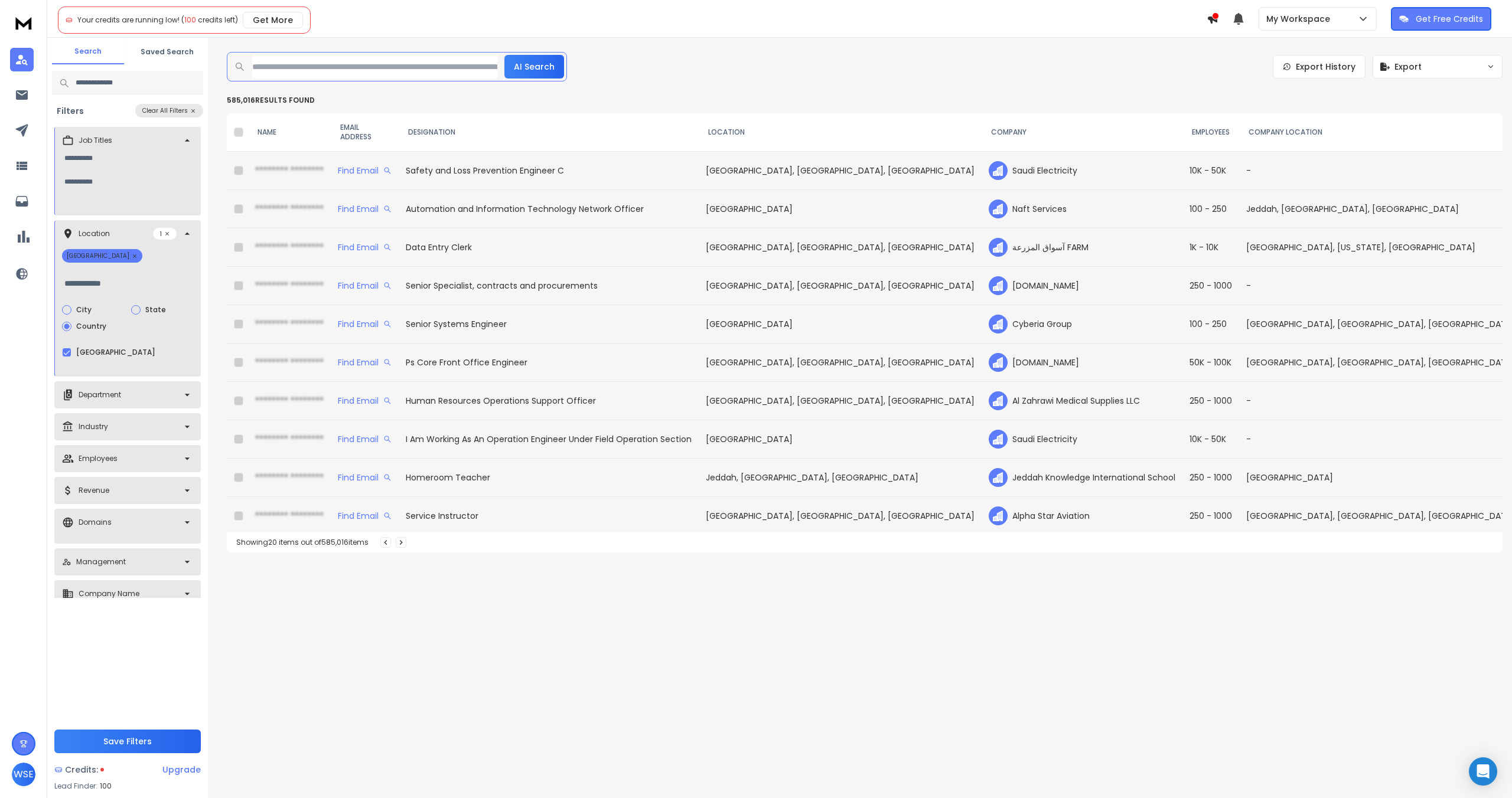
click at [404, 546] on icon at bounding box center [401, 542] width 10 height 10
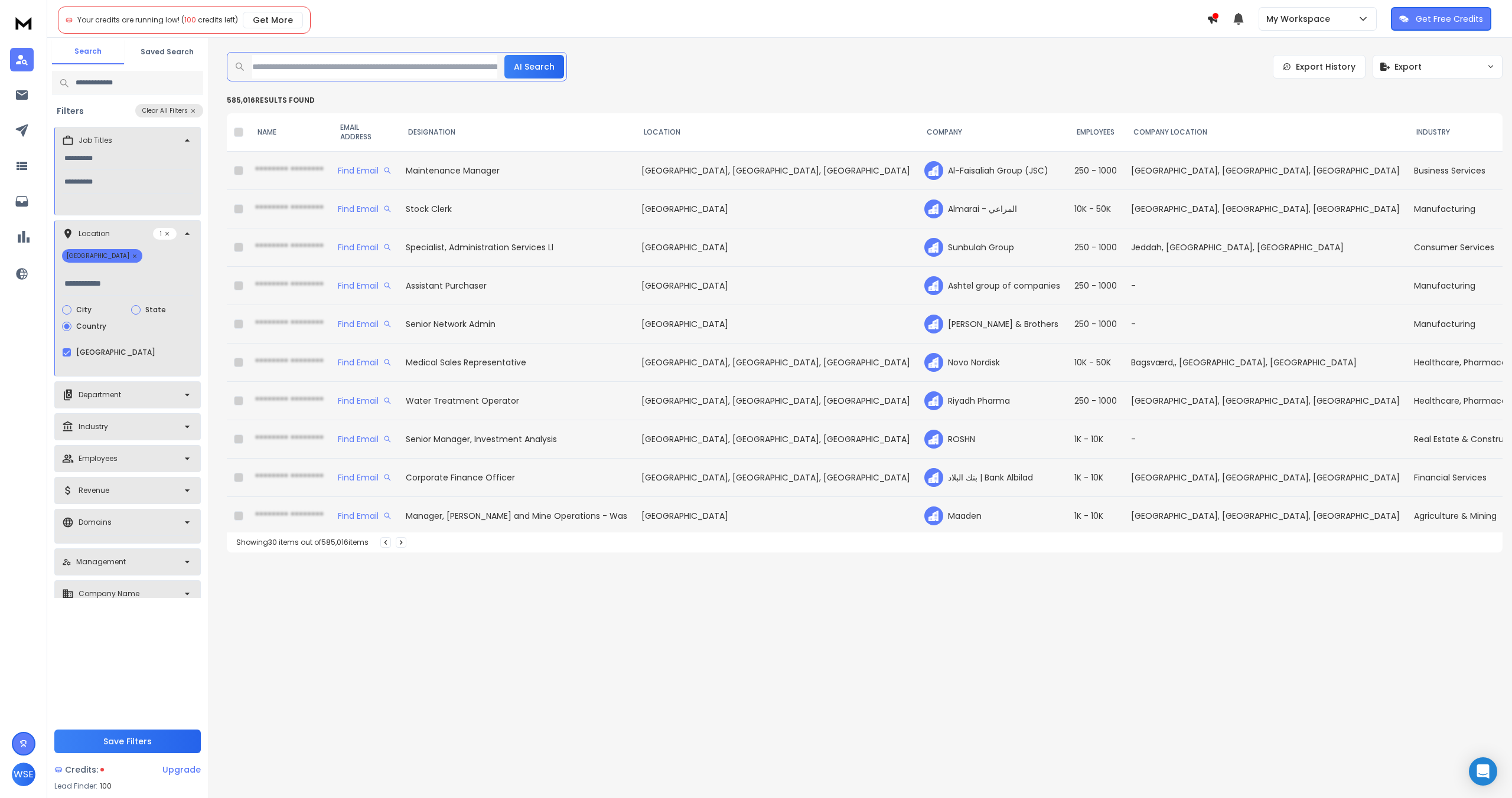
click at [404, 545] on icon at bounding box center [401, 542] width 10 height 10
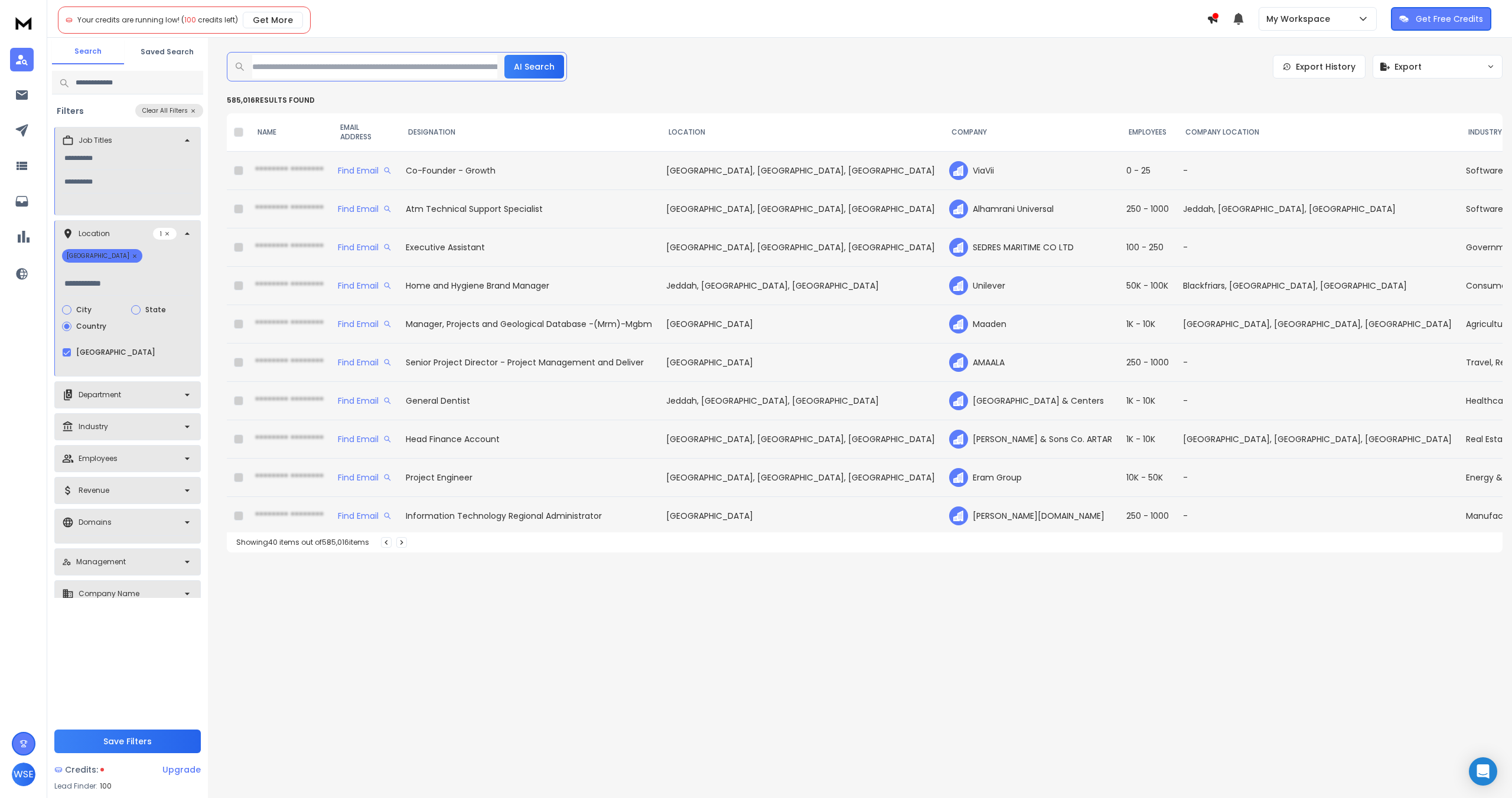
click at [404, 546] on icon at bounding box center [402, 542] width 10 height 10
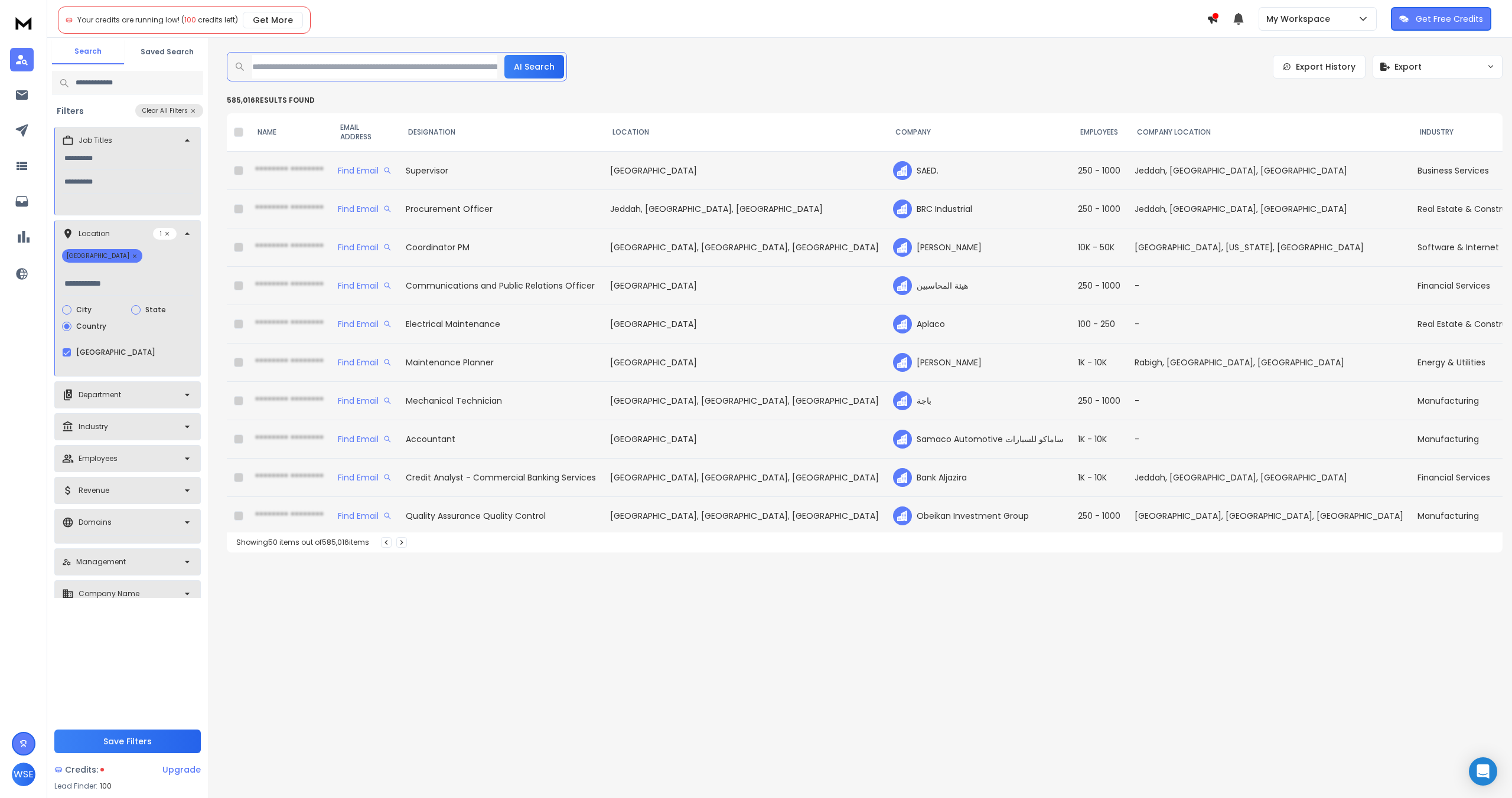
click at [404, 546] on icon at bounding box center [402, 542] width 10 height 10
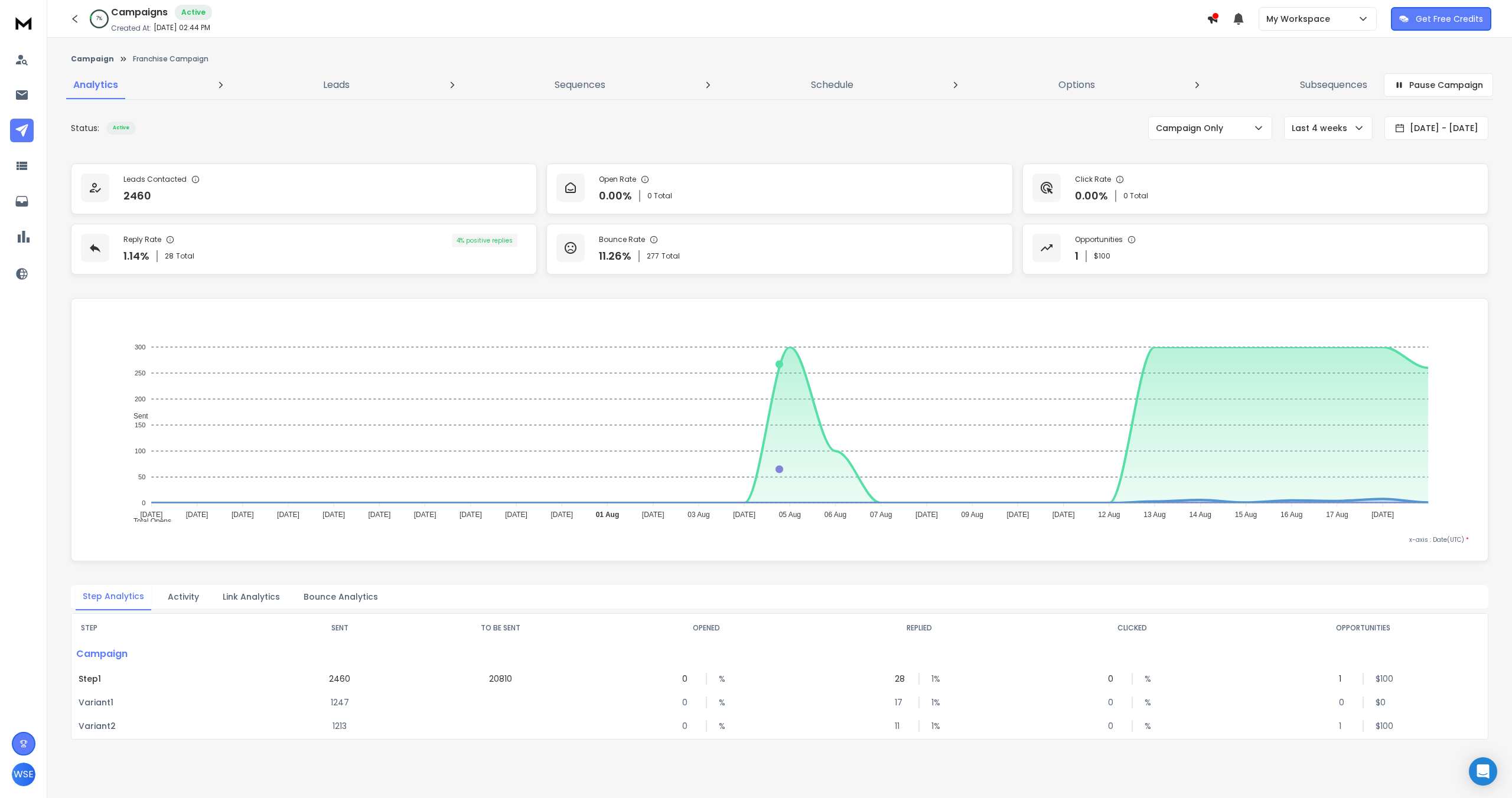
click at [1103, 257] on p "$ 100" at bounding box center [1102, 256] width 17 height 10
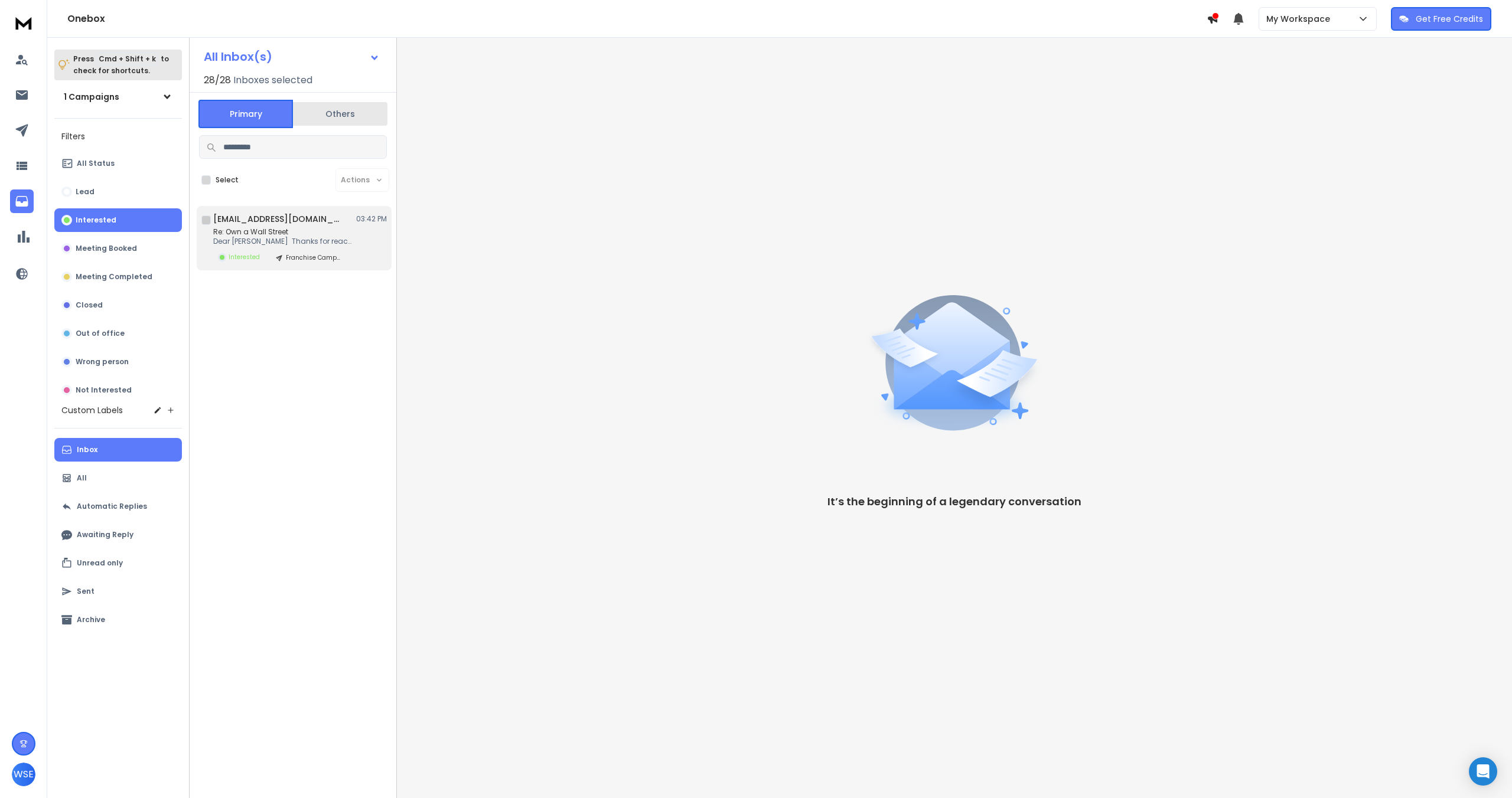
click at [278, 220] on h1 "[EMAIL_ADDRESS][DOMAIN_NAME]" at bounding box center [278, 219] width 130 height 12
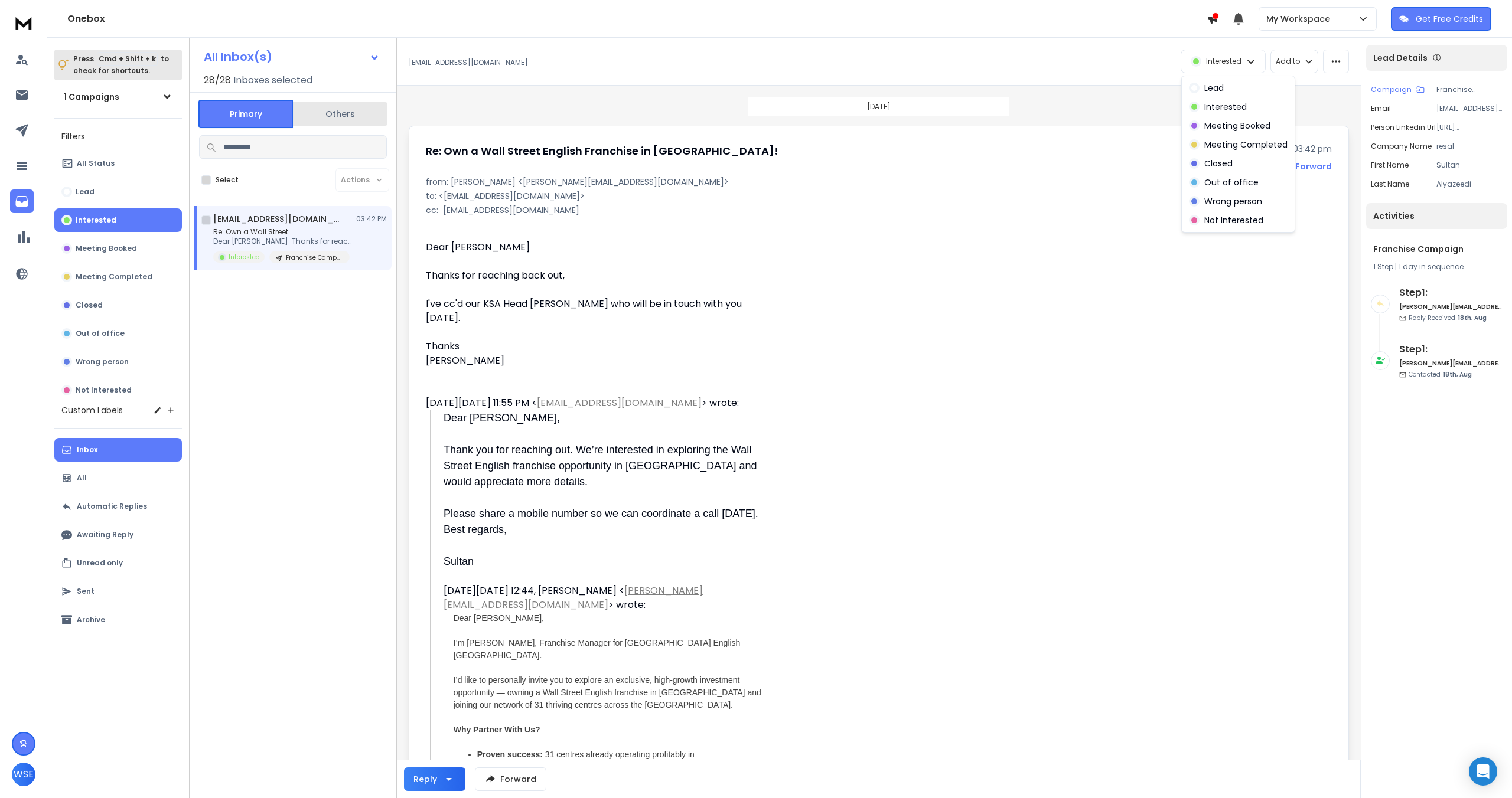
click at [1249, 60] on icon at bounding box center [1251, 61] width 7 height 4
click at [1241, 105] on p "Interested" at bounding box center [1225, 107] width 43 height 12
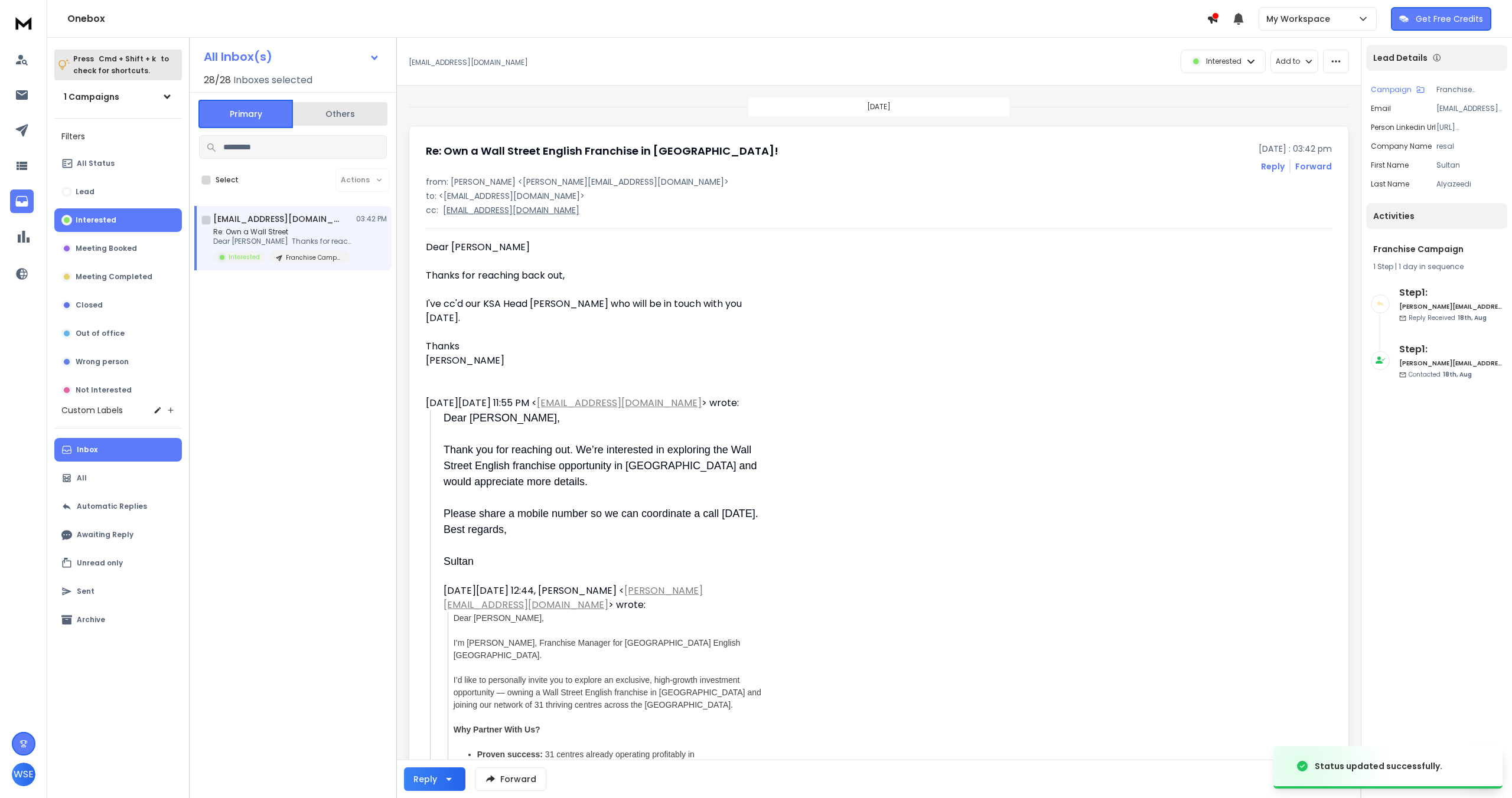
click at [1089, 73] on div "[EMAIL_ADDRESS][DOMAIN_NAME] Interested Add to Interested Add to" at bounding box center [879, 61] width 964 height 47
click at [1342, 59] on button "button" at bounding box center [1335, 61] width 26 height 24
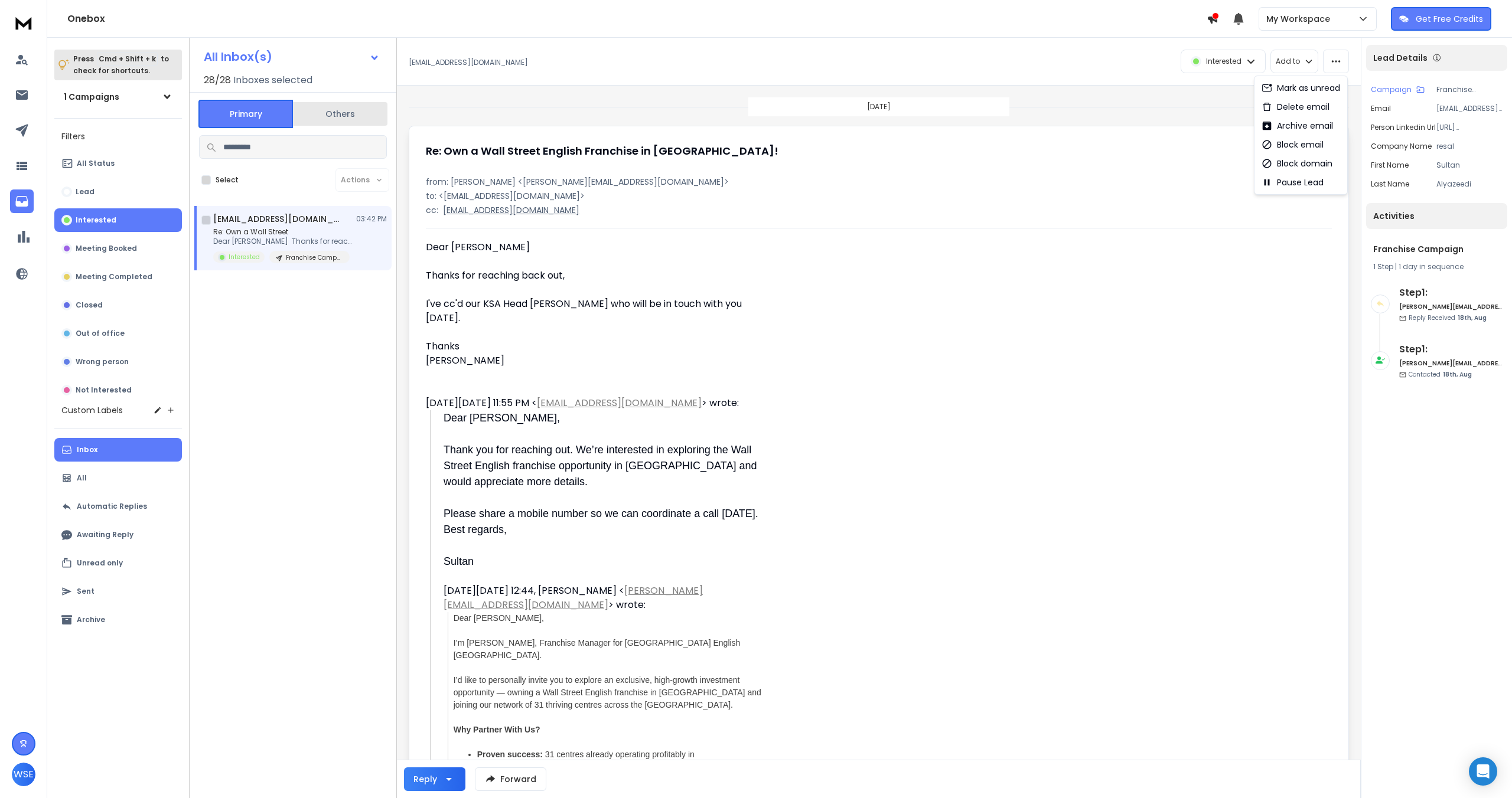
click at [1319, 257] on div "Re: Own a Wall Street English Franchise in [GEOGRAPHIC_DATA]! [DATE] : 03:42 pm…" at bounding box center [879, 695] width 906 height 1103
click at [1419, 90] on icon at bounding box center [1420, 90] width 1 height 2
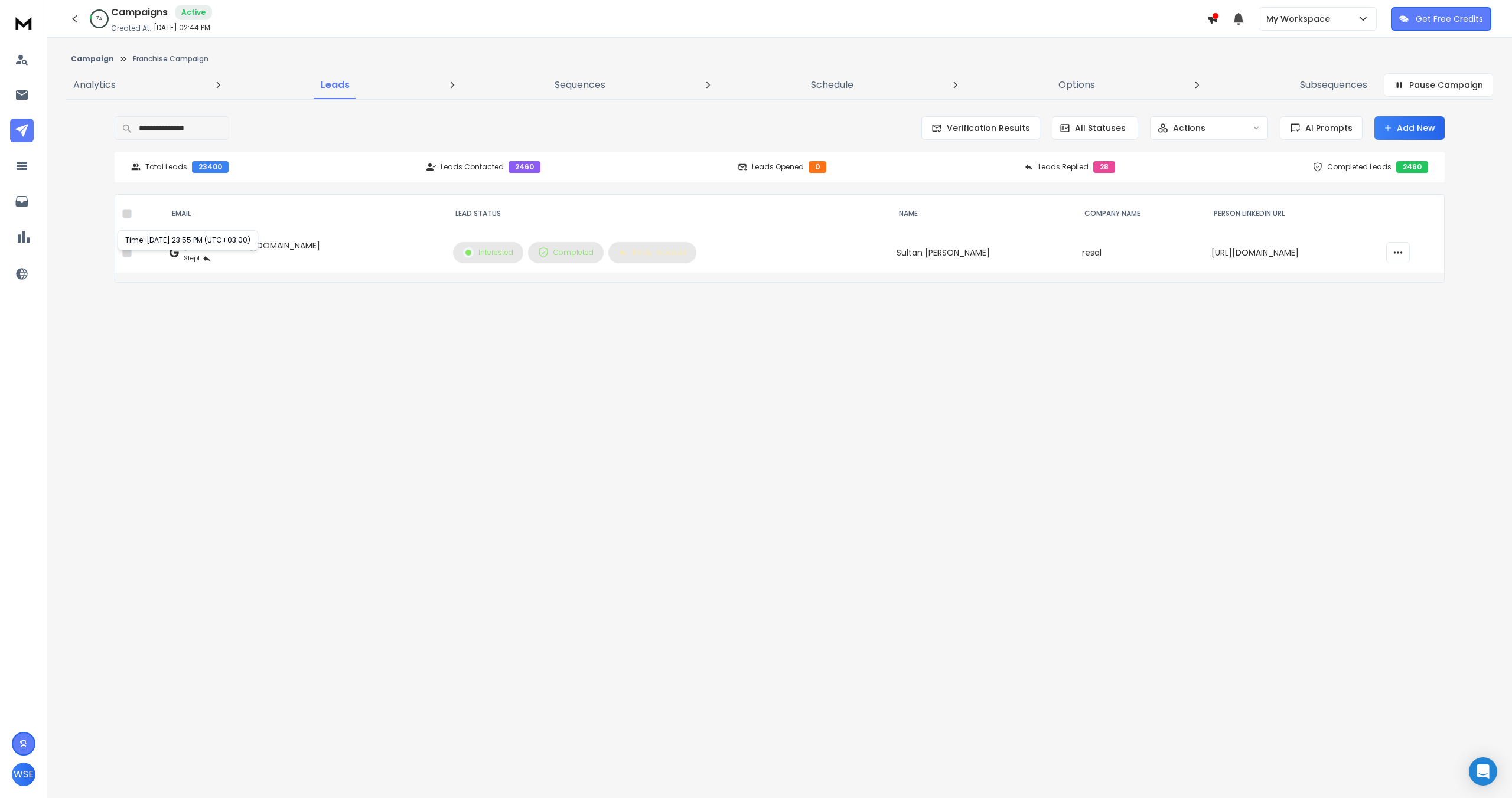
click at [197, 255] on p "Step 1" at bounding box center [191, 258] width 16 height 12
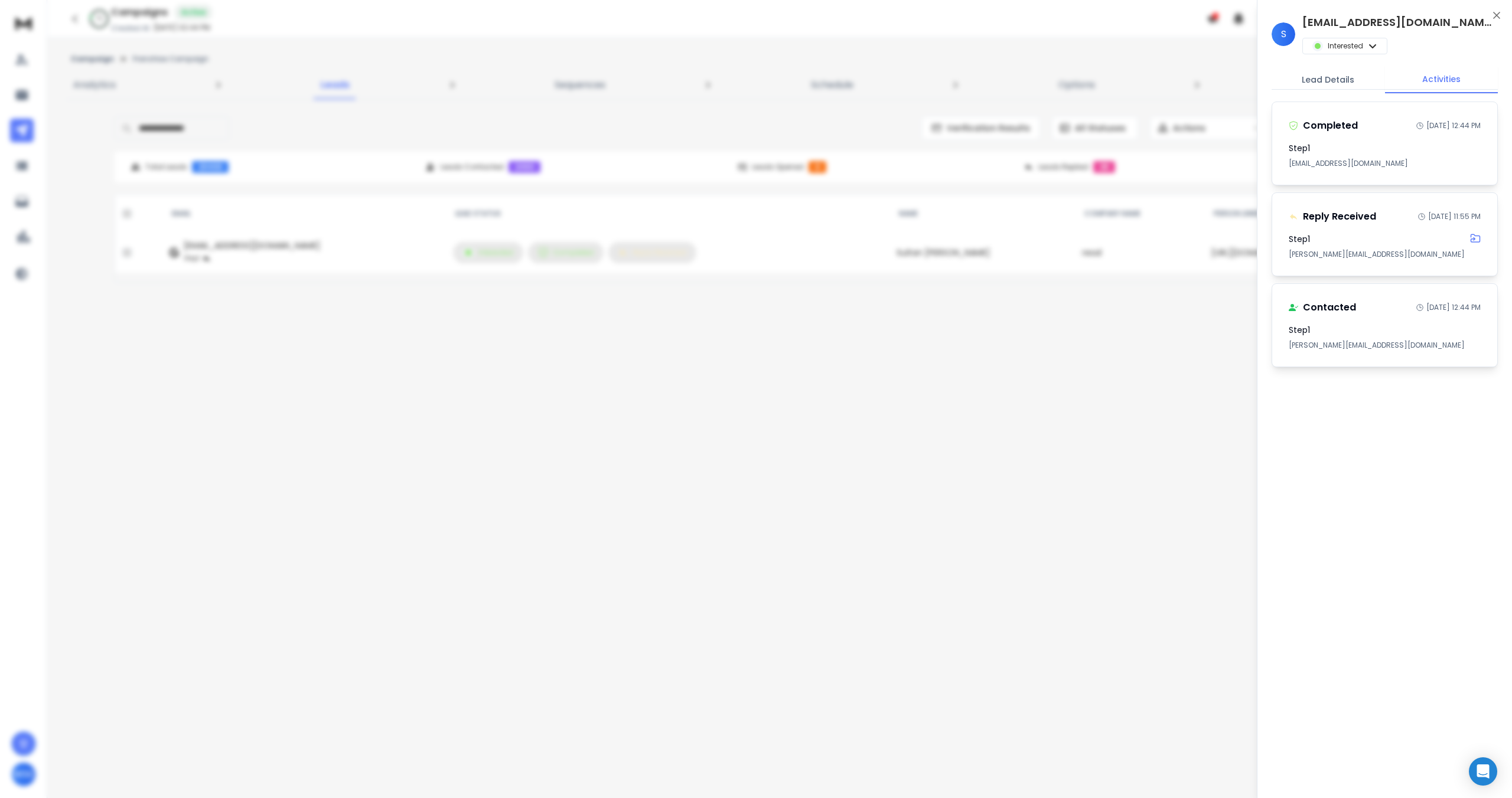
click at [1432, 82] on button "Activities" at bounding box center [1441, 80] width 113 height 27
click at [1490, 13] on icon "button" at bounding box center [1496, 15] width 12 height 12
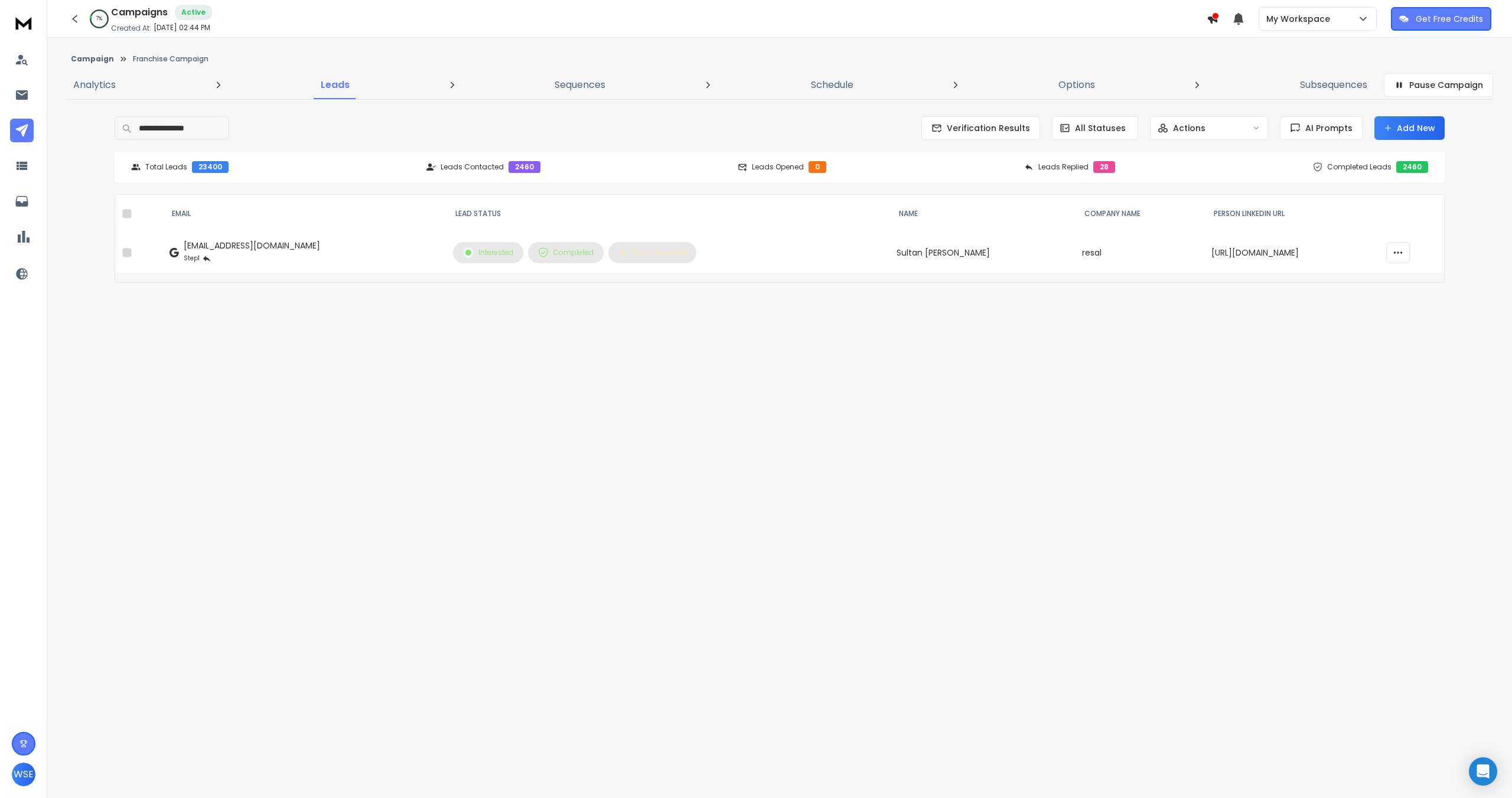
click at [1393, 254] on icon "button" at bounding box center [1397, 252] width 10 height 10
click at [1348, 370] on div "**********" at bounding box center [756, 399] width 1512 height 798
click at [1057, 179] on div "Total Leads 23400 Leads Contacted 2460 Leads Opened 0 Leads Replied 28 Complete…" at bounding box center [779, 167] width 1330 height 31
click at [1057, 169] on p "Leads Replied" at bounding box center [1064, 168] width 50 height 10
click at [164, 168] on p "Total Leads" at bounding box center [166, 168] width 42 height 10
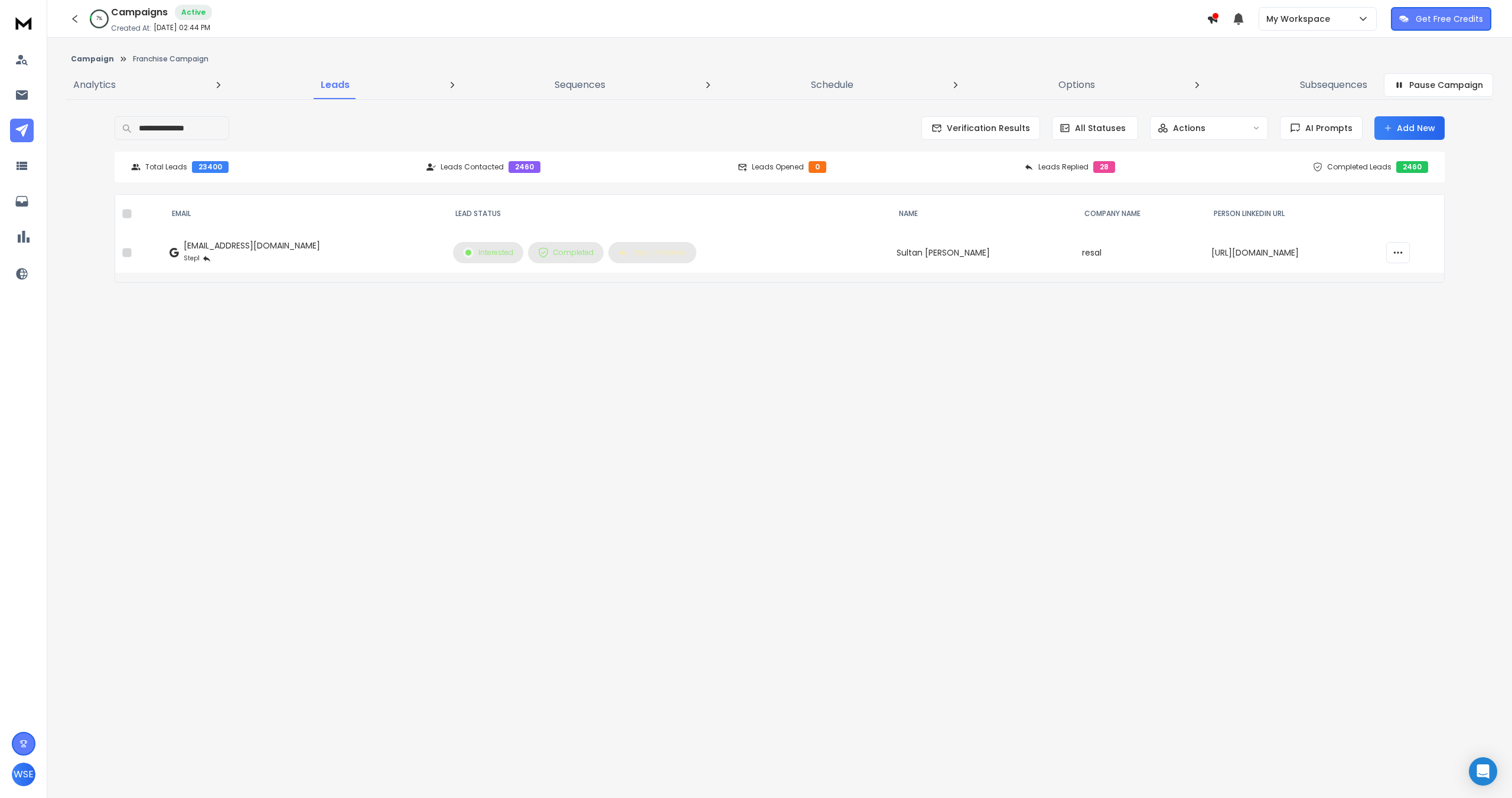
click at [464, 168] on p "Leads Contacted" at bounding box center [472, 168] width 63 height 10
drag, startPoint x: 939, startPoint y: 253, endPoint x: 841, endPoint y: 258, distance: 98.1
click at [841, 258] on tr "[EMAIL_ADDRESS][DOMAIN_NAME] Step 1 Interested Completed Reply Received [PERSON…" at bounding box center [779, 253] width 1329 height 40
copy tr "Sultan [PERSON_NAME]"
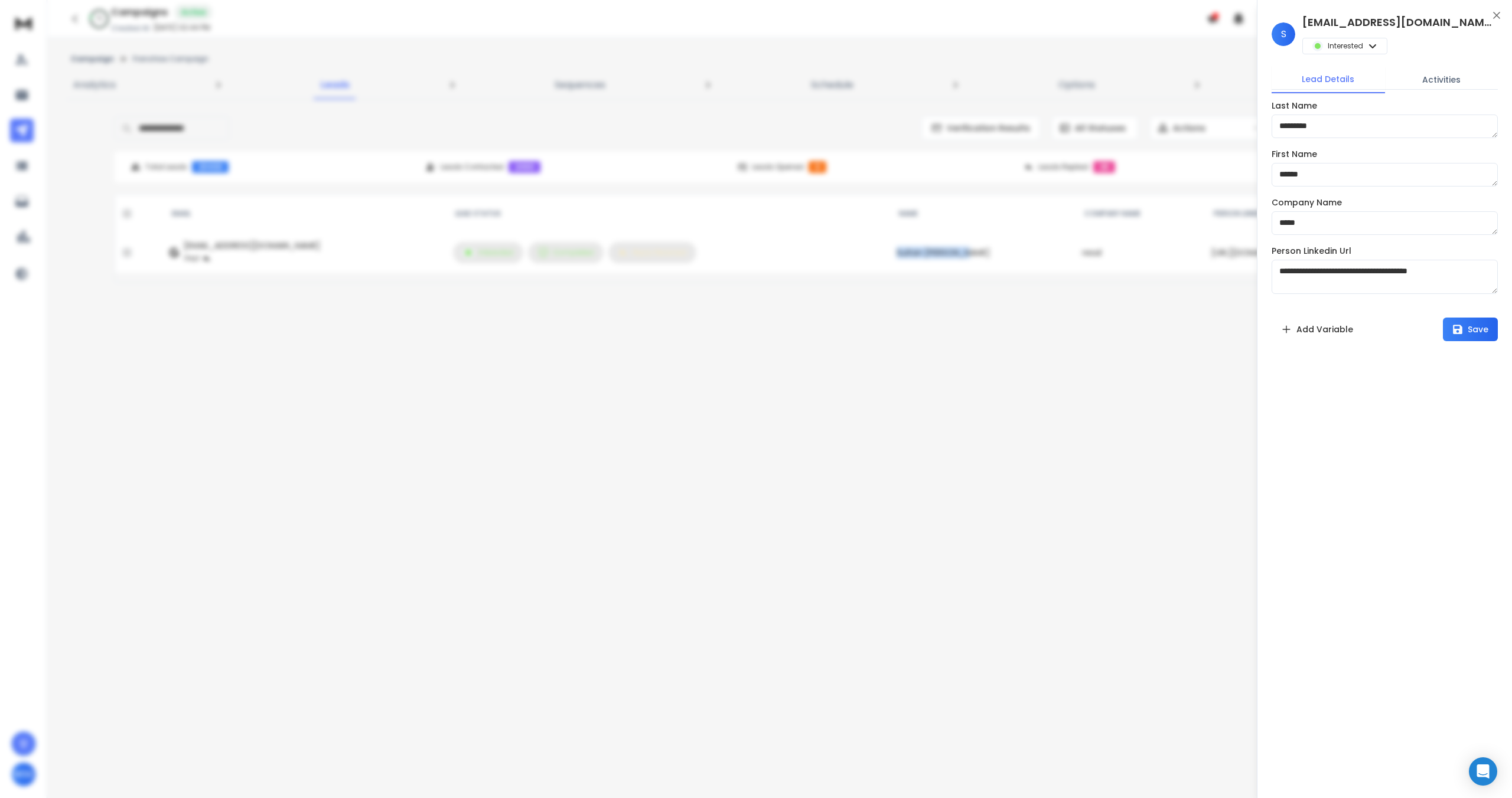
click at [1440, 71] on button "Activities" at bounding box center [1441, 80] width 113 height 26
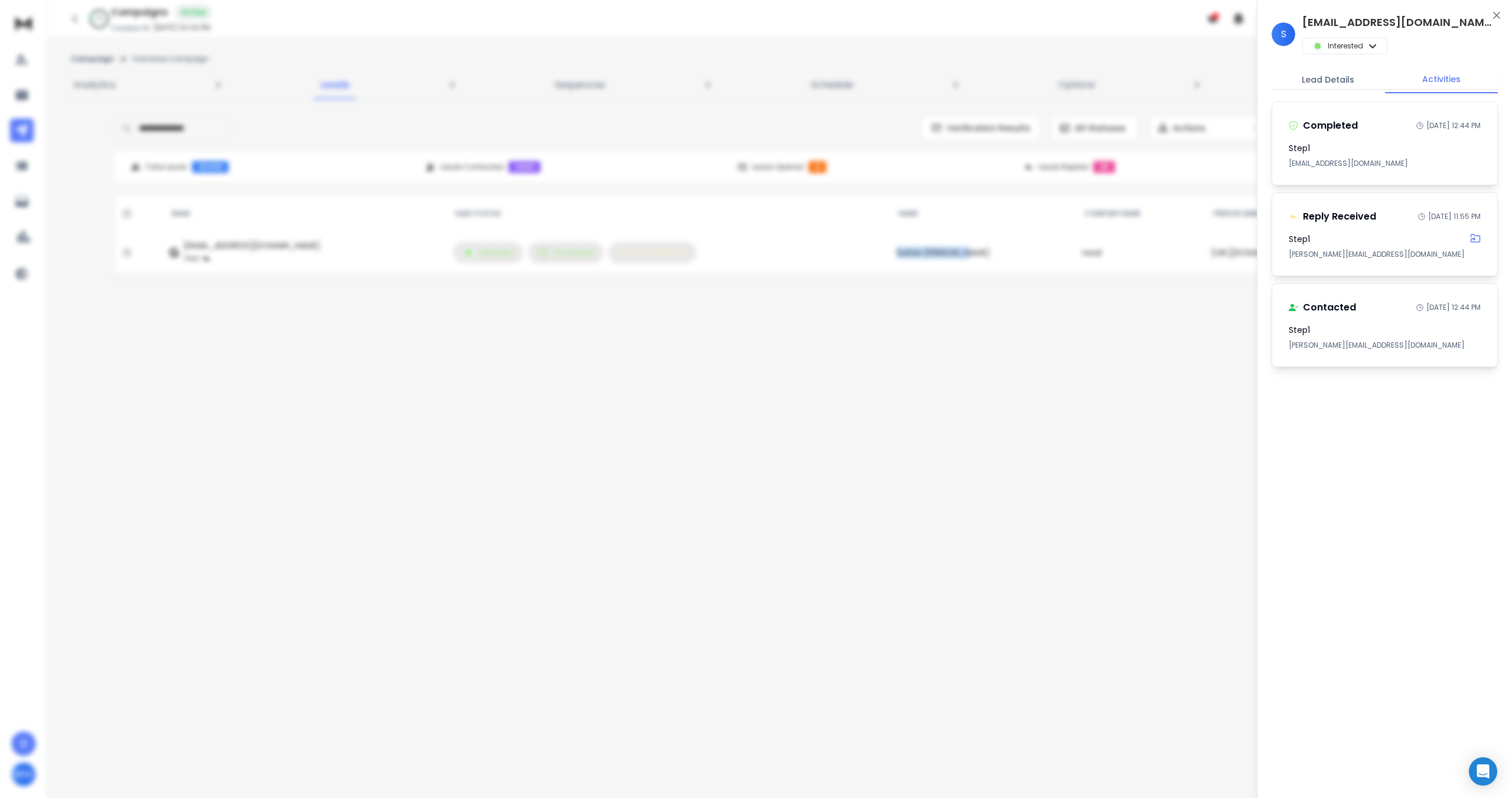
click at [1478, 242] on icon at bounding box center [1475, 238] width 9 height 8
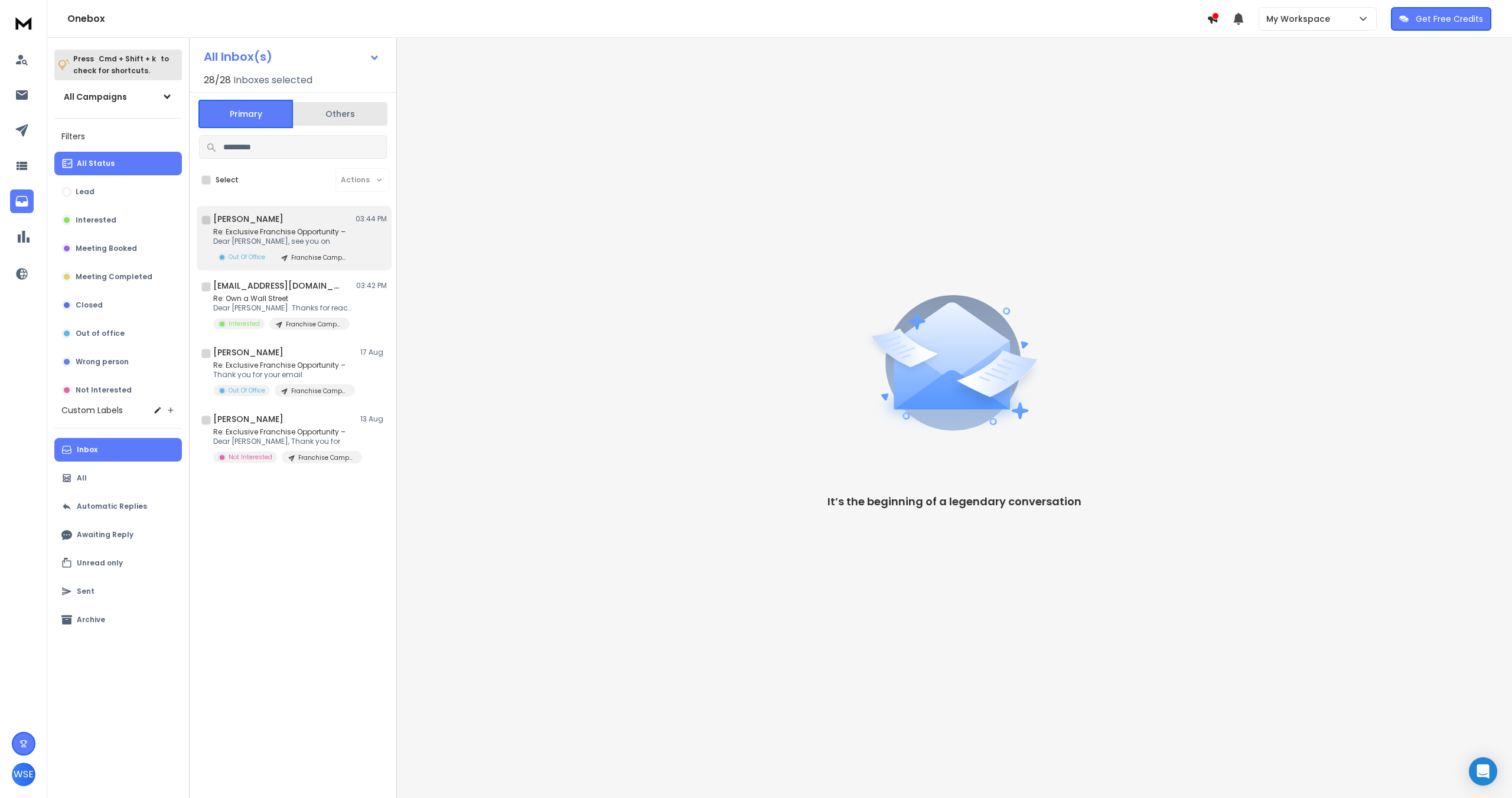
click at [234, 238] on p "Dear [PERSON_NAME], see you on" at bounding box center [284, 242] width 142 height 10
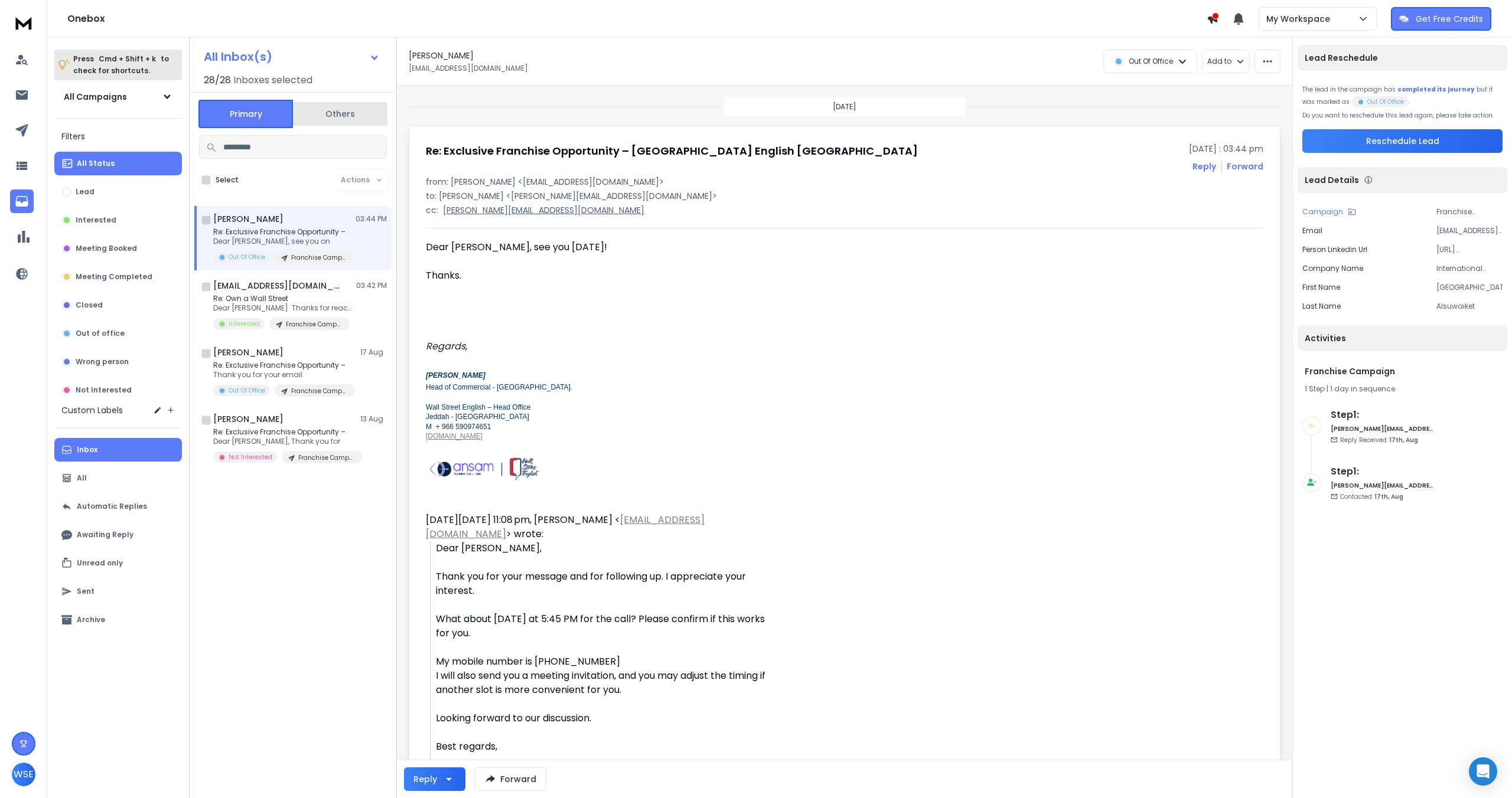
click at [1177, 68] on div "Out Of Office" at bounding box center [1150, 61] width 93 height 22
click at [1168, 112] on p "Interested" at bounding box center [1156, 107] width 43 height 12
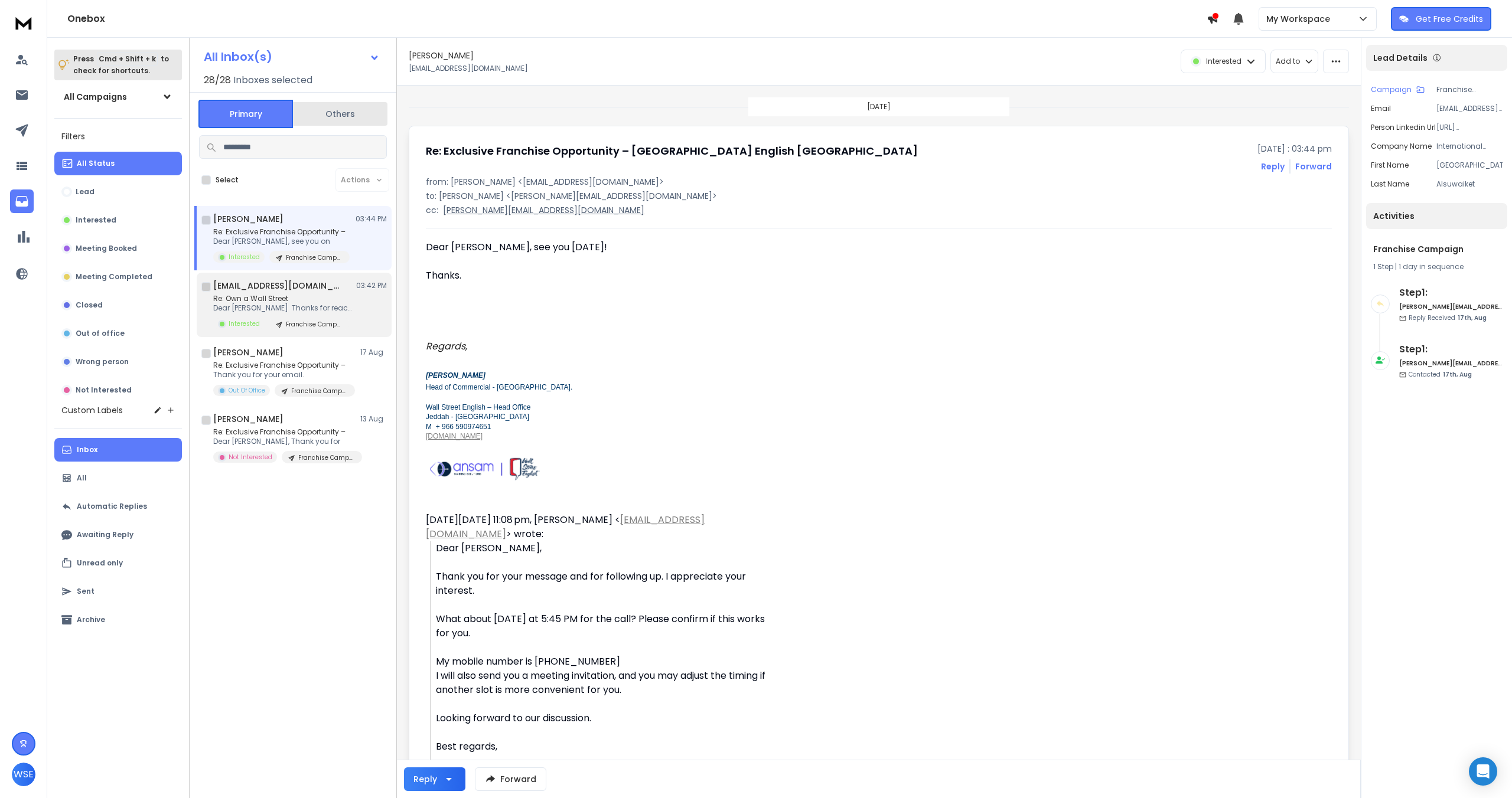
click at [298, 300] on p "Re: Own a Wall Street" at bounding box center [284, 299] width 142 height 10
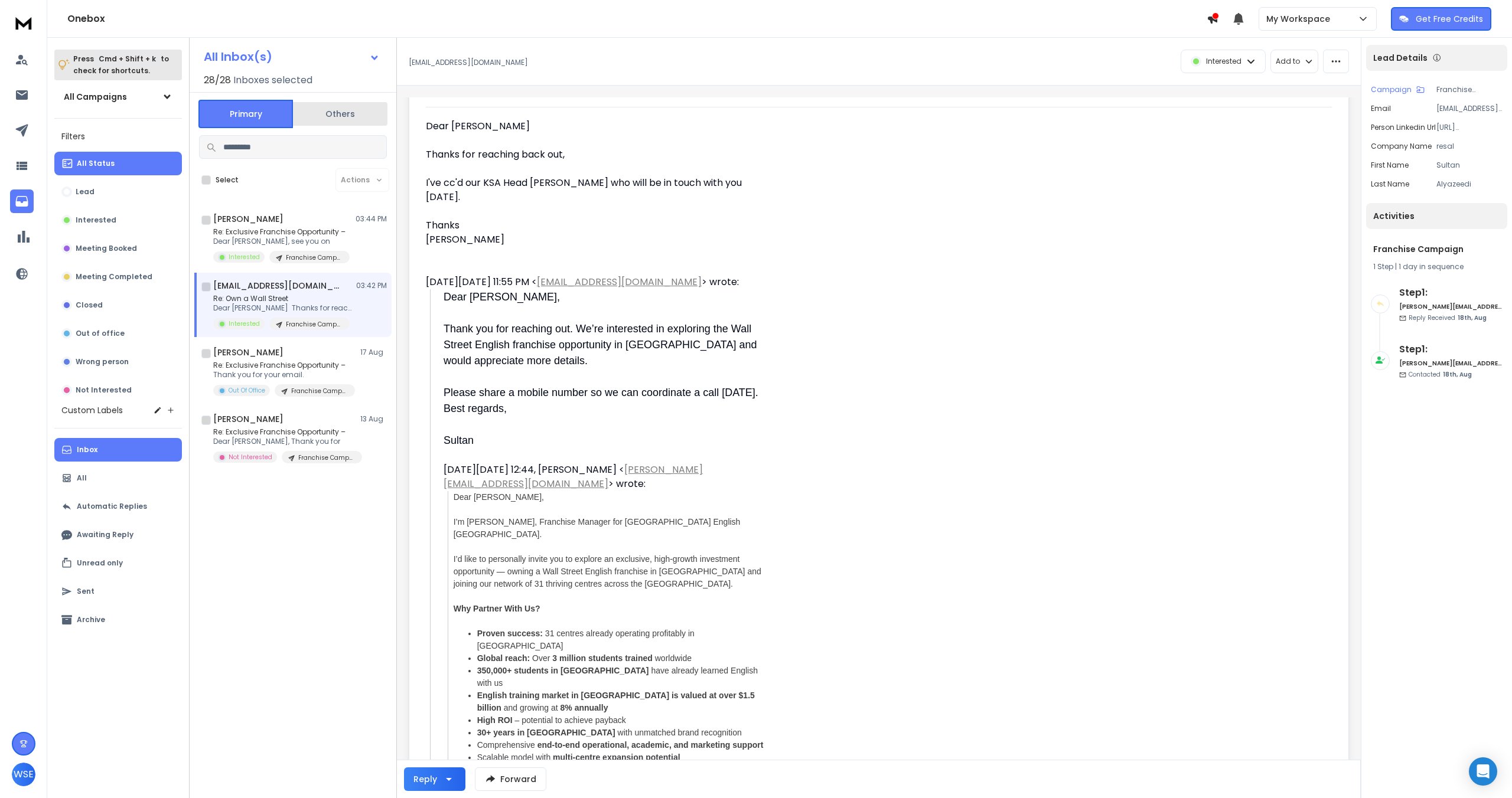
scroll to position [122, 0]
